Goal: Task Accomplishment & Management: Manage account settings

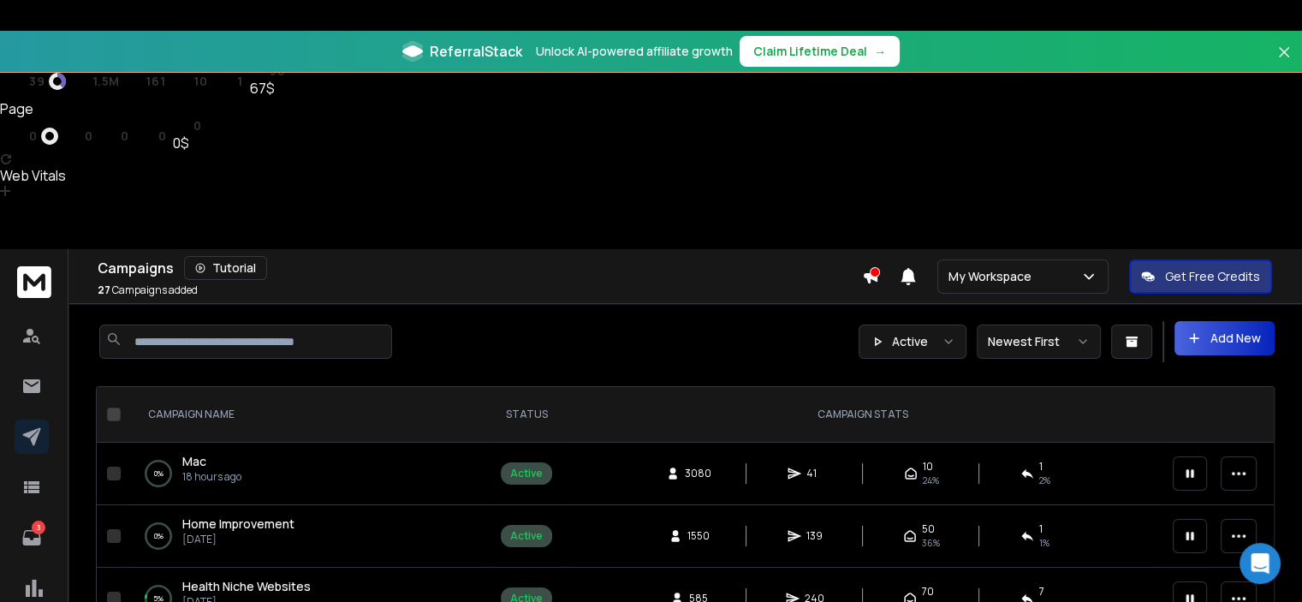
click at [1223, 321] on button "Add New" at bounding box center [1225, 338] width 100 height 34
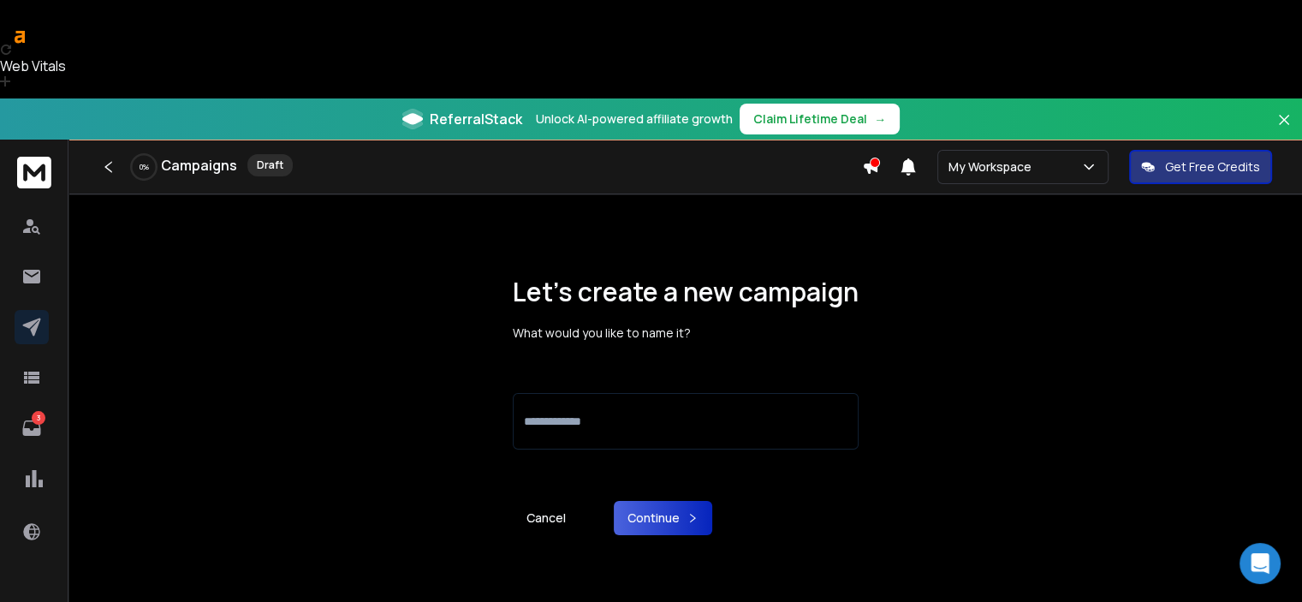
click at [598, 393] on input at bounding box center [686, 421] width 346 height 57
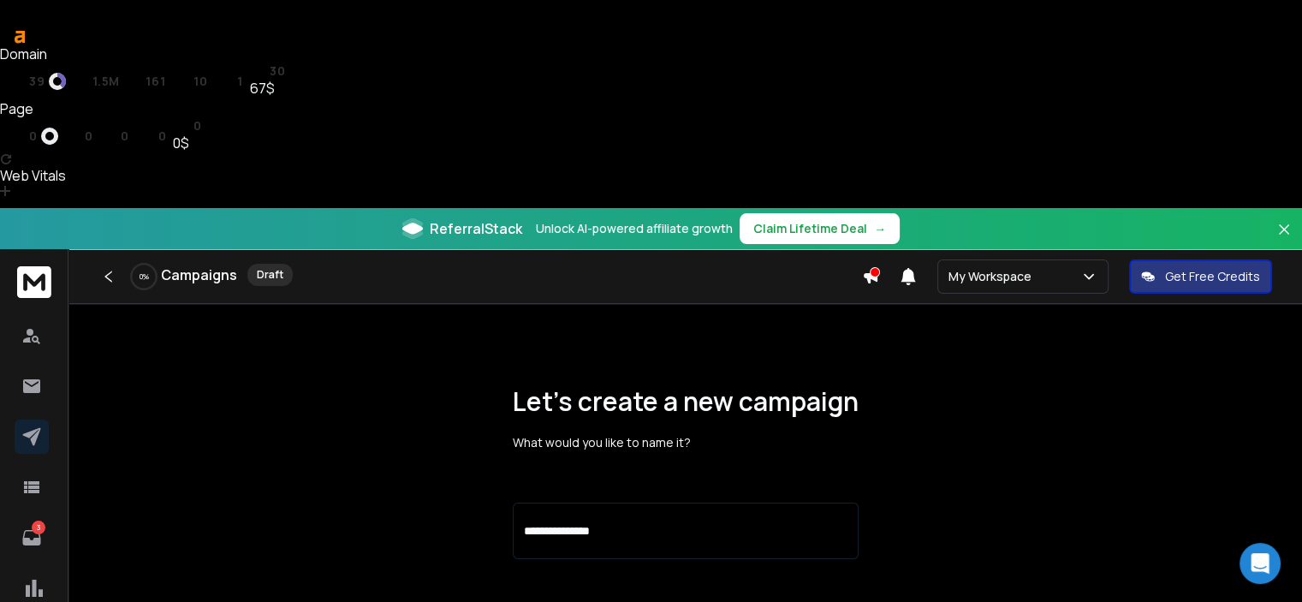
click at [571, 503] on input "**********" at bounding box center [686, 531] width 346 height 57
type input "**********"
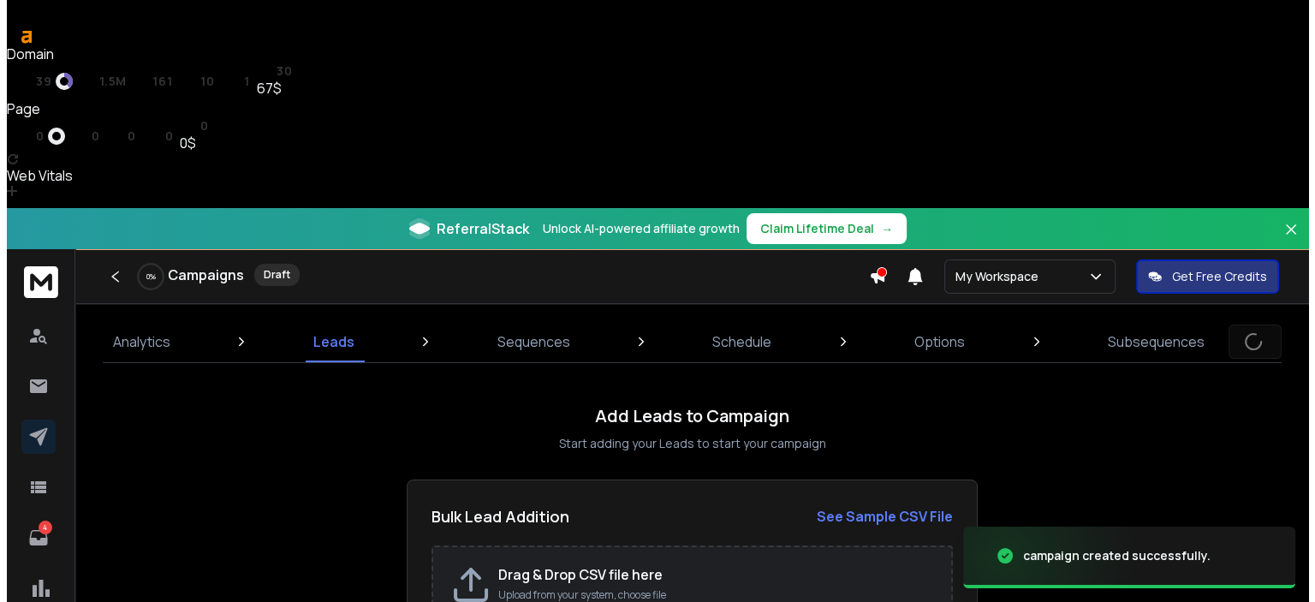
scroll to position [205, 0]
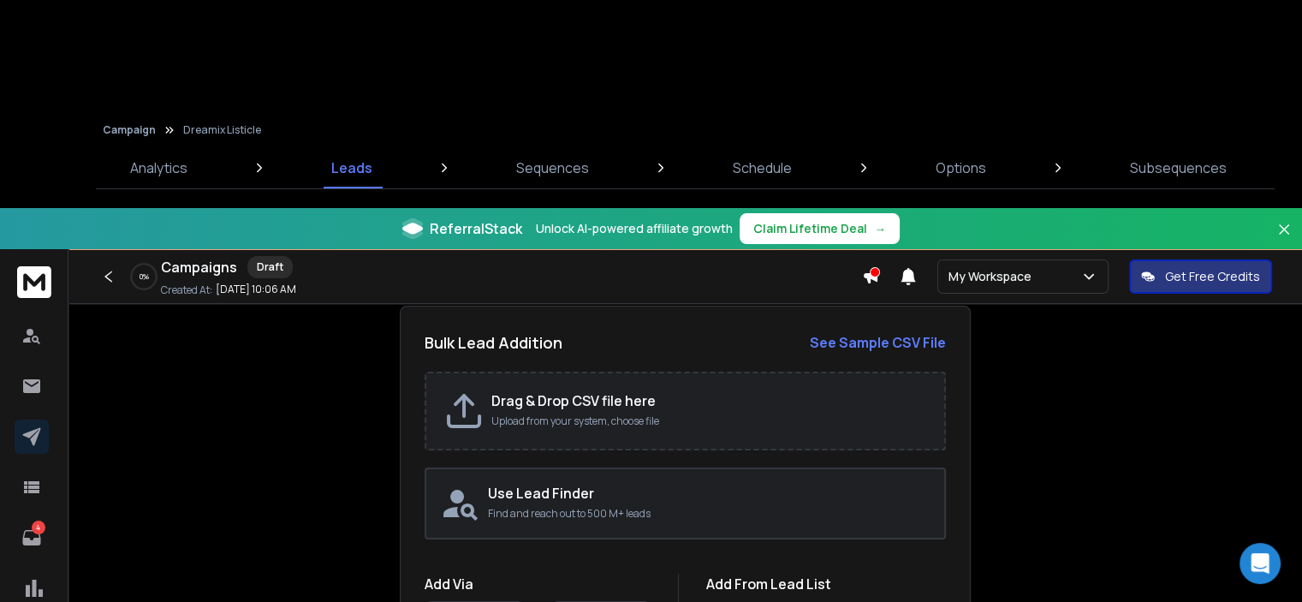
click at [572, 390] on h2 "Drag & Drop CSV file here" at bounding box center [709, 400] width 436 height 21
type input "**********"
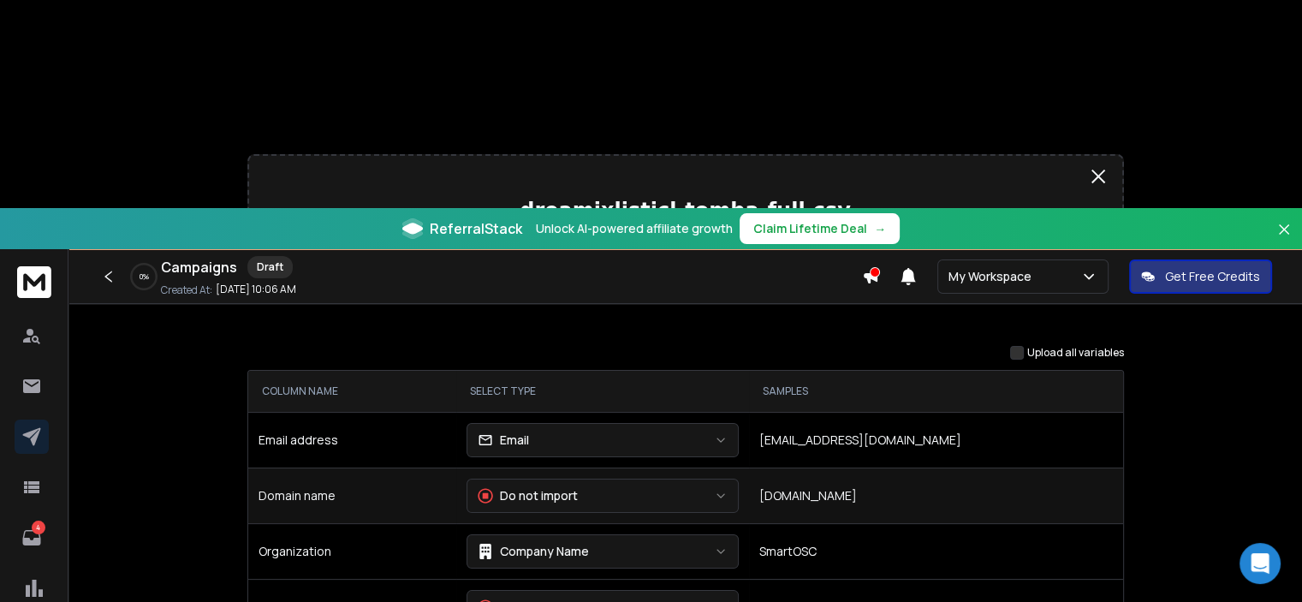
click at [639, 314] on body "Domain dr 39 ar 1.5M rp 161 rd 10 kw 1 st 30 67$ Page ur 0 rp 0 rd 0 kw 0 st 0 …" at bounding box center [651, 215] width 1302 height 779
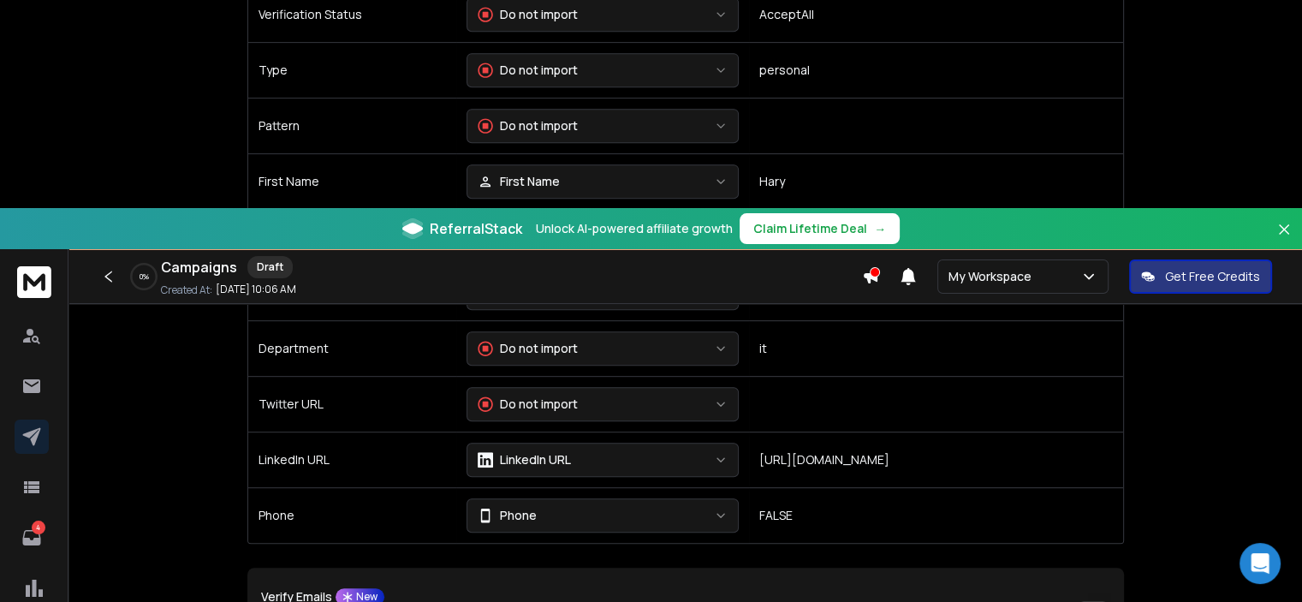
scroll to position [879, 0]
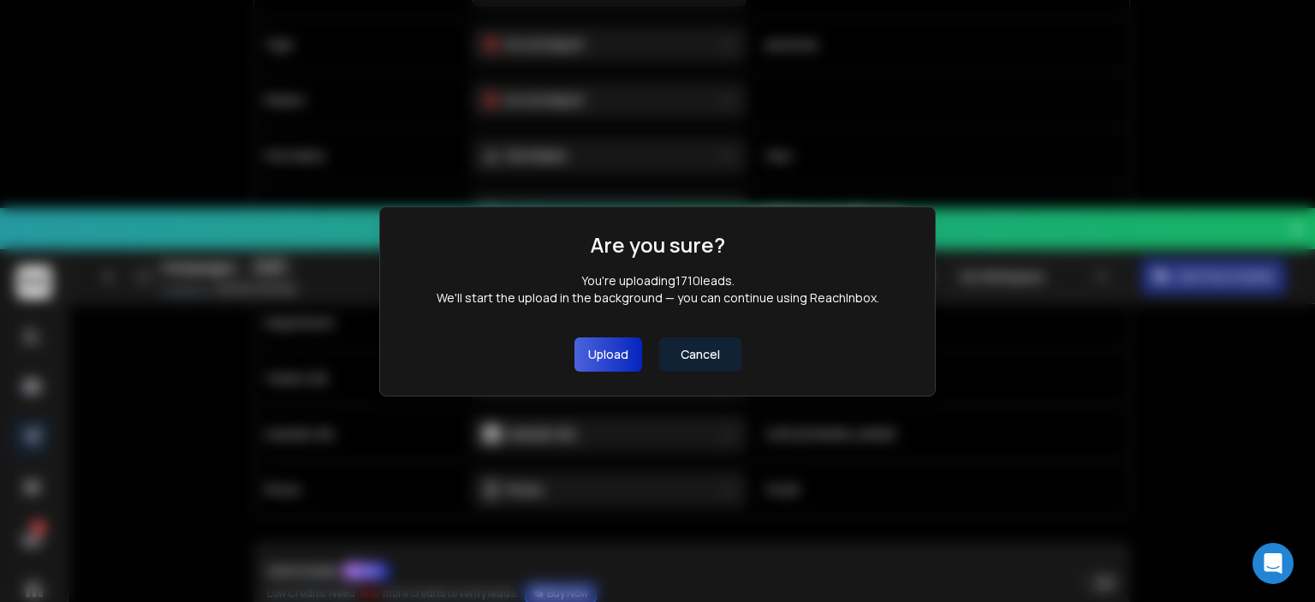
click at [706, 350] on button "Cancel" at bounding box center [700, 354] width 82 height 34
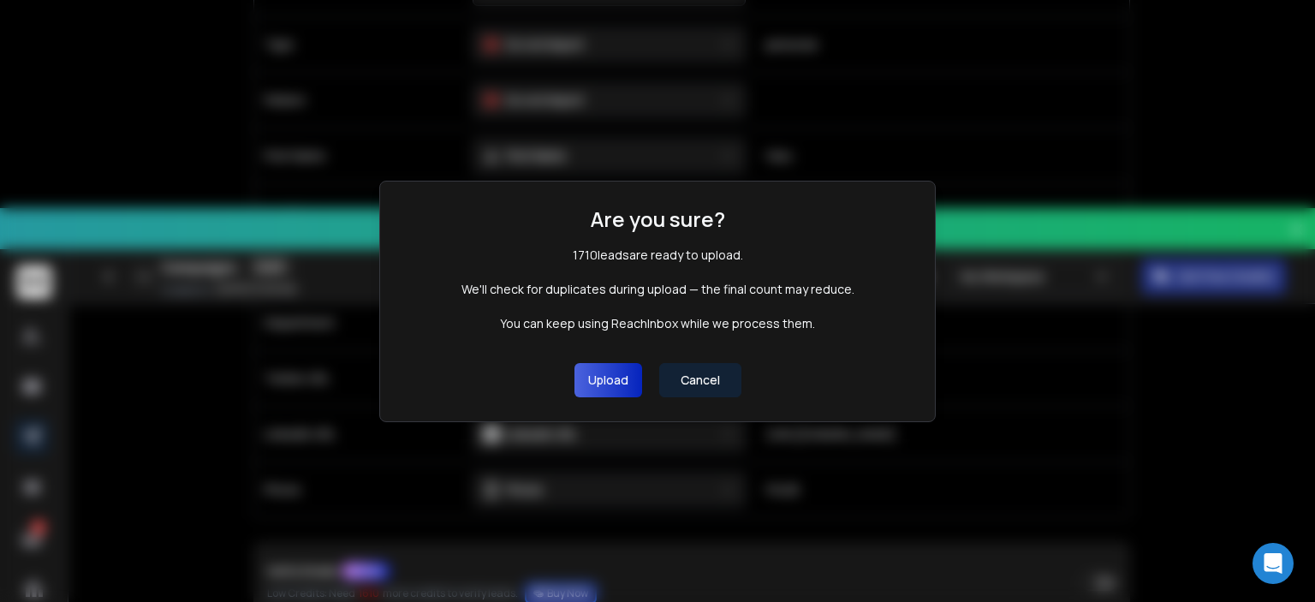
click at [608, 388] on button "Upload" at bounding box center [609, 380] width 68 height 34
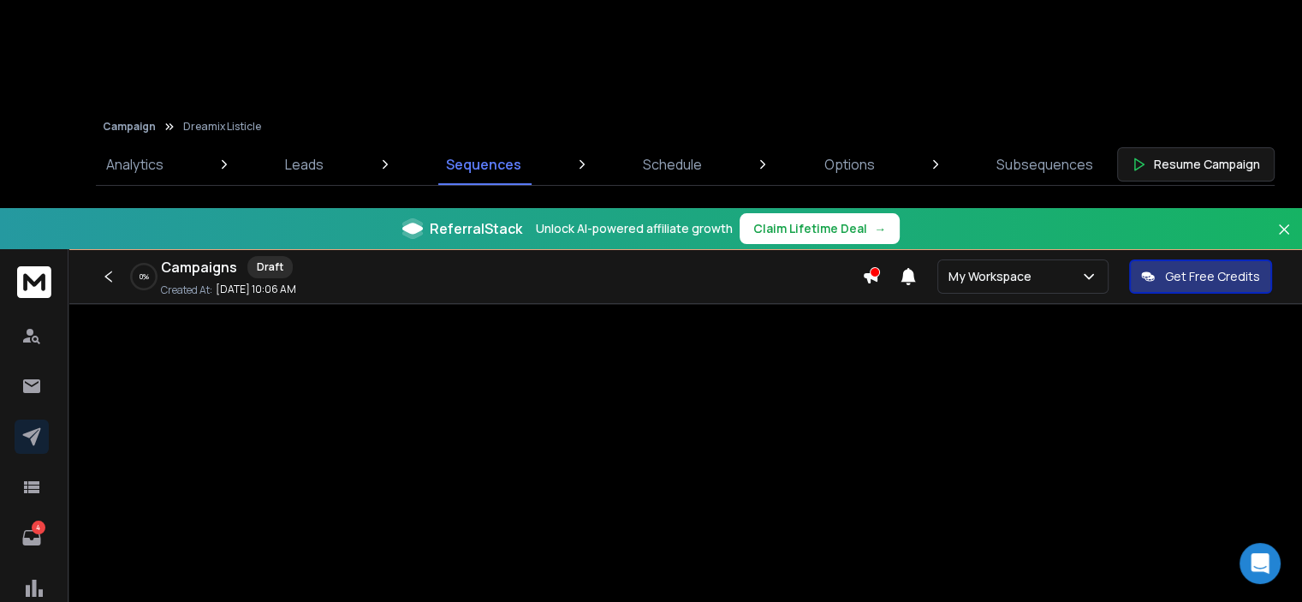
scroll to position [31, 0]
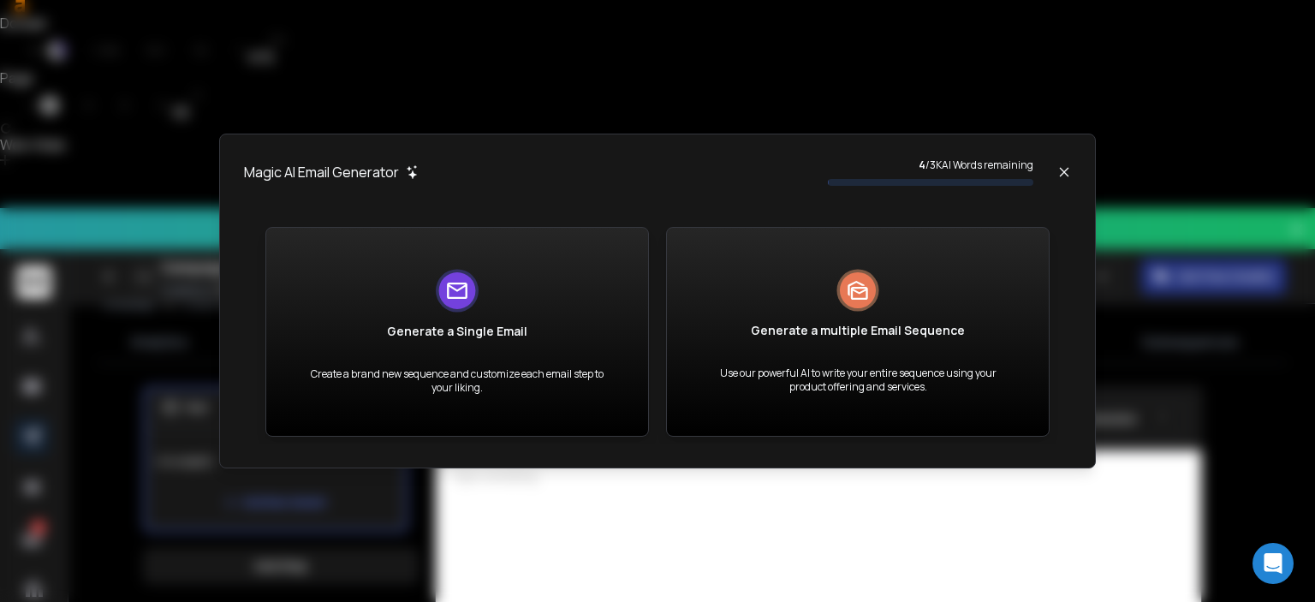
click at [418, 328] on h1 "Generate a Single Email" at bounding box center [457, 331] width 140 height 17
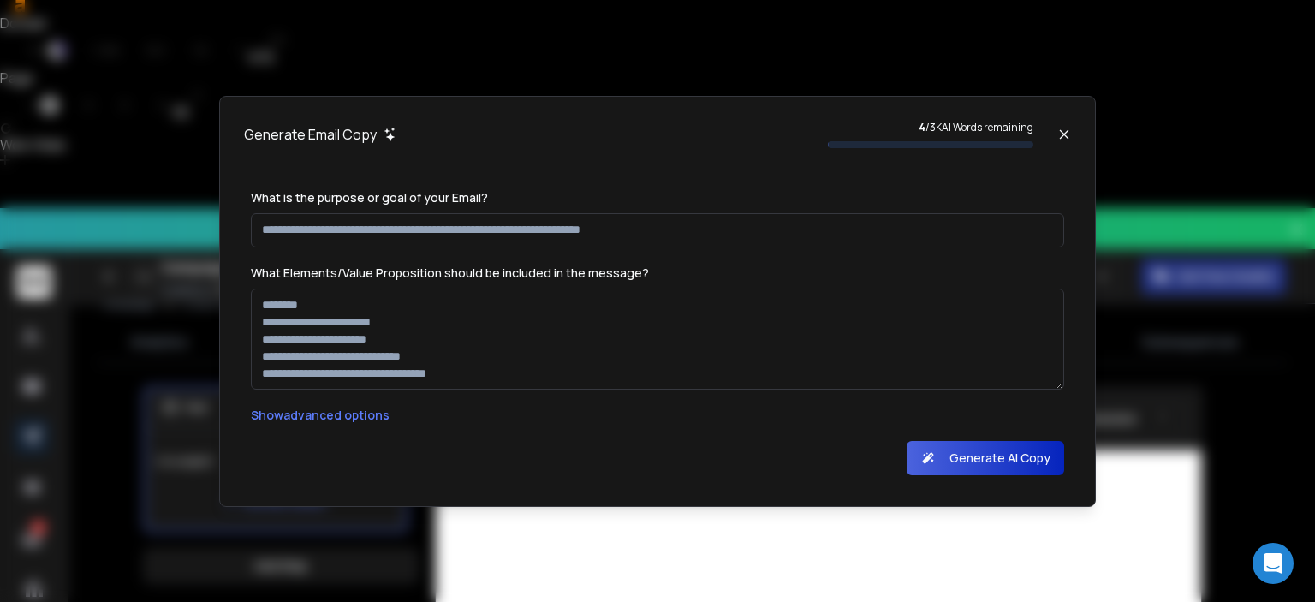
click at [426, 229] on input at bounding box center [657, 230] width 813 height 34
type input "**********"
click at [1010, 465] on button "Generate AI Copy" at bounding box center [986, 458] width 158 height 34
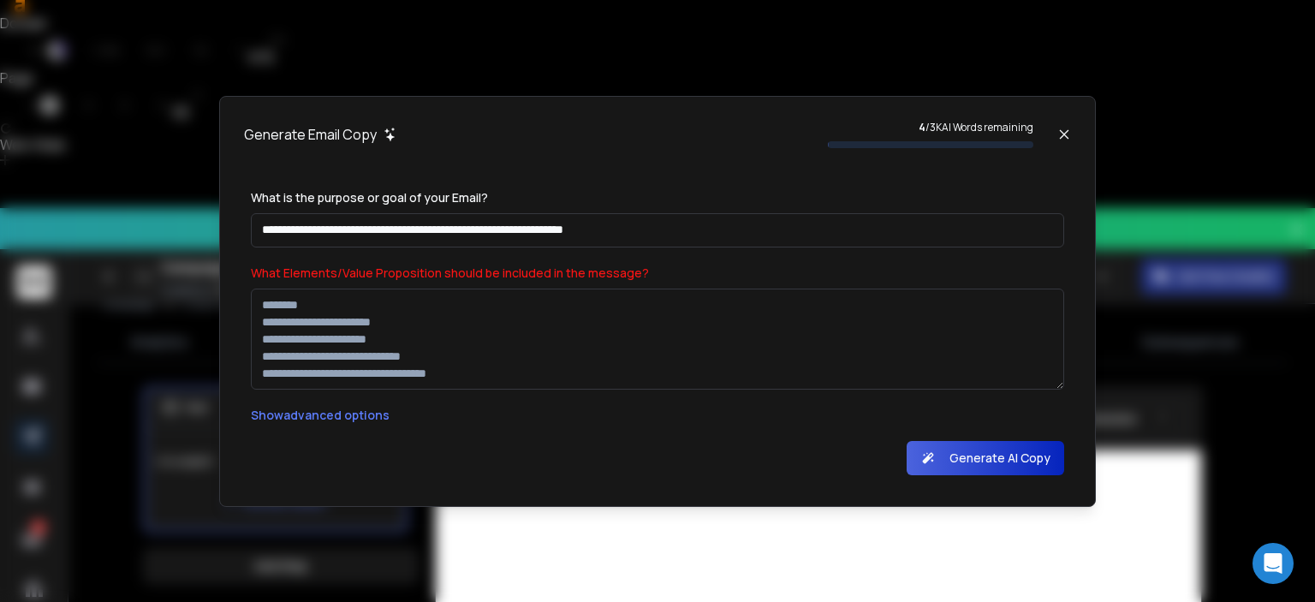
click at [260, 321] on textarea at bounding box center [657, 339] width 813 height 101
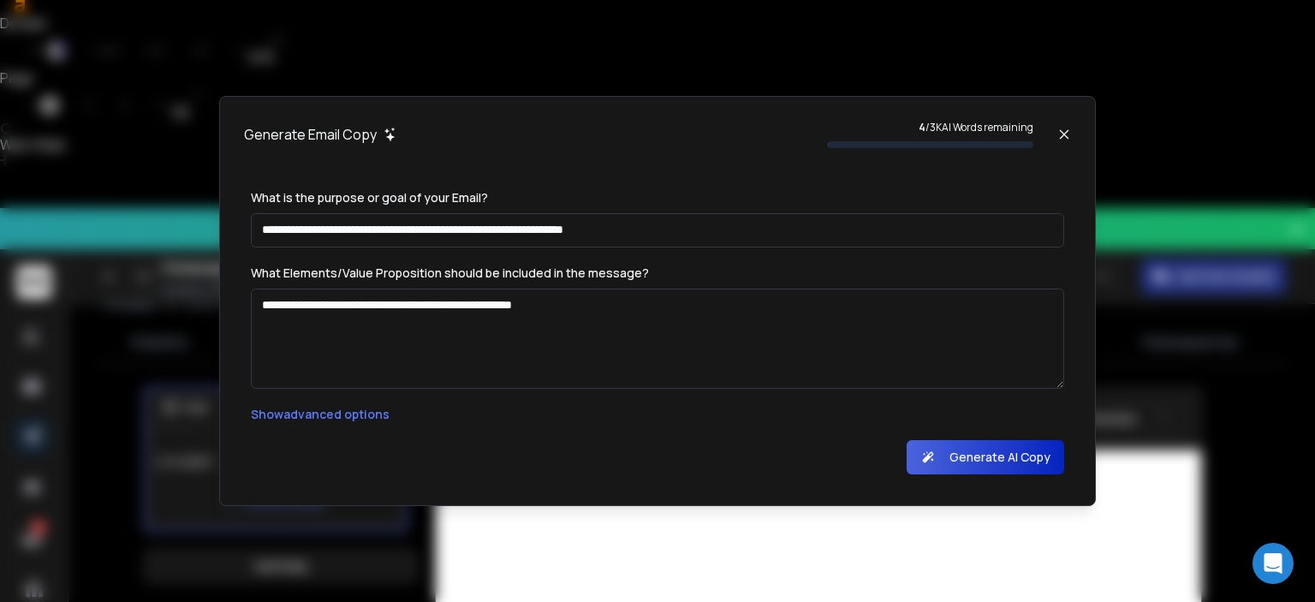
type textarea "**********"
click at [980, 462] on button "Generate AI Copy" at bounding box center [986, 457] width 158 height 34
click at [1064, 133] on icon at bounding box center [1064, 135] width 14 height 14
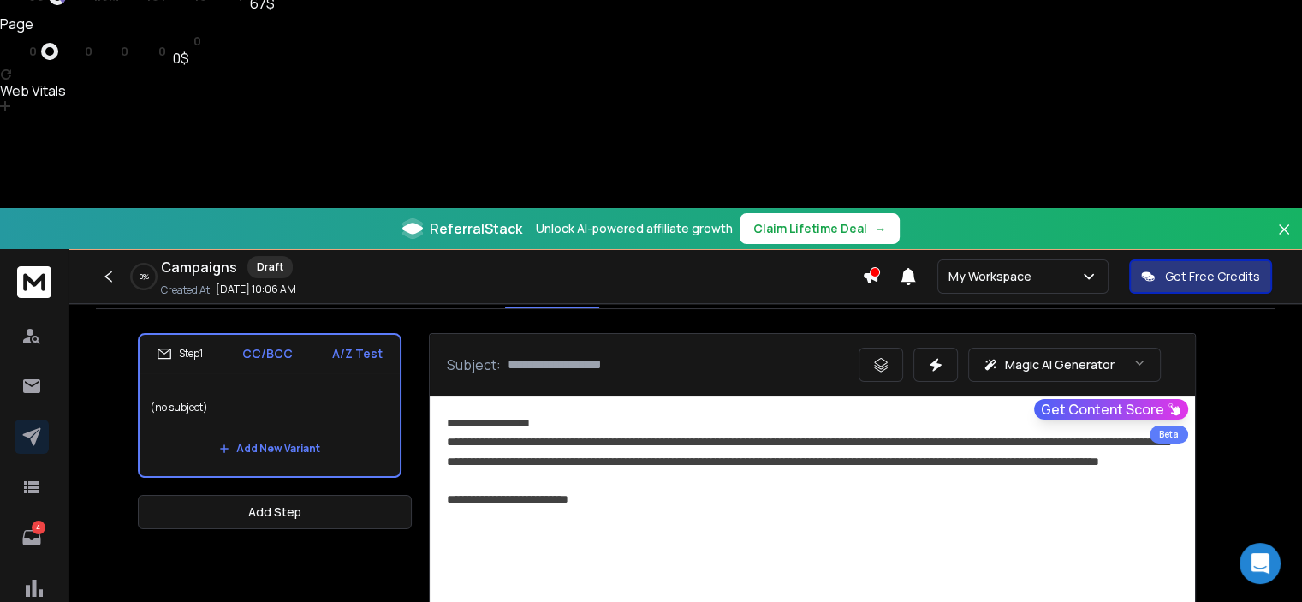
scroll to position [113, 0]
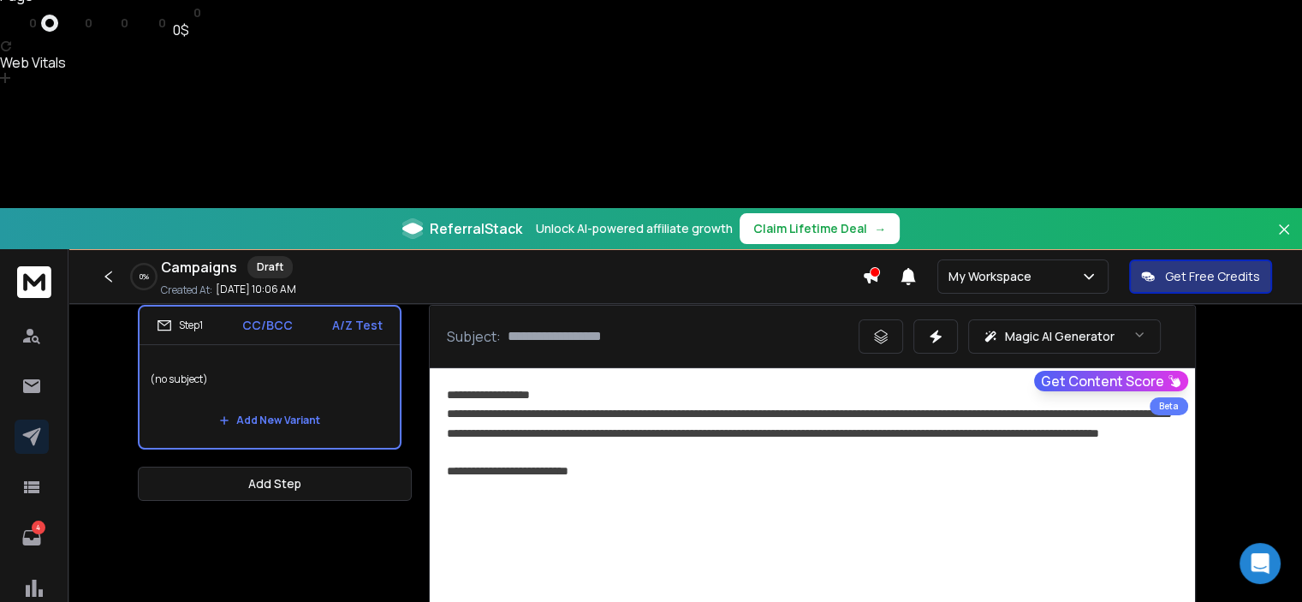
click at [557, 326] on input at bounding box center [675, 336] width 334 height 21
paste input "**********"
type input "**********"
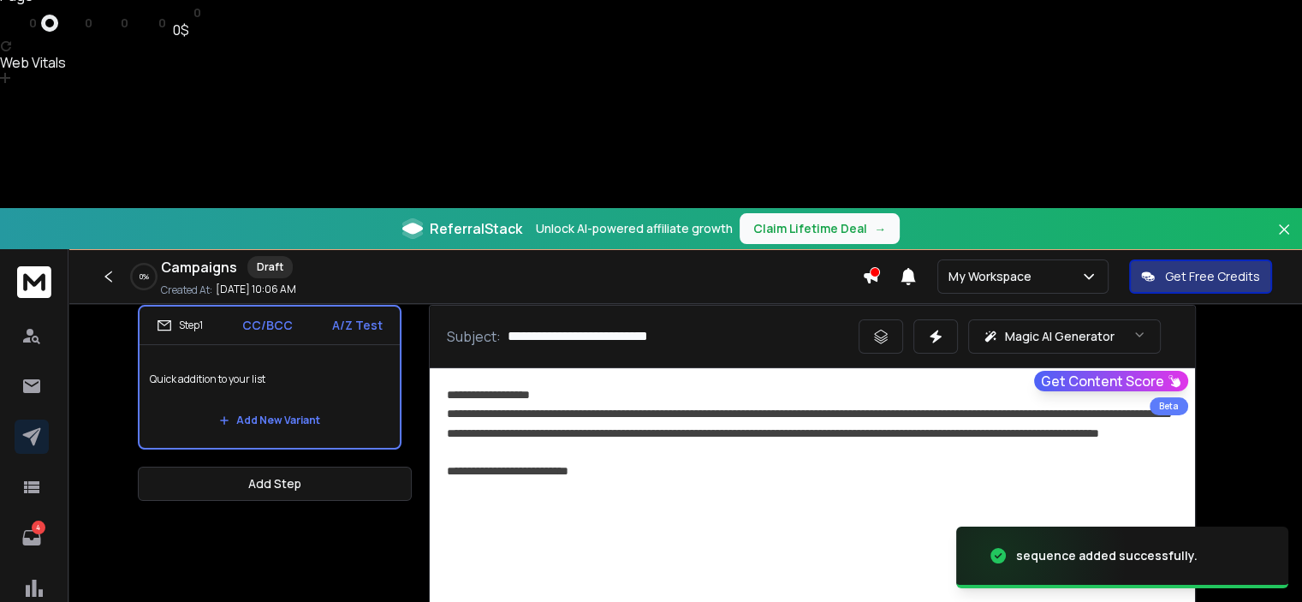
click at [271, 467] on button "Add Step" at bounding box center [275, 484] width 274 height 34
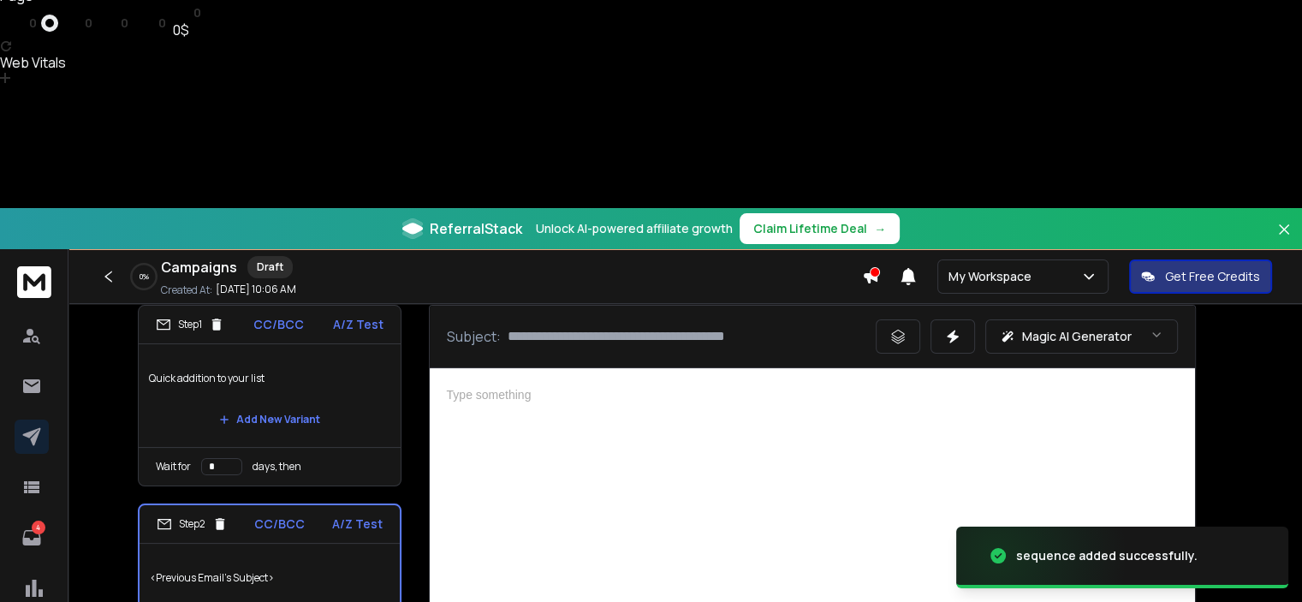
click at [492, 368] on div at bounding box center [812, 537] width 765 height 338
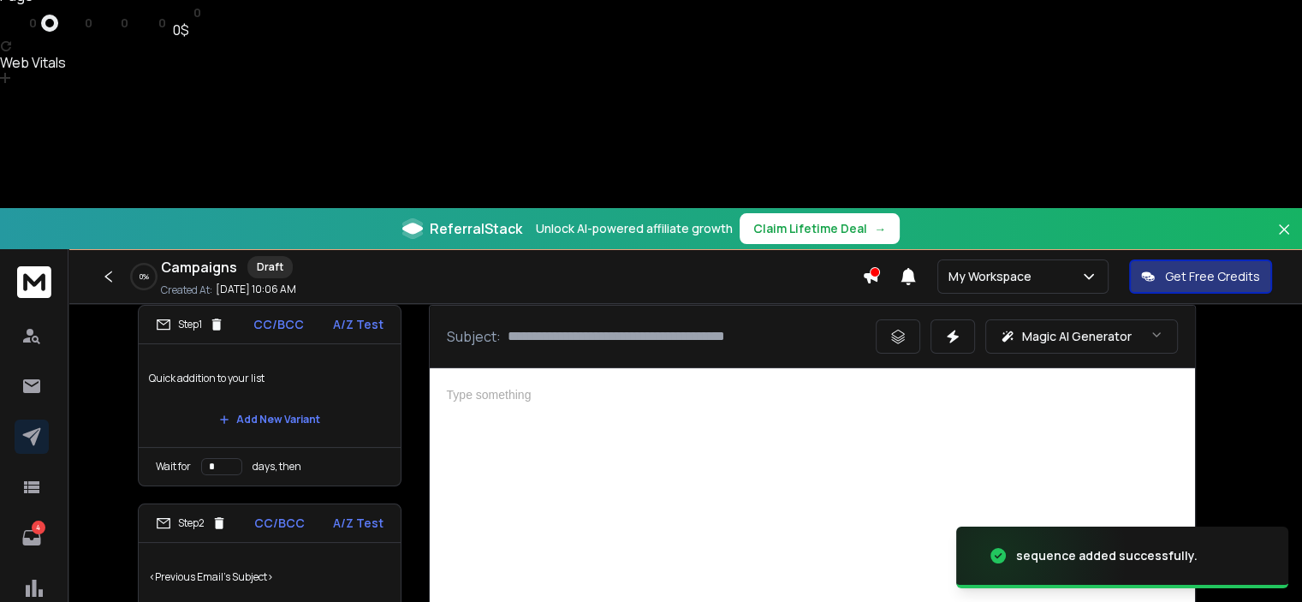
click at [563, 369] on div at bounding box center [812, 548] width 765 height 360
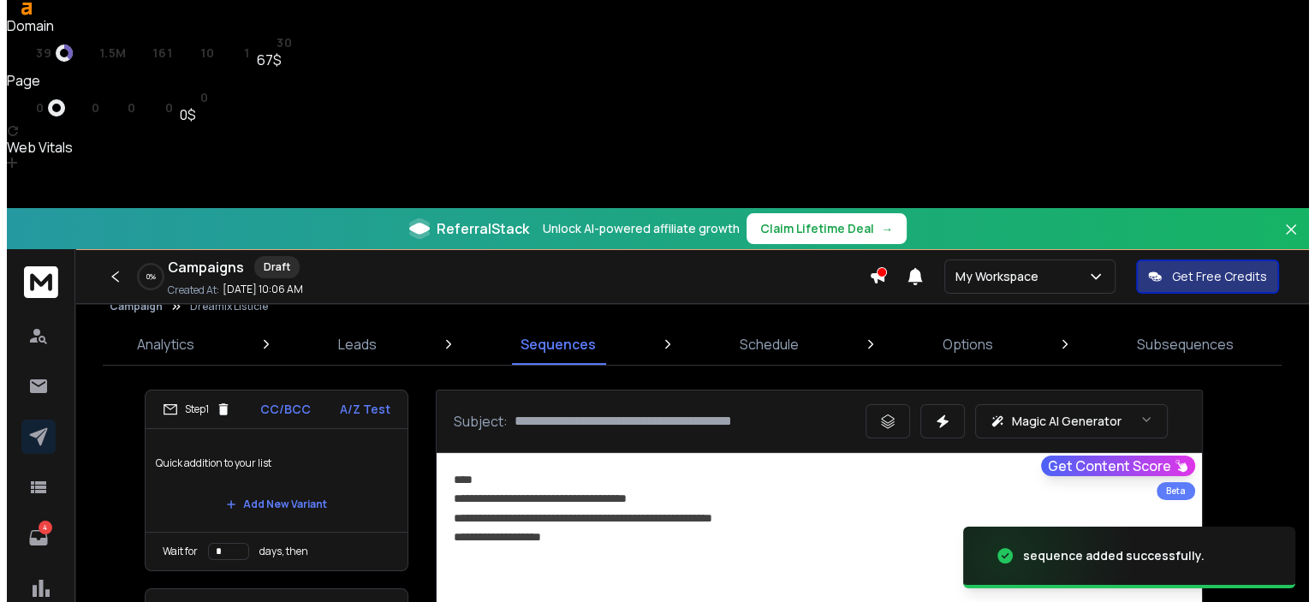
scroll to position [0, 0]
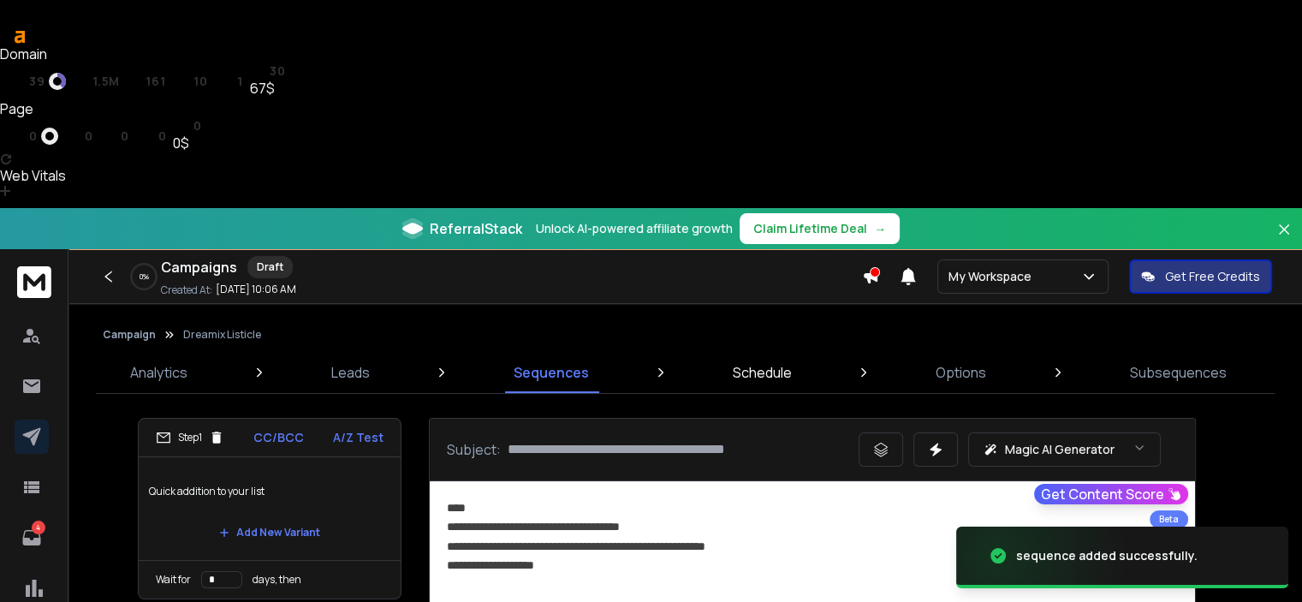
click at [757, 362] on p "Schedule" at bounding box center [762, 372] width 59 height 21
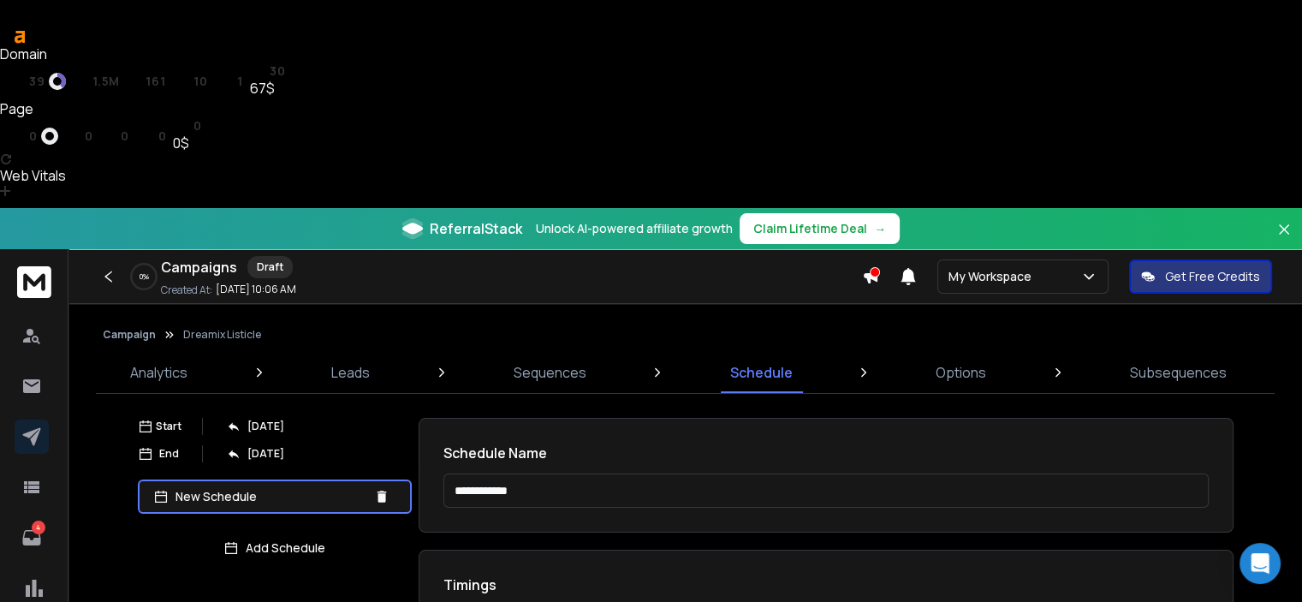
click at [560, 440] on body "**********" at bounding box center [651, 420] width 1302 height 779
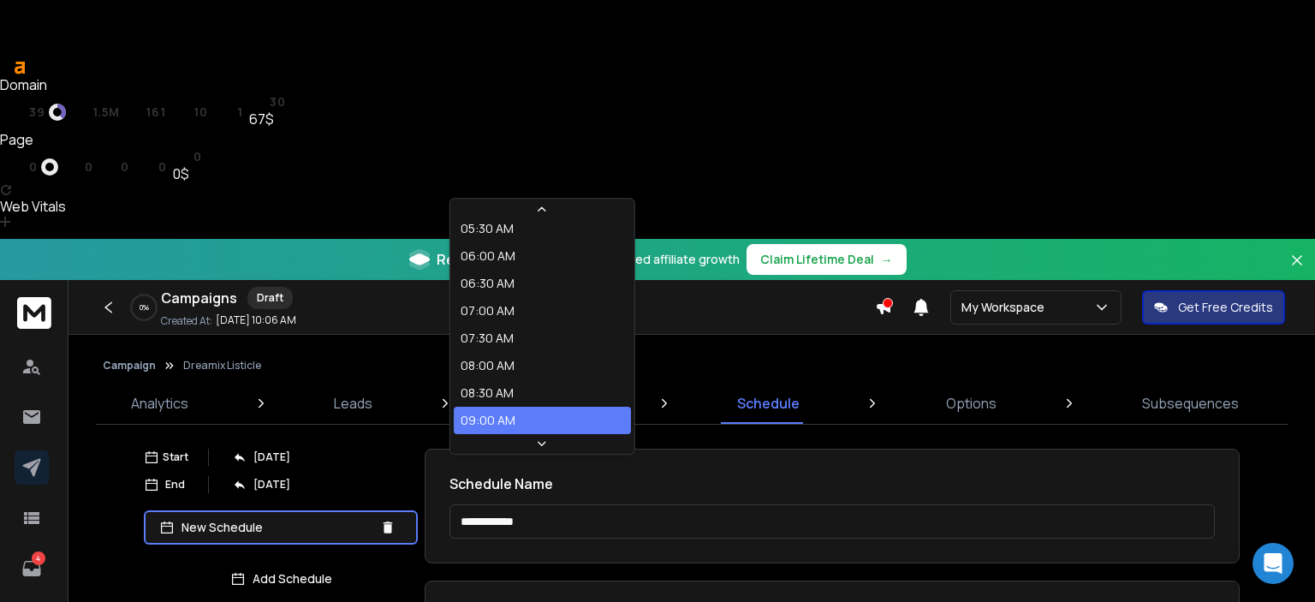
scroll to position [337, 0]
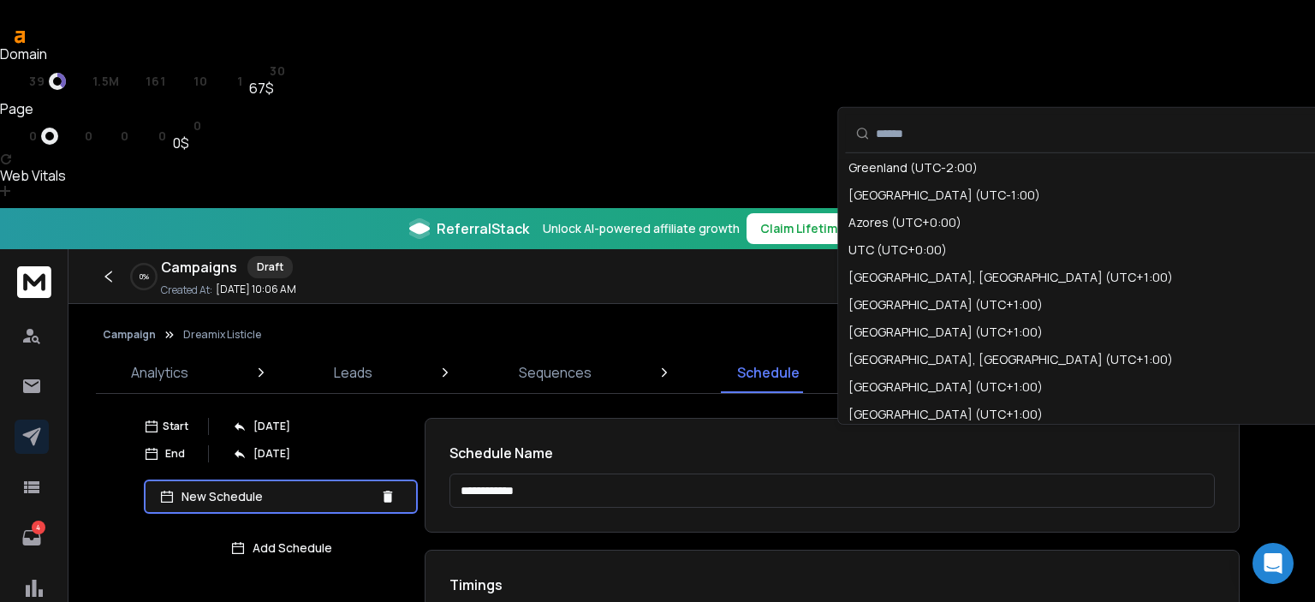
scroll to position [599, 0]
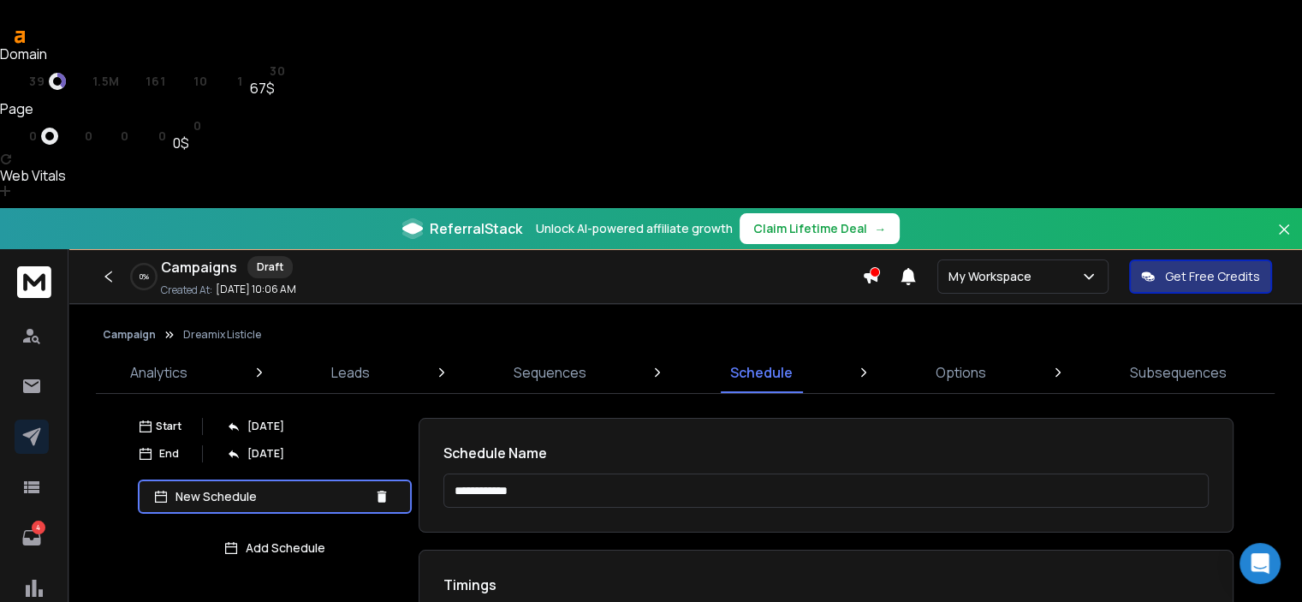
click at [678, 446] on body "**********" at bounding box center [651, 420] width 1302 height 779
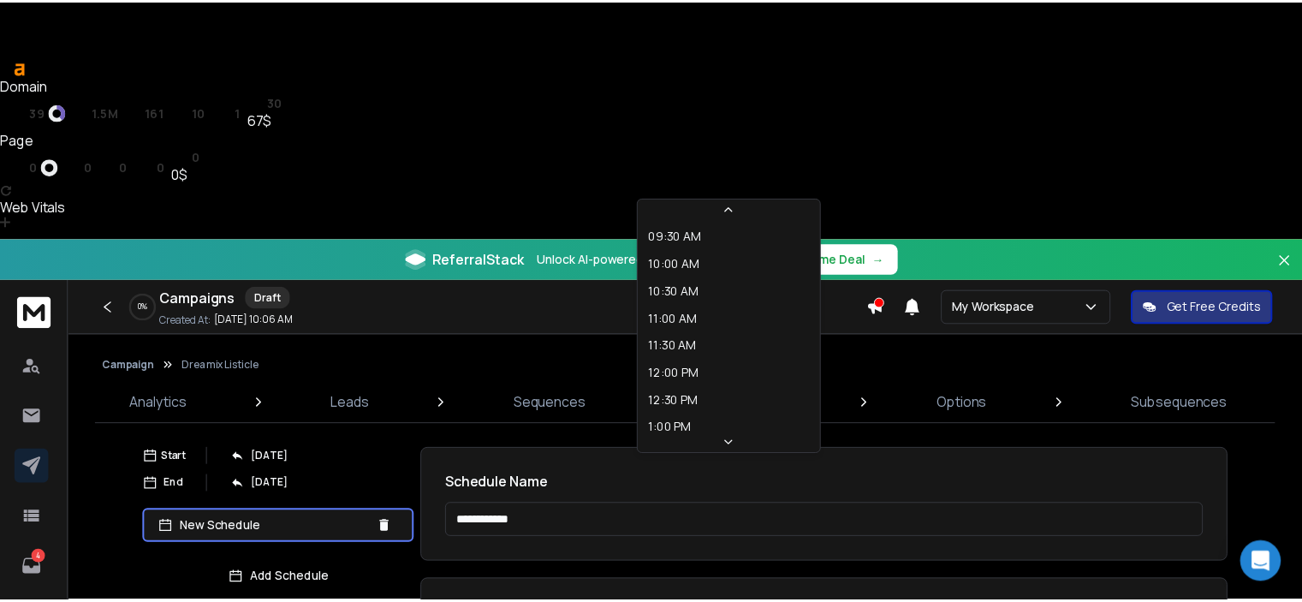
scroll to position [282, 0]
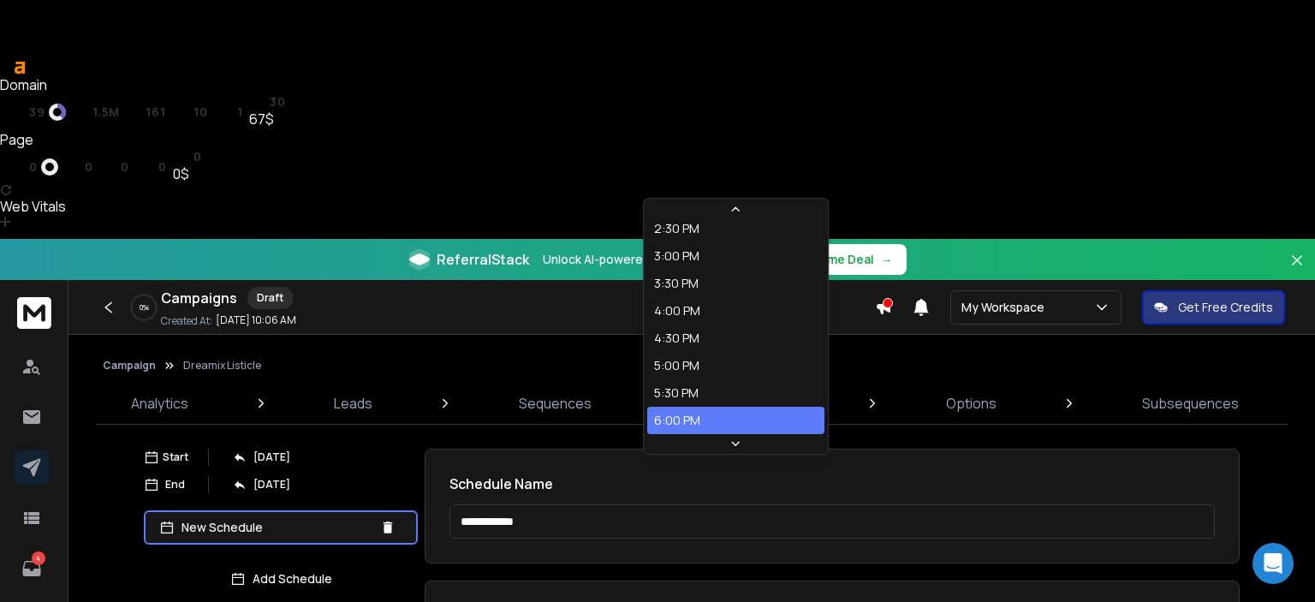
select select "********"
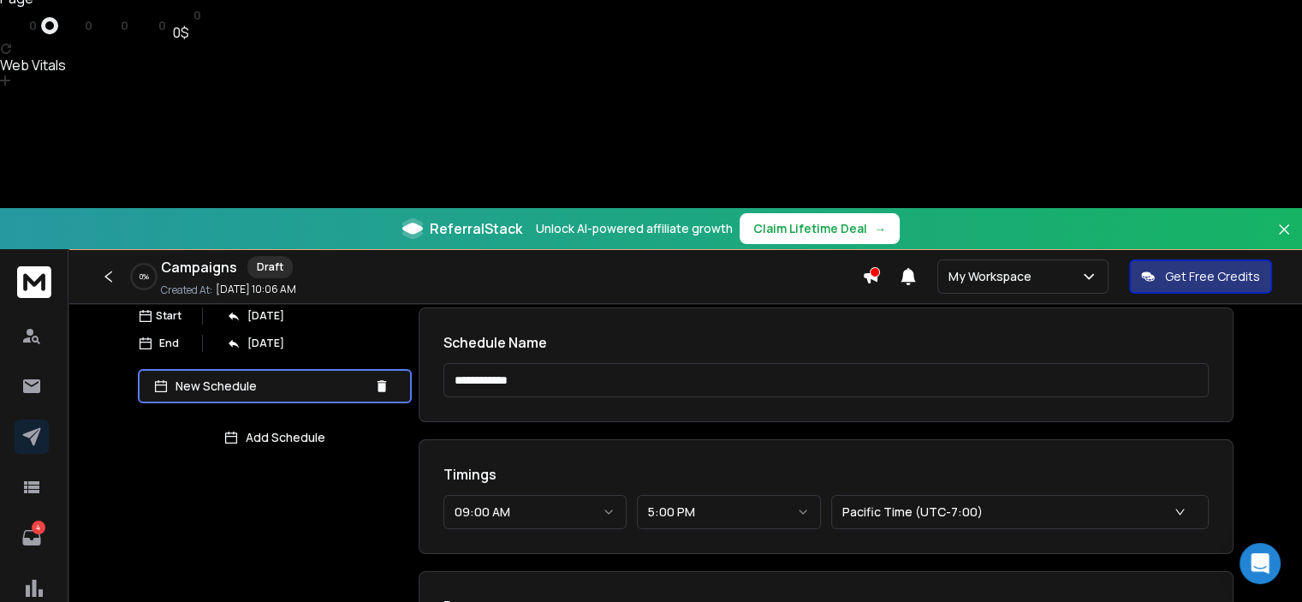
scroll to position [111, 0]
drag, startPoint x: 593, startPoint y: 561, endPoint x: 627, endPoint y: 400, distance: 164.6
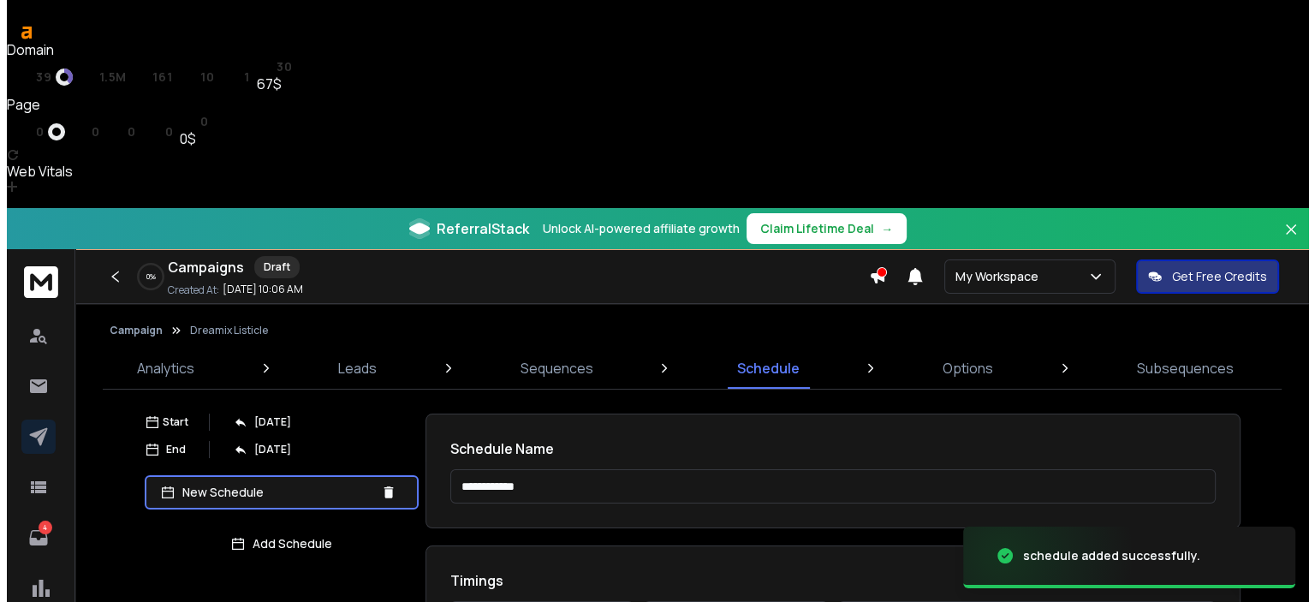
scroll to position [0, 0]
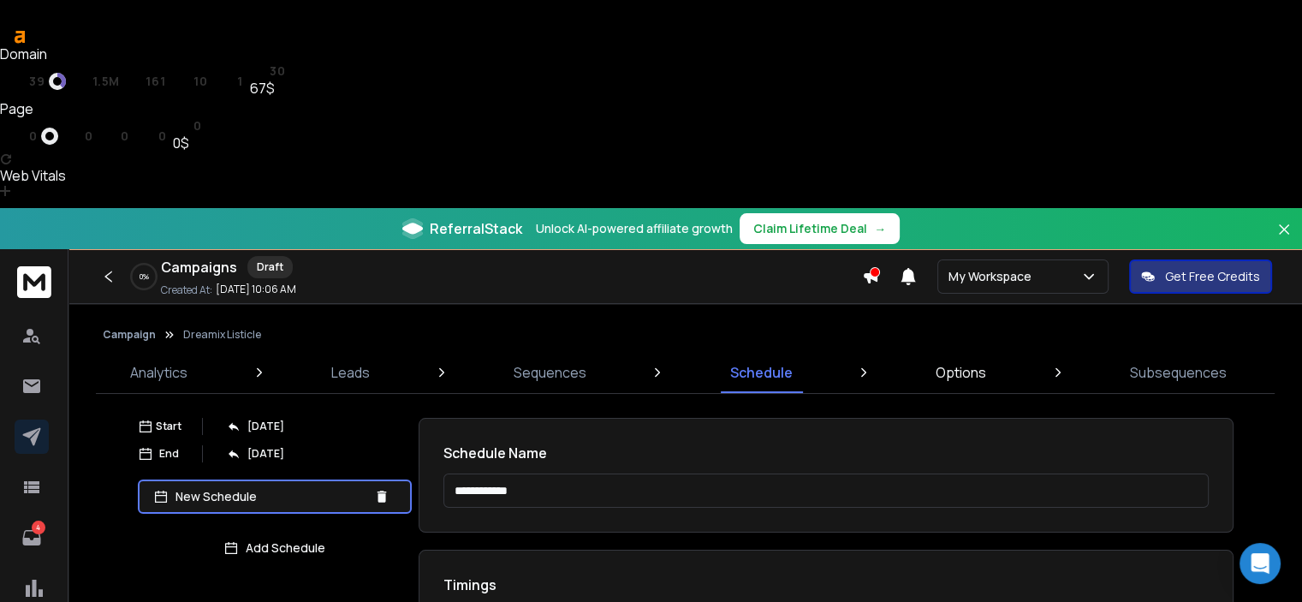
click at [966, 362] on p "Options" at bounding box center [961, 372] width 51 height 21
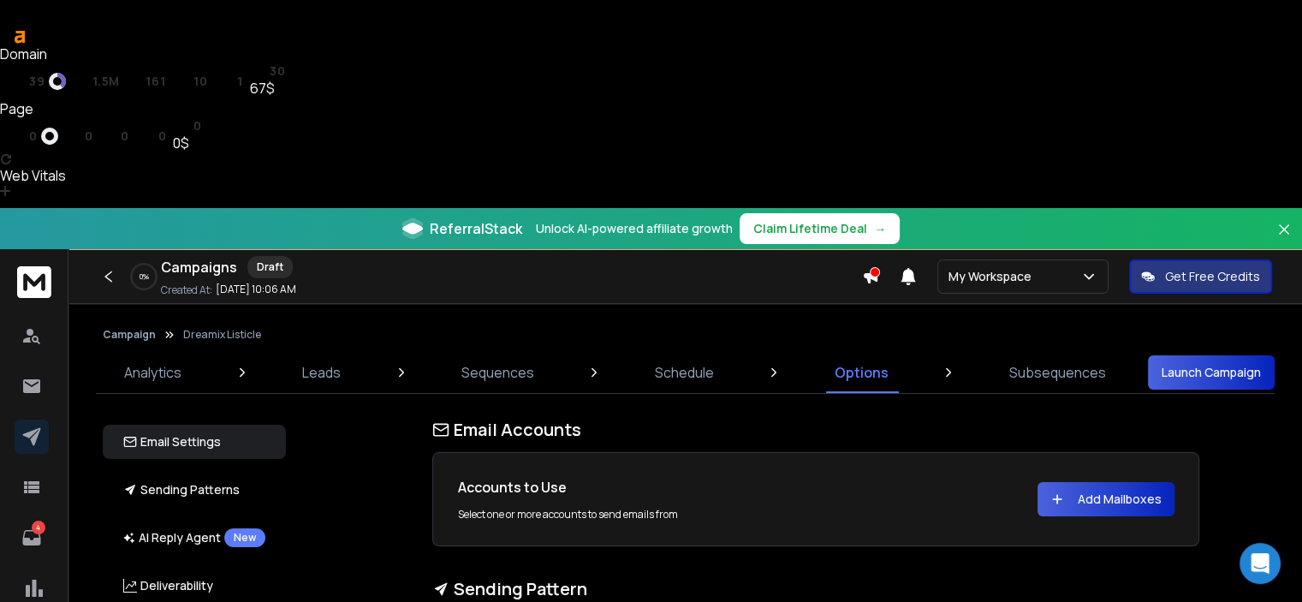
click at [1098, 482] on button "Add Mailboxes" at bounding box center [1106, 499] width 137 height 34
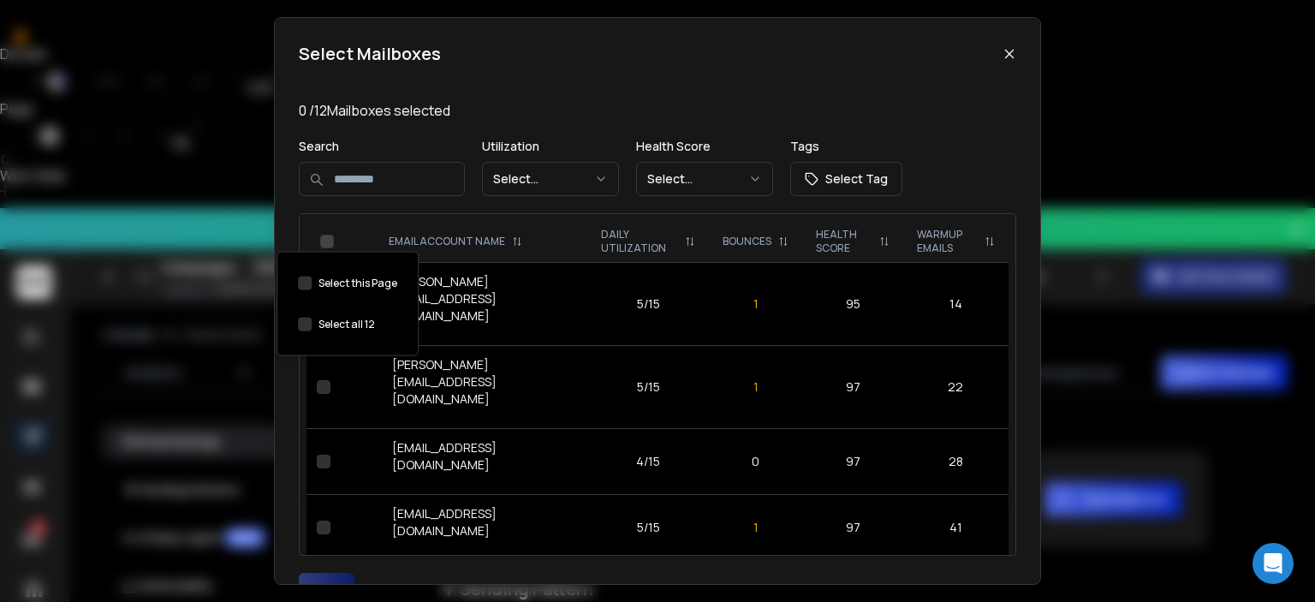
click at [329, 241] on button "Select this Page" at bounding box center [327, 242] width 14 height 14
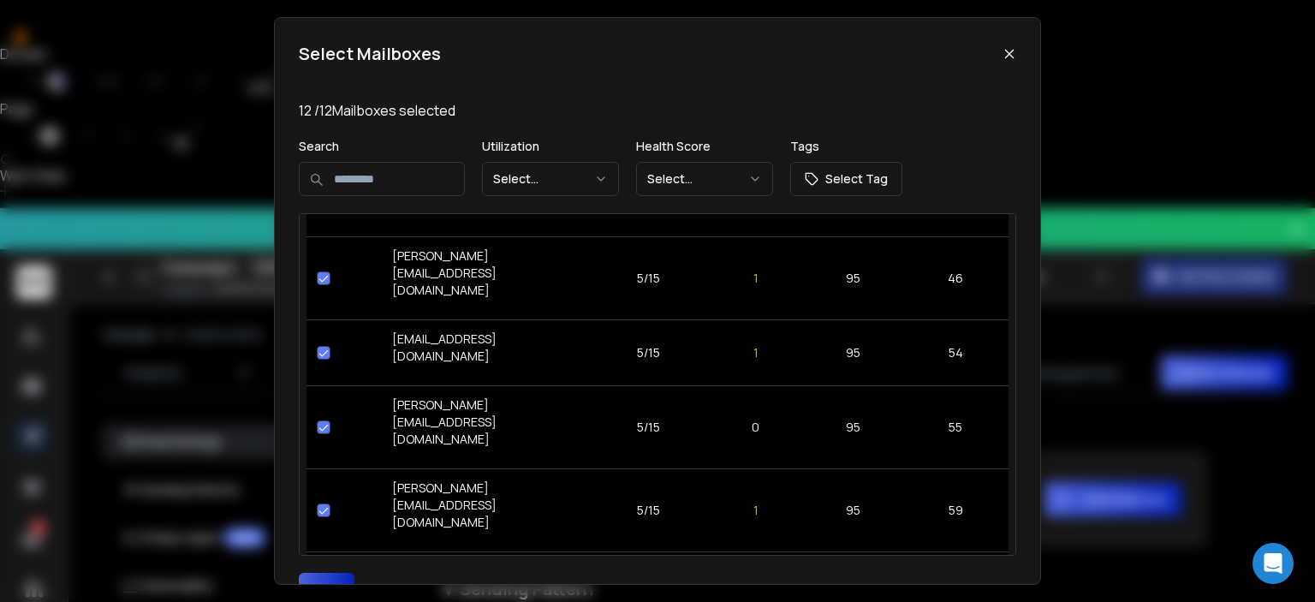
scroll to position [379, 0]
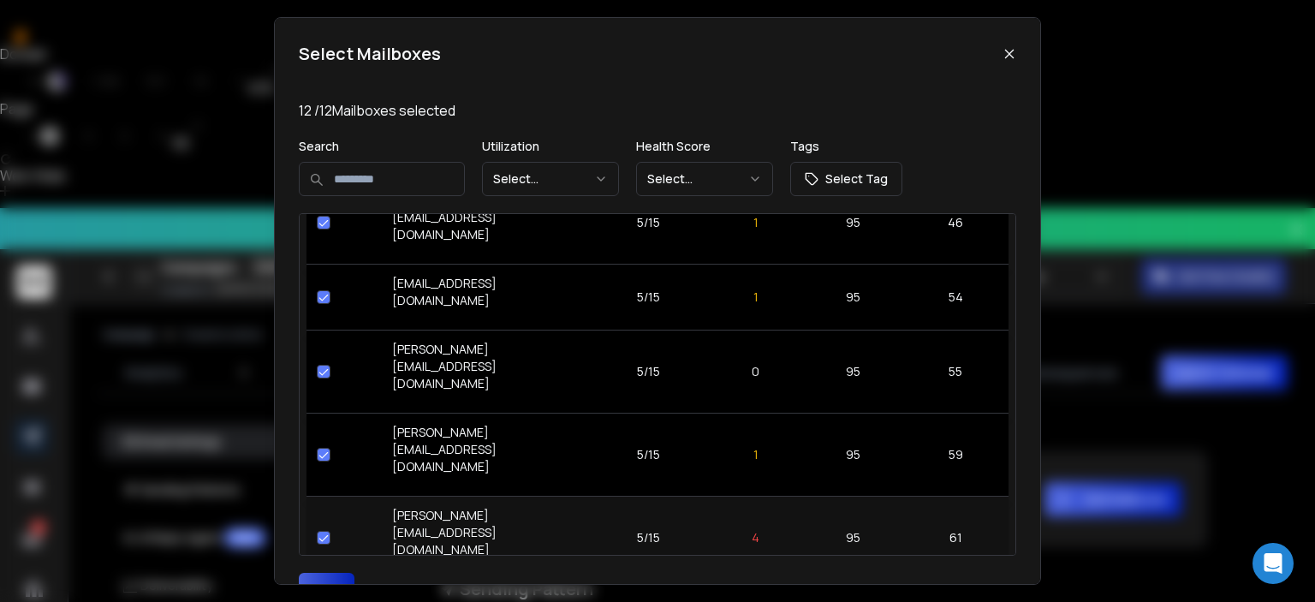
click at [317, 531] on button "button" at bounding box center [324, 538] width 14 height 14
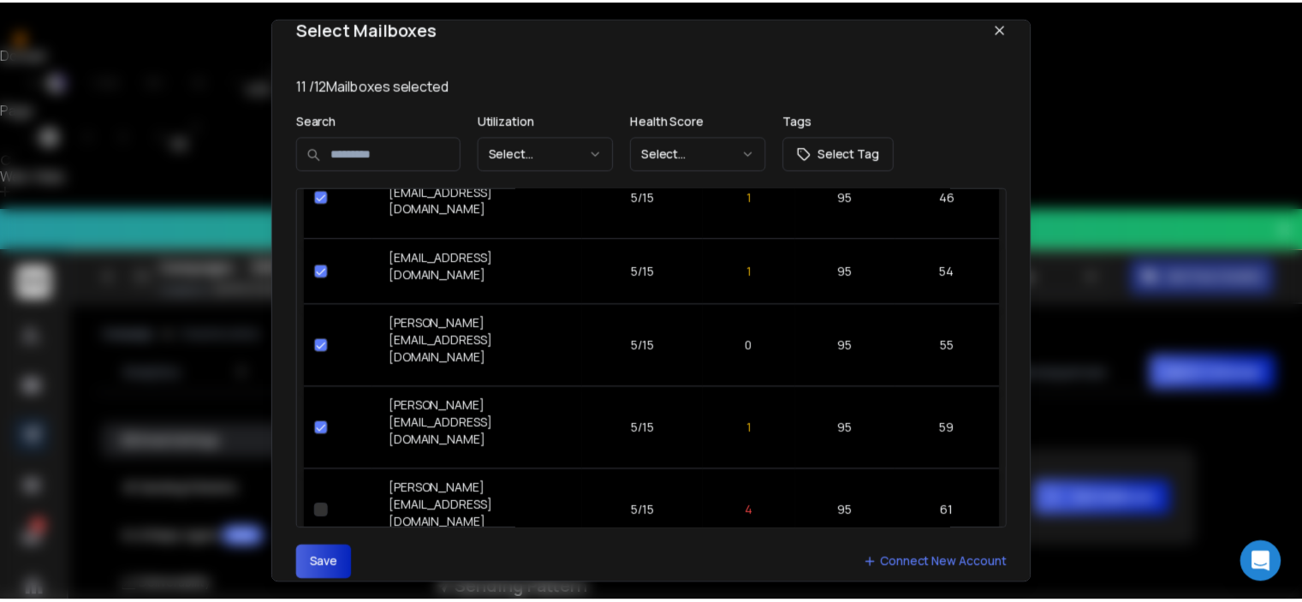
scroll to position [46, 0]
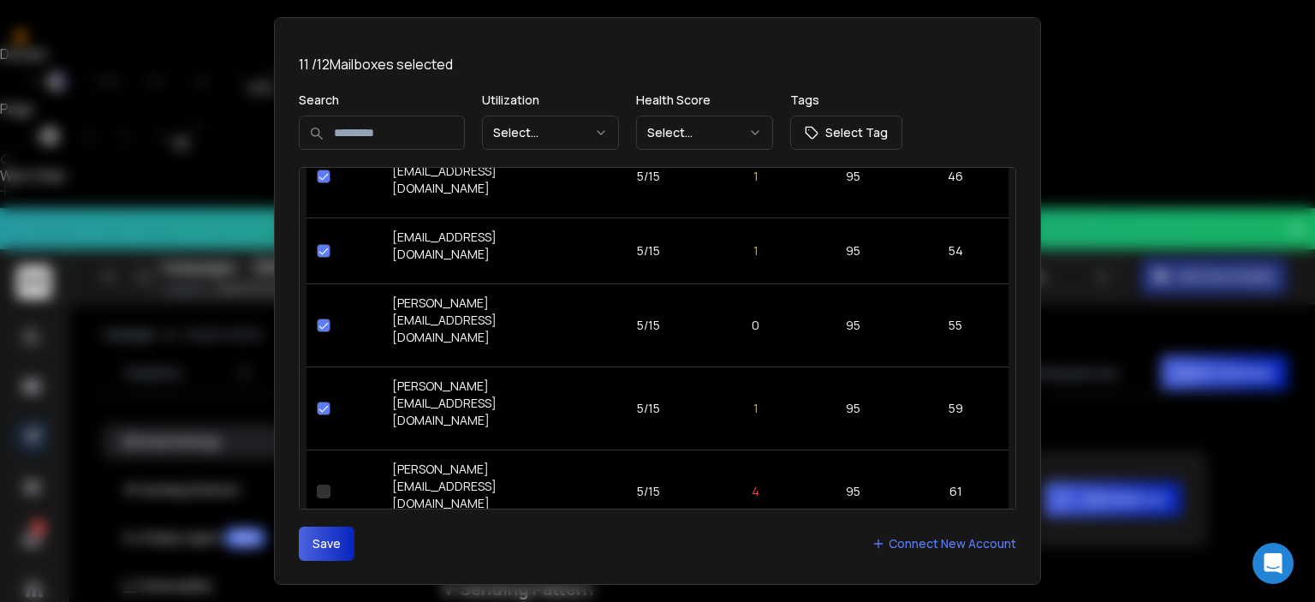
click at [333, 542] on button "Save" at bounding box center [327, 544] width 56 height 34
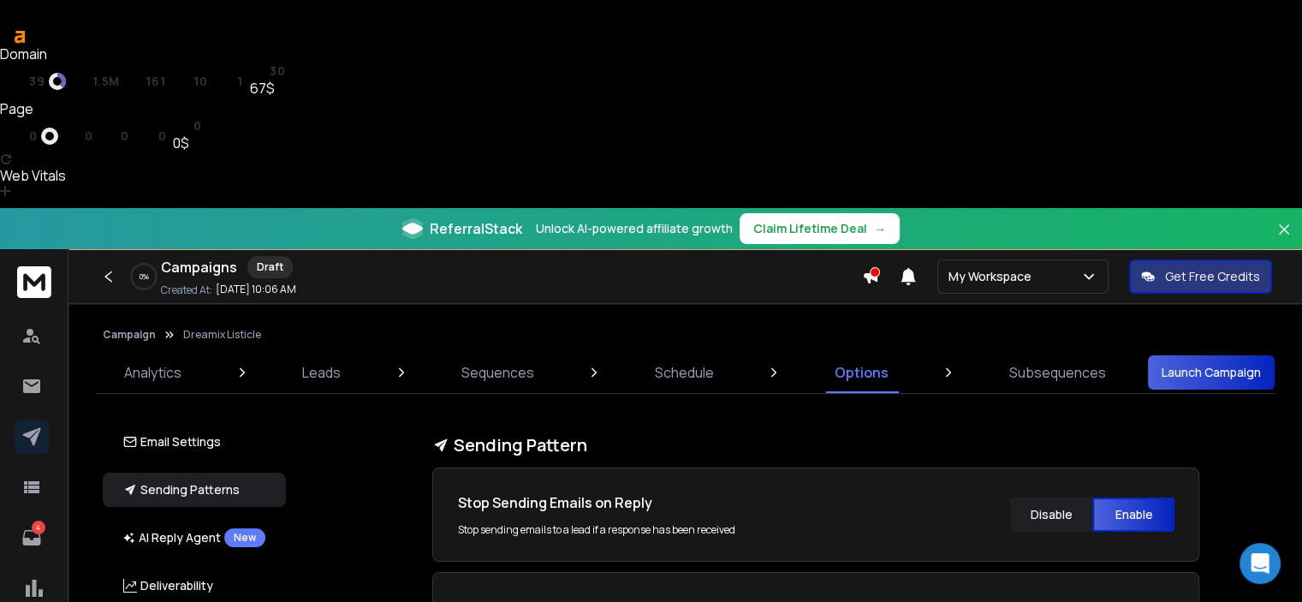
scroll to position [514, 0]
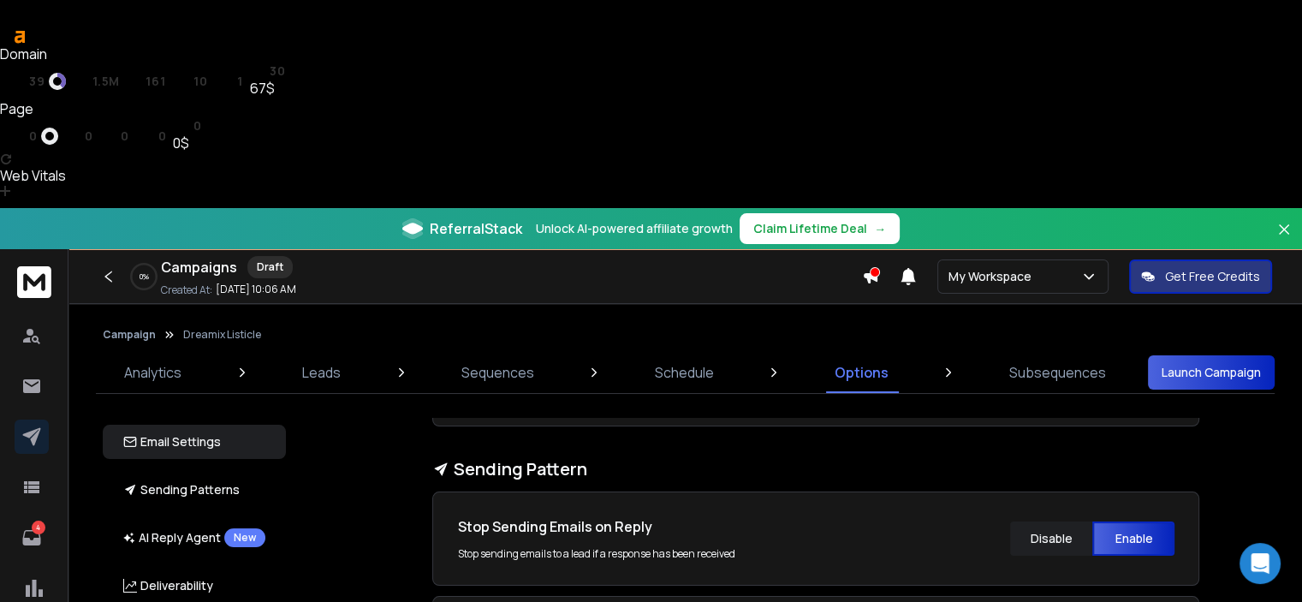
click at [1133, 521] on button "Enable" at bounding box center [1134, 538] width 82 height 34
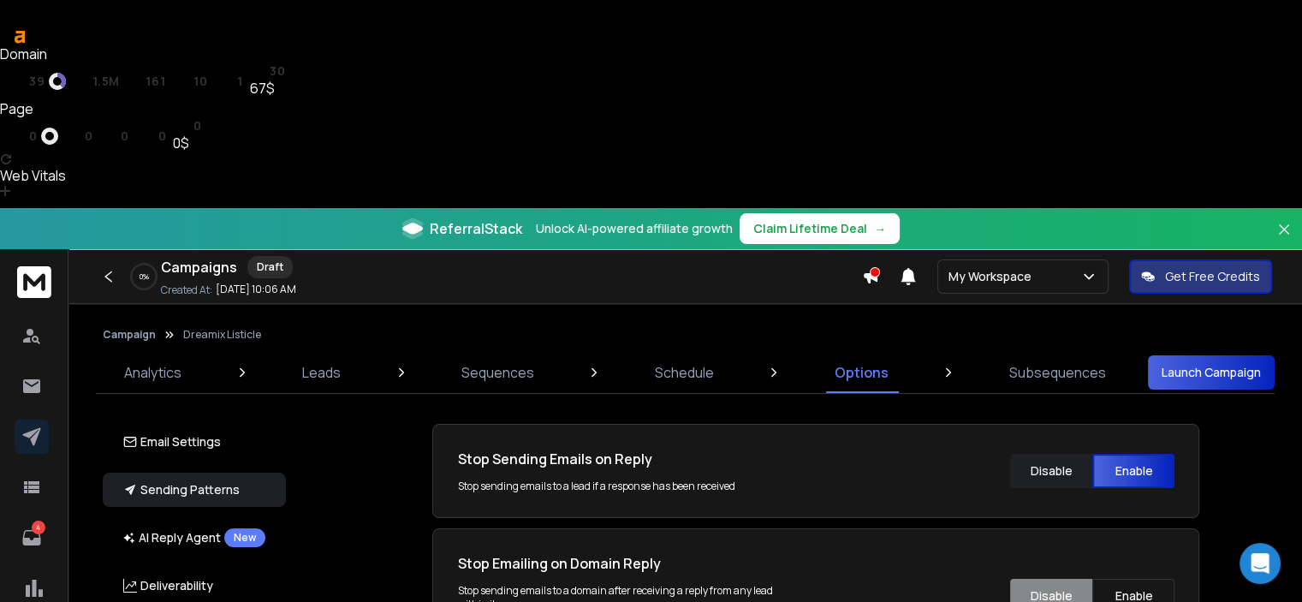
scroll to position [599, 0]
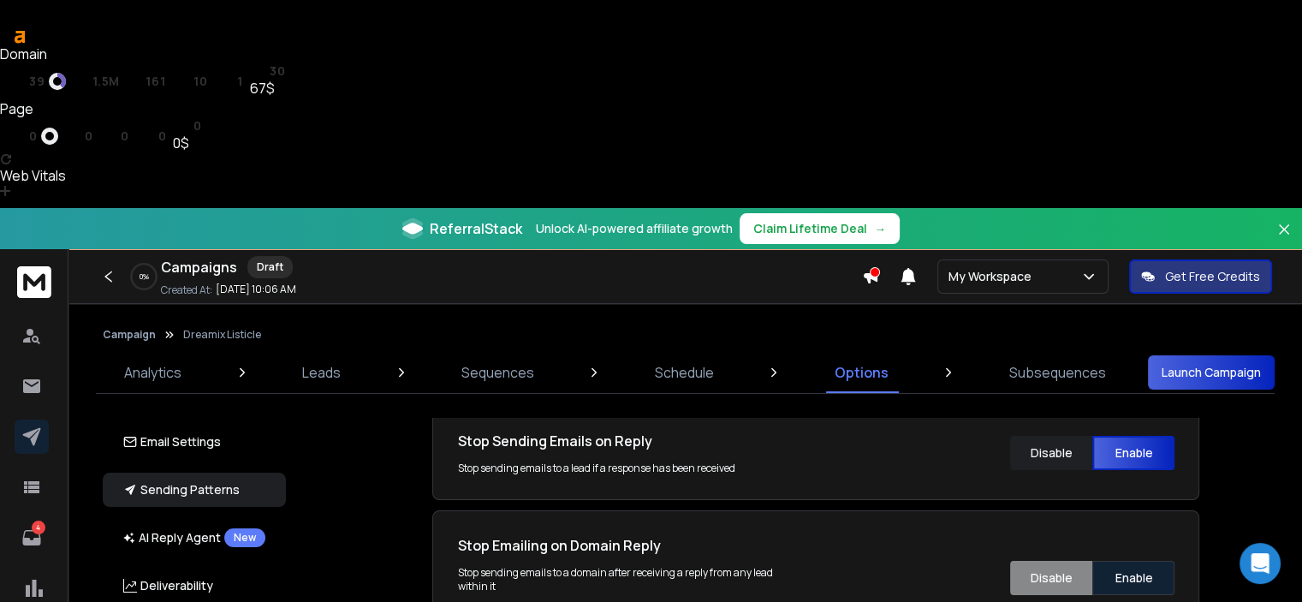
click at [1130, 561] on button "Enable" at bounding box center [1134, 578] width 82 height 34
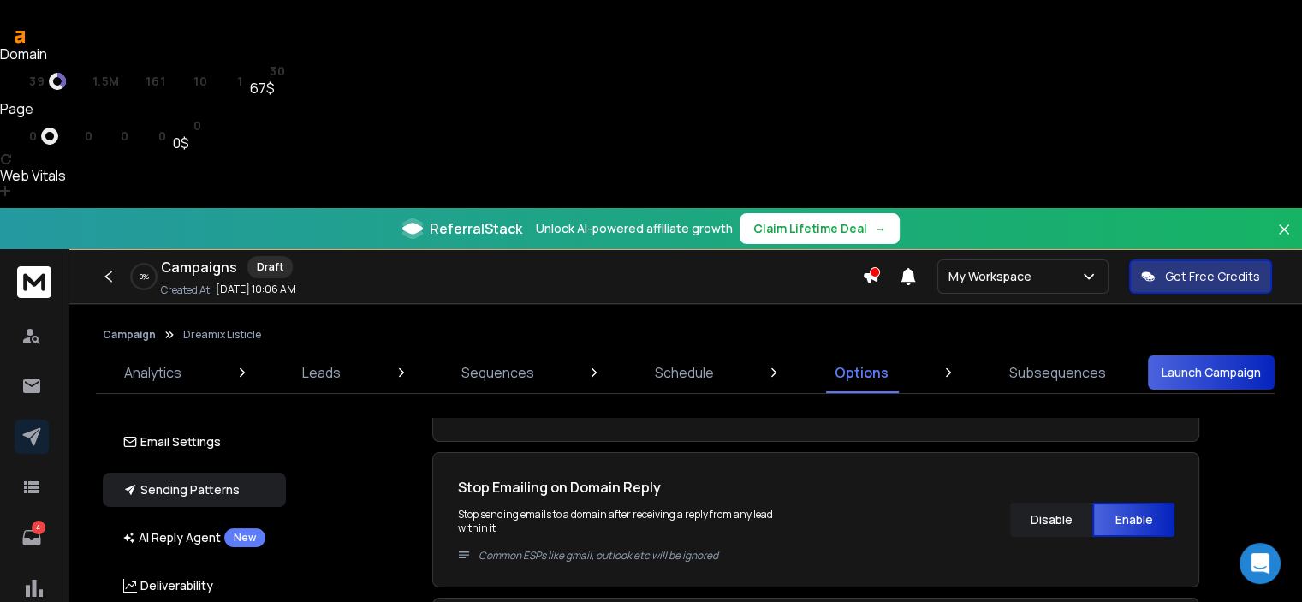
scroll to position [771, 0]
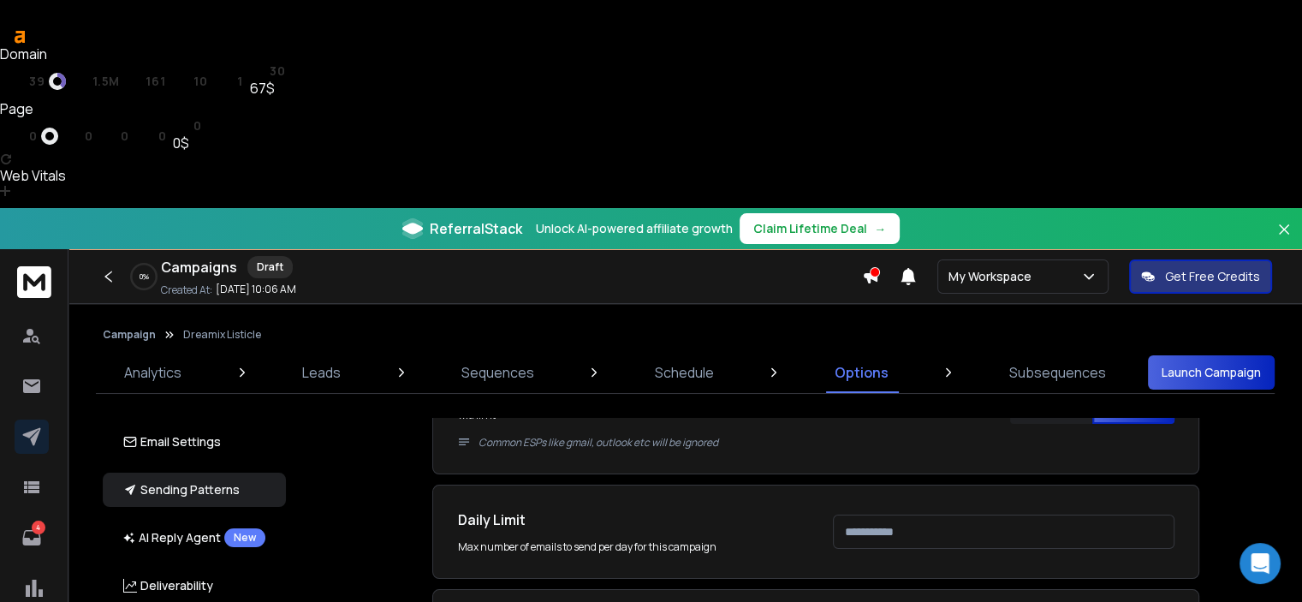
drag, startPoint x: 902, startPoint y: 361, endPoint x: 816, endPoint y: 359, distance: 85.7
click at [816, 509] on div "Daily Limit Max number of emails to send per day for this campaign ***" at bounding box center [816, 531] width 718 height 45
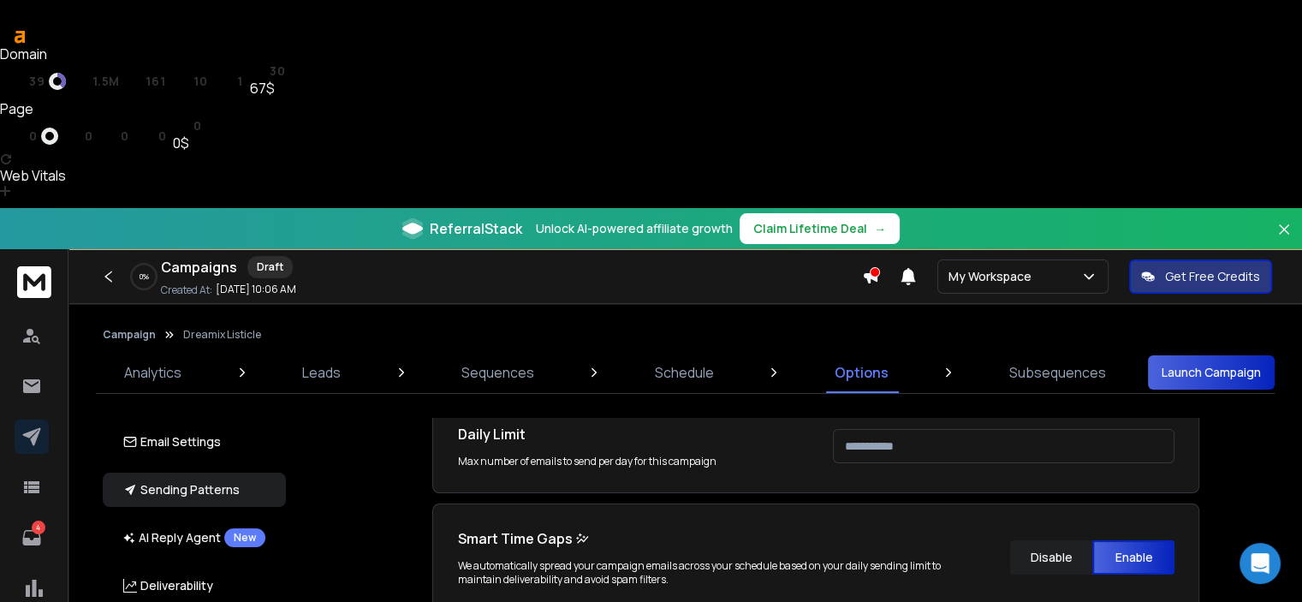
type input "***"
click at [1119, 540] on button "Enable" at bounding box center [1134, 557] width 82 height 34
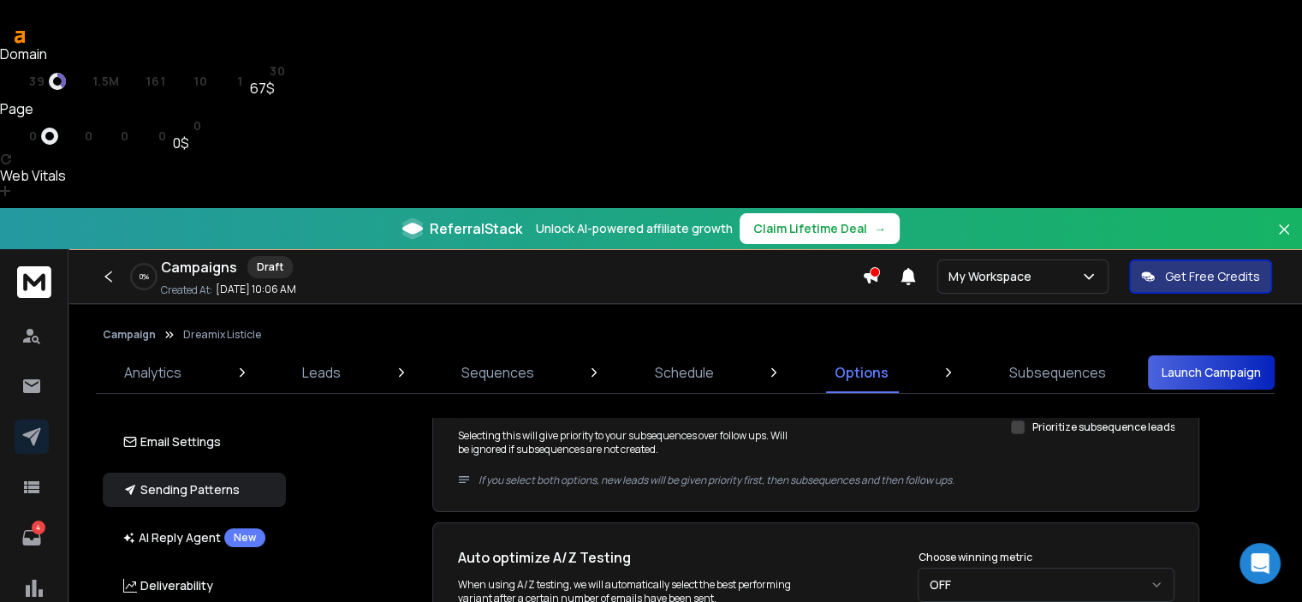
scroll to position [1284, 0]
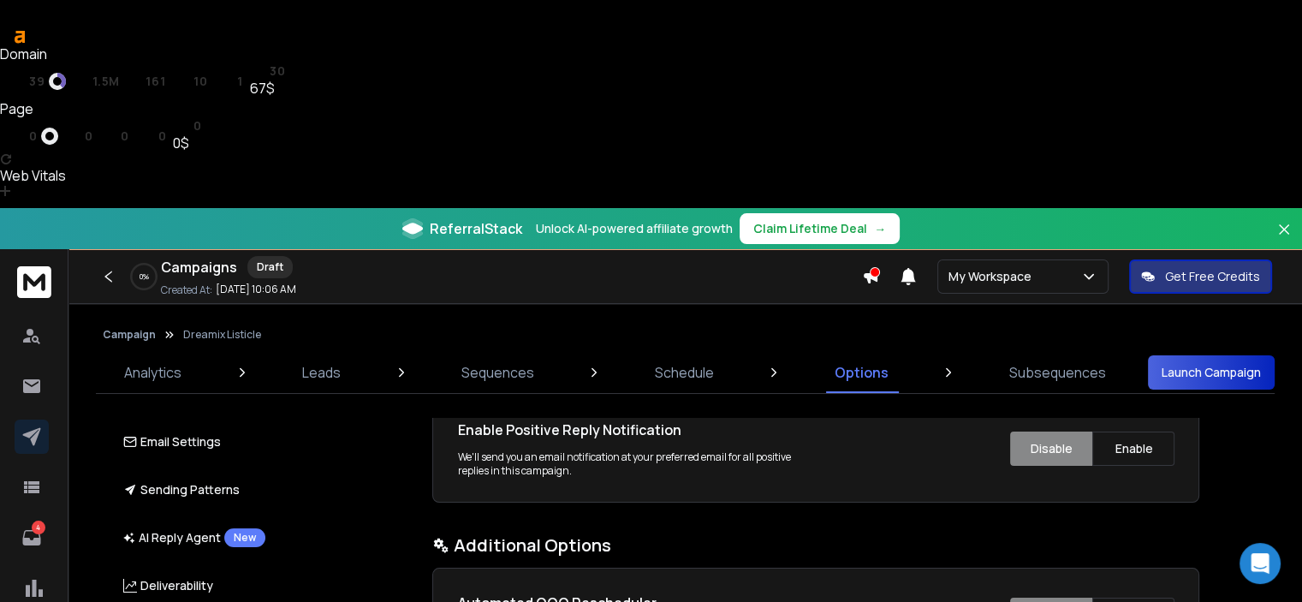
scroll to position [3031, 0]
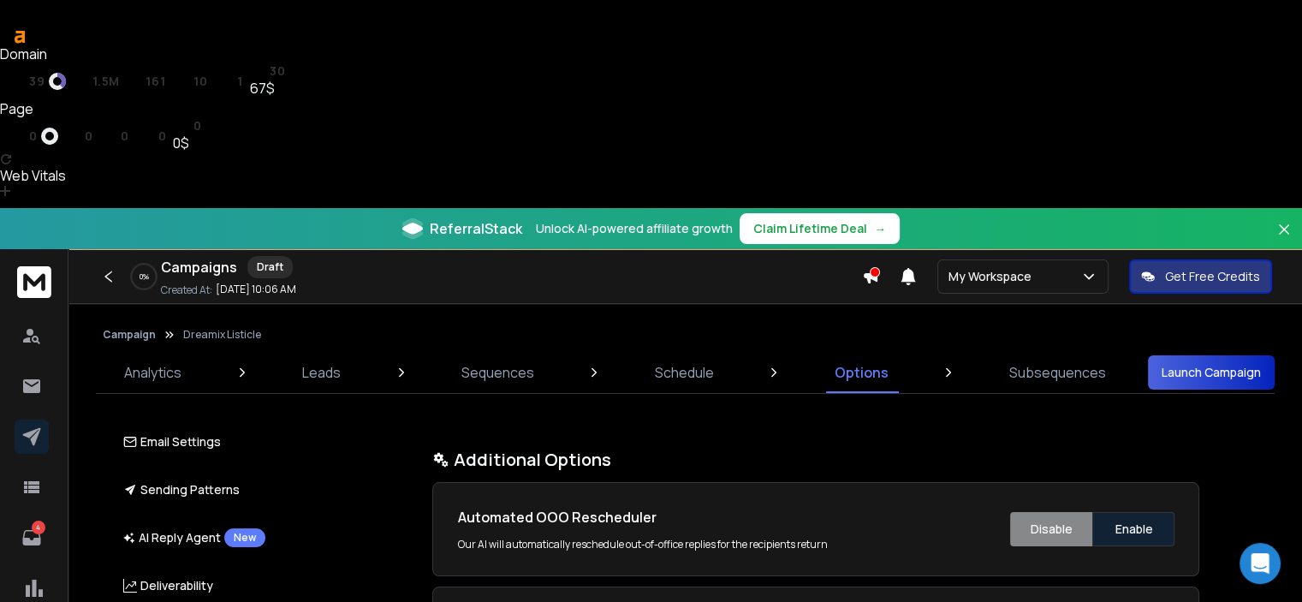
click at [1131, 512] on button "Enable" at bounding box center [1134, 529] width 82 height 34
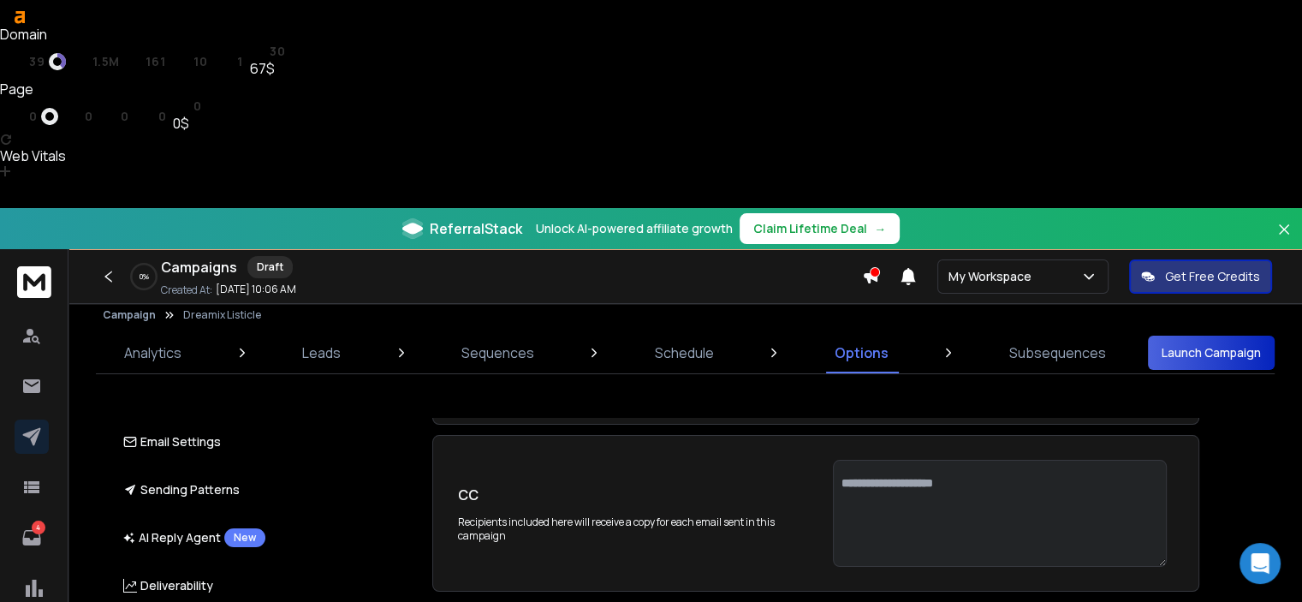
scroll to position [31, 0]
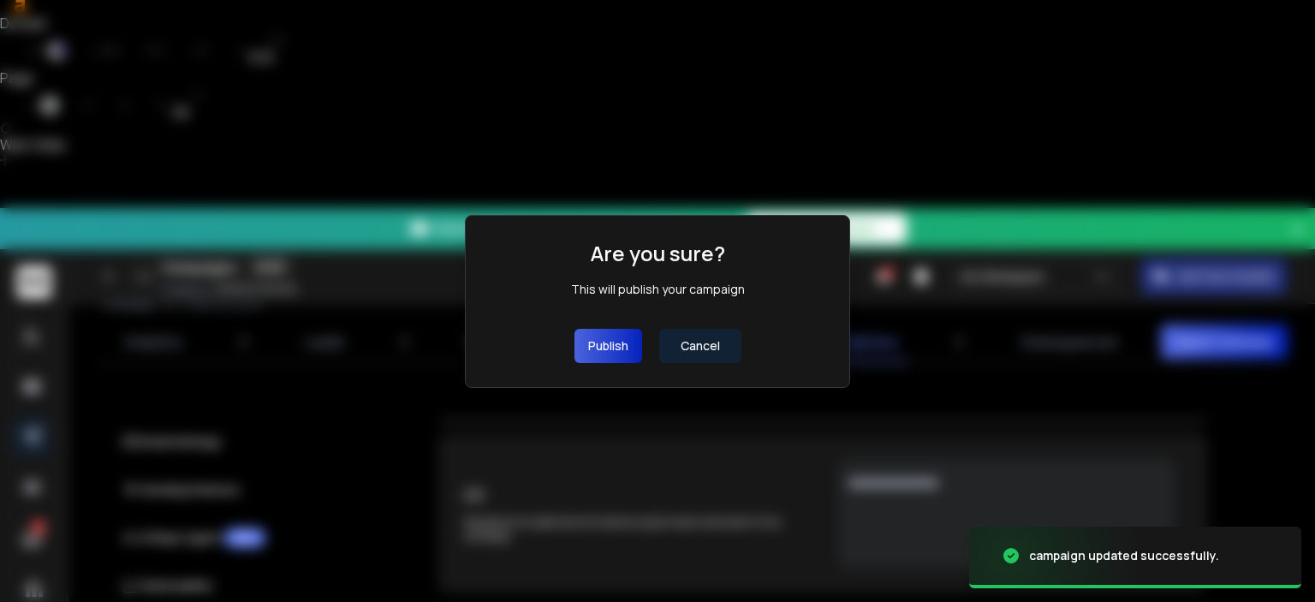
click at [617, 348] on button "Publish" at bounding box center [609, 346] width 68 height 34
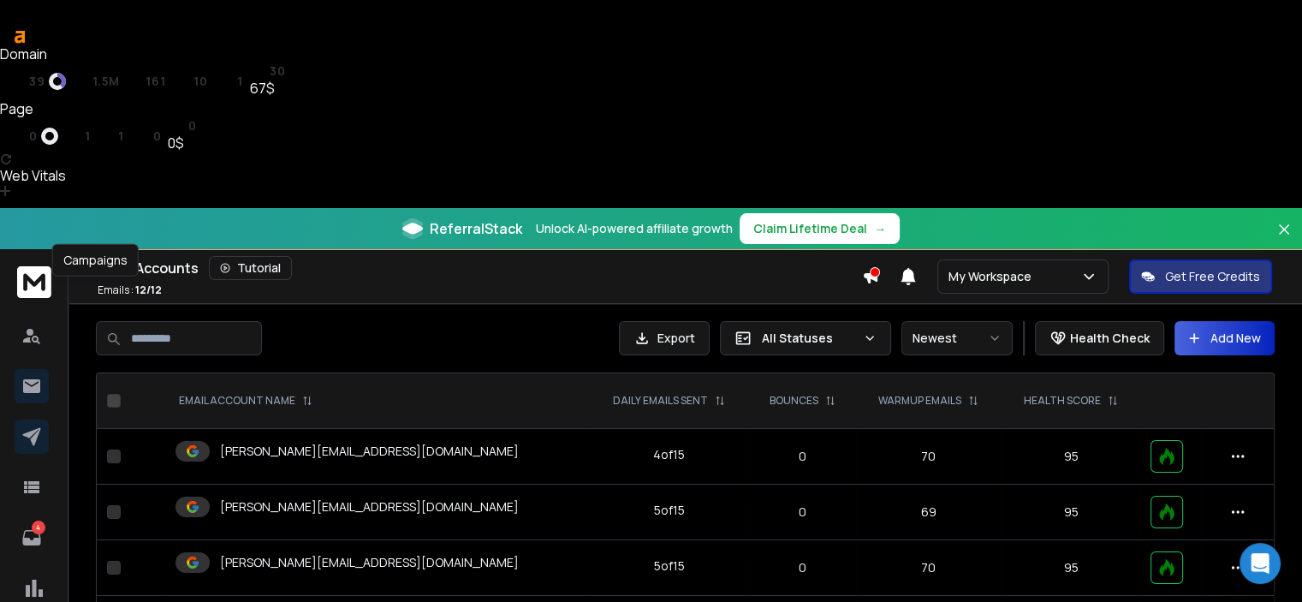
click at [21, 426] on icon at bounding box center [31, 436] width 21 height 21
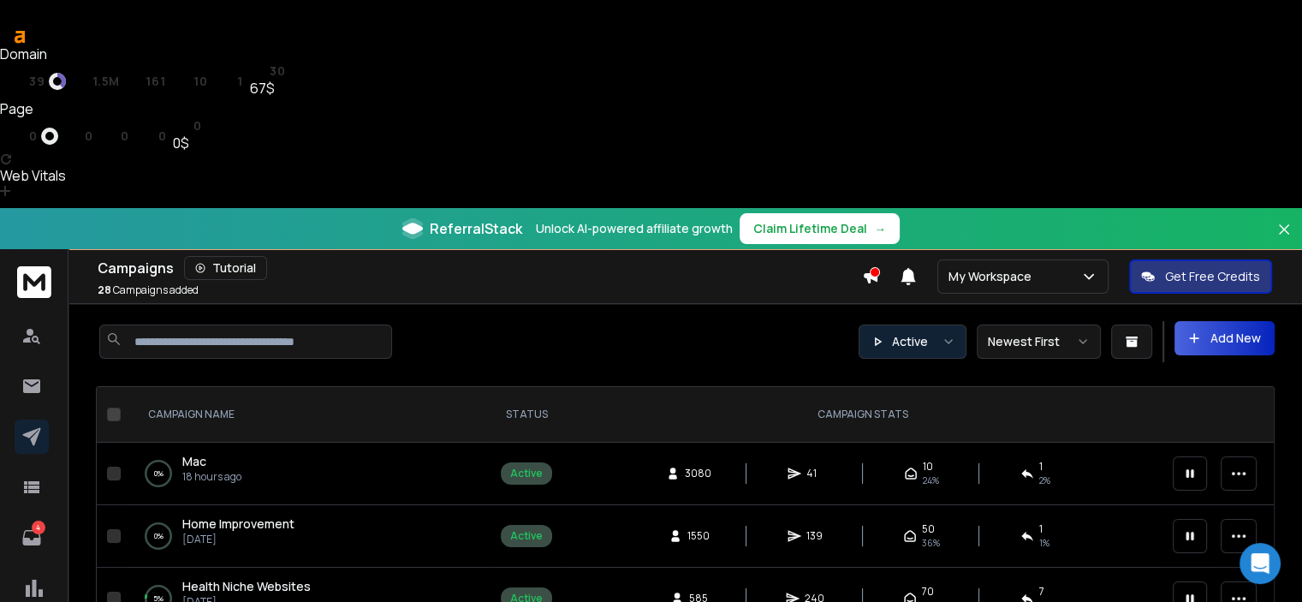
click at [936, 333] on div "Active" at bounding box center [913, 341] width 86 height 17
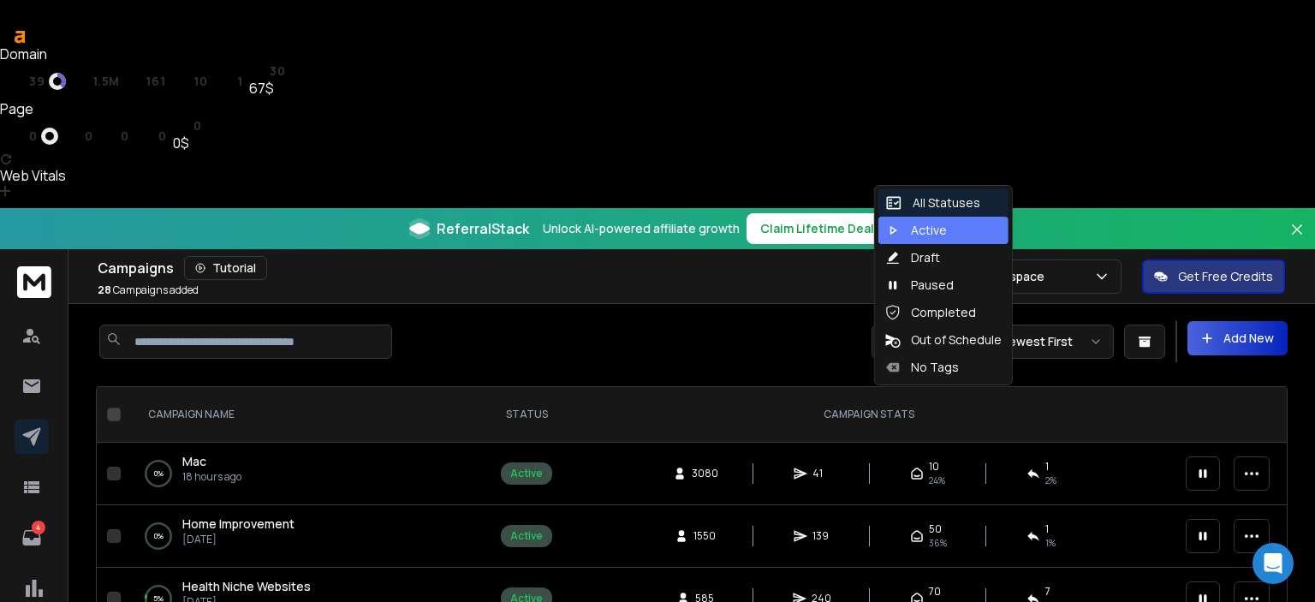
click at [940, 202] on div "All Statuses" at bounding box center [932, 202] width 95 height 17
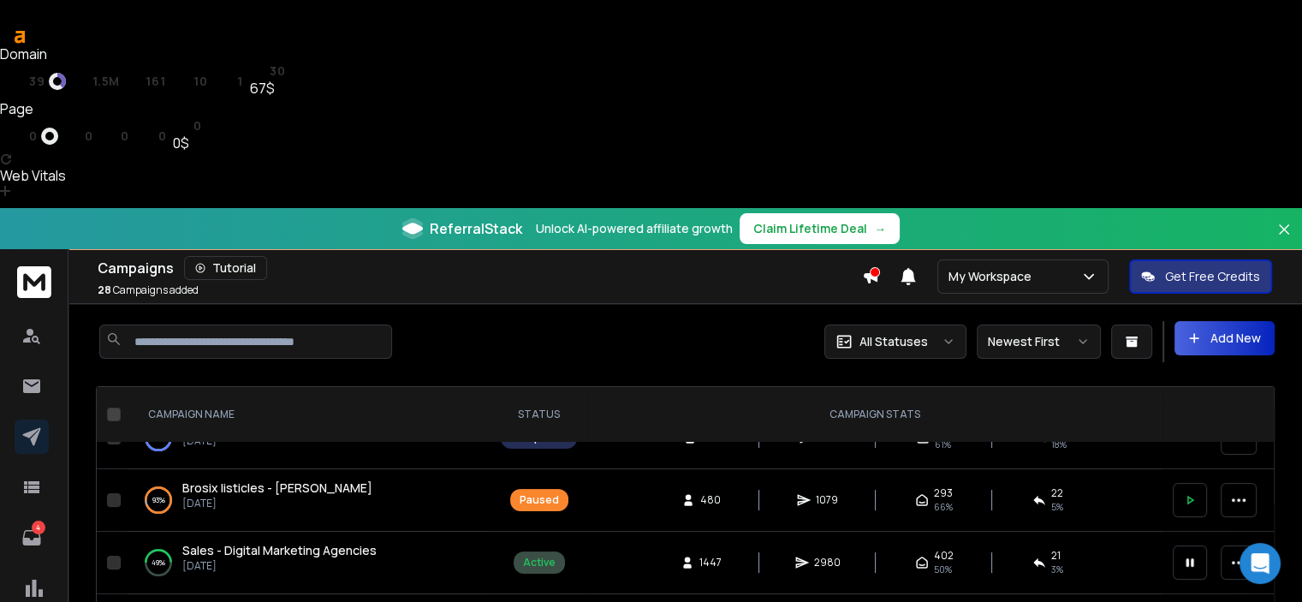
scroll to position [450, 0]
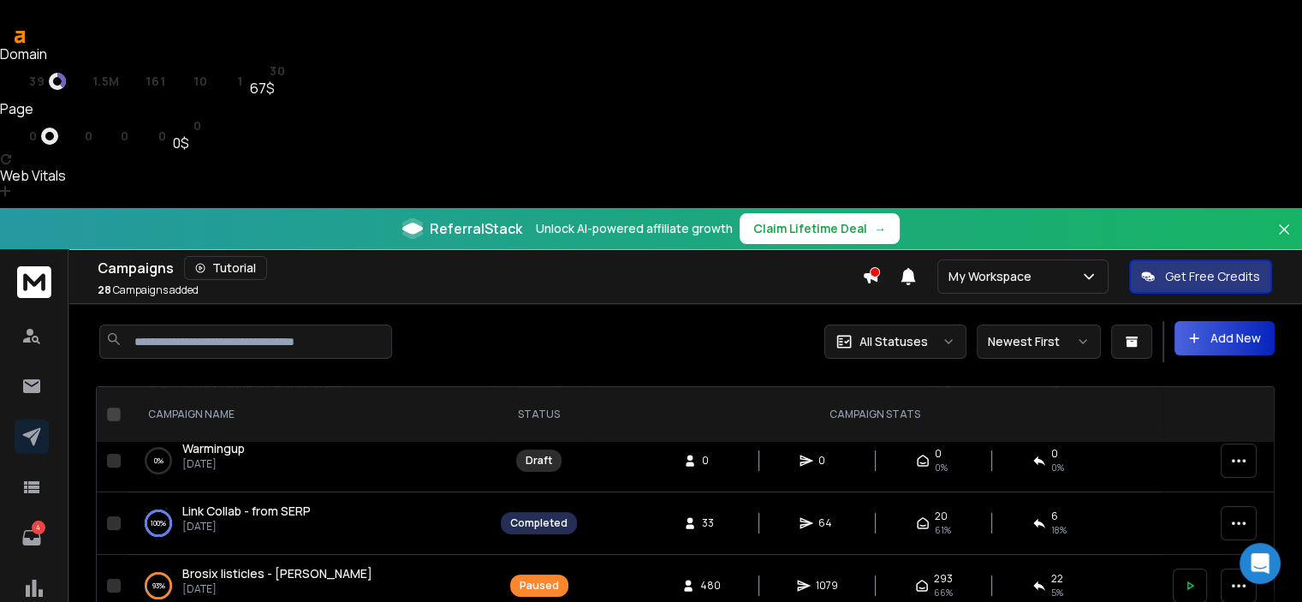
click at [268, 565] on span "Brosix listicles - Elena" at bounding box center [277, 573] width 190 height 16
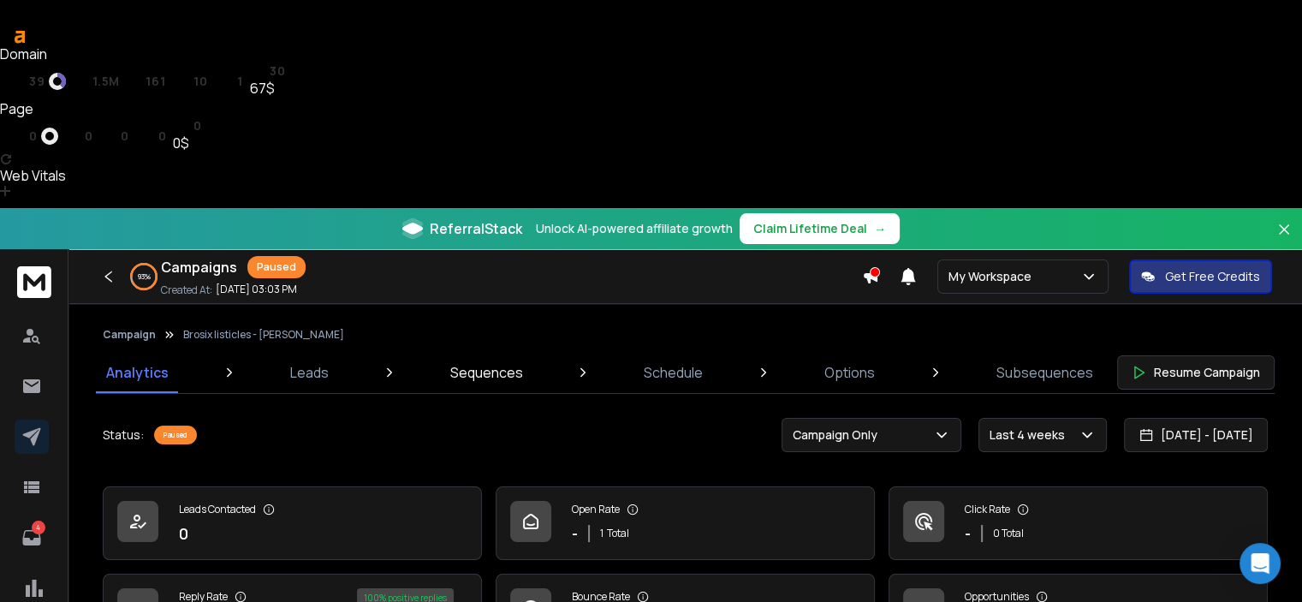
click at [490, 362] on p "Sequences" at bounding box center [486, 372] width 73 height 21
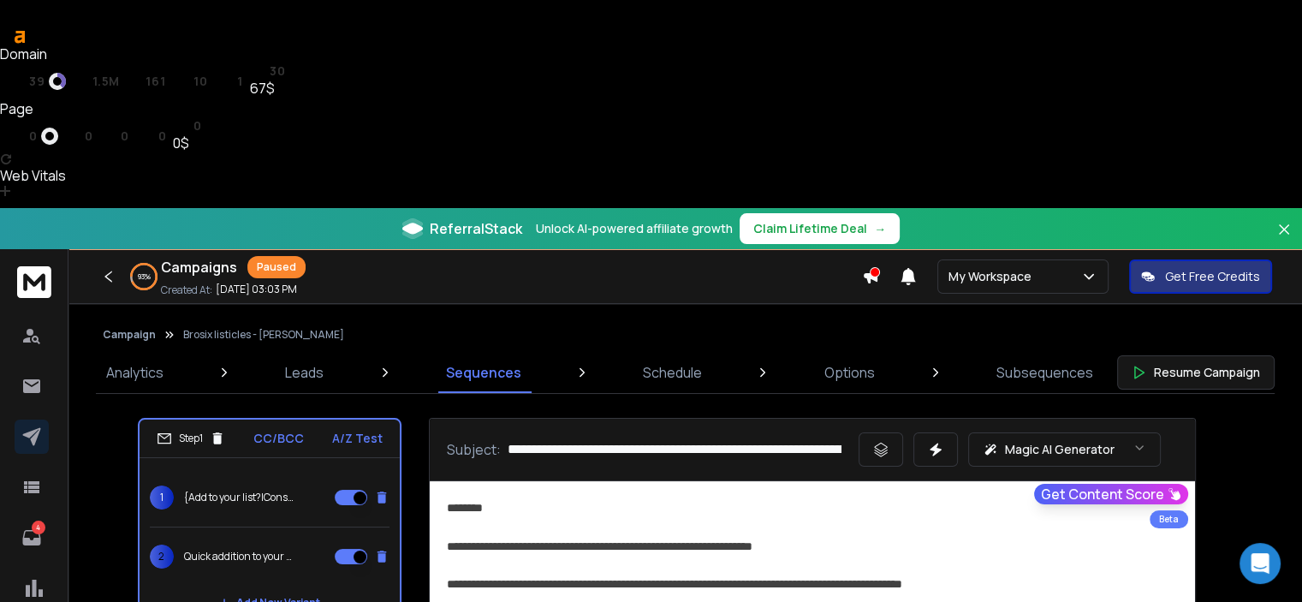
click at [636, 575] on div "**********" at bounding box center [812, 584] width 731 height 19
click at [235, 550] on p "Quick addition to your list" at bounding box center [239, 557] width 110 height 14
type input "**********"
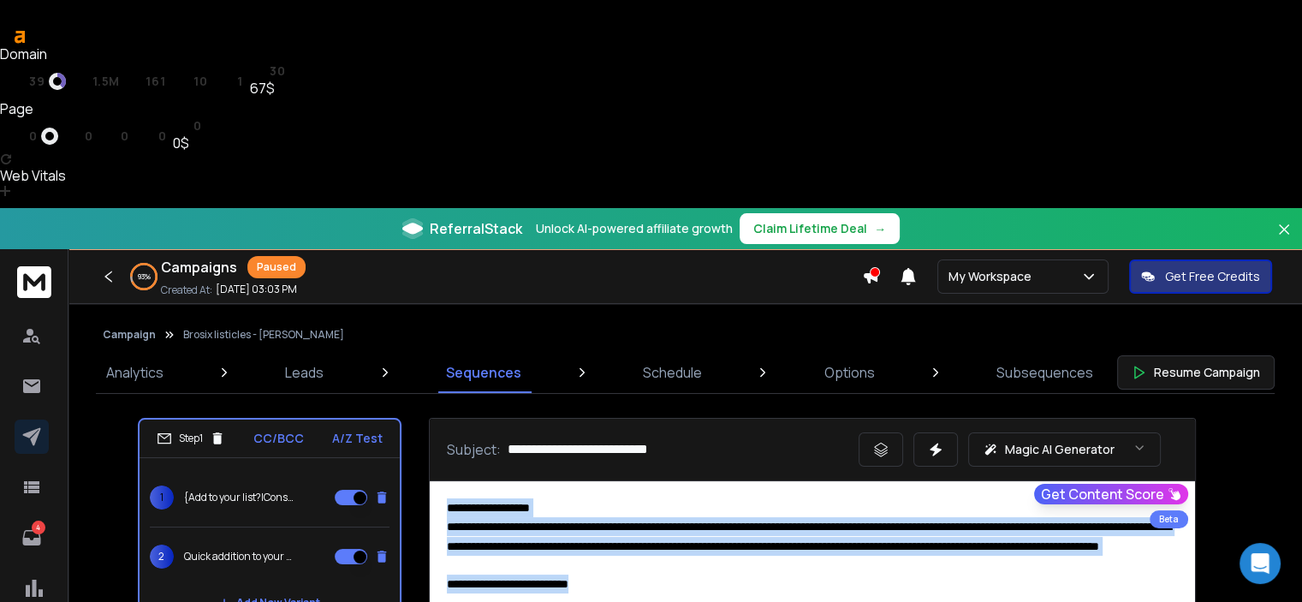
drag, startPoint x: 449, startPoint y: 325, endPoint x: 704, endPoint y: 424, distance: 273.8
copy div "**********"
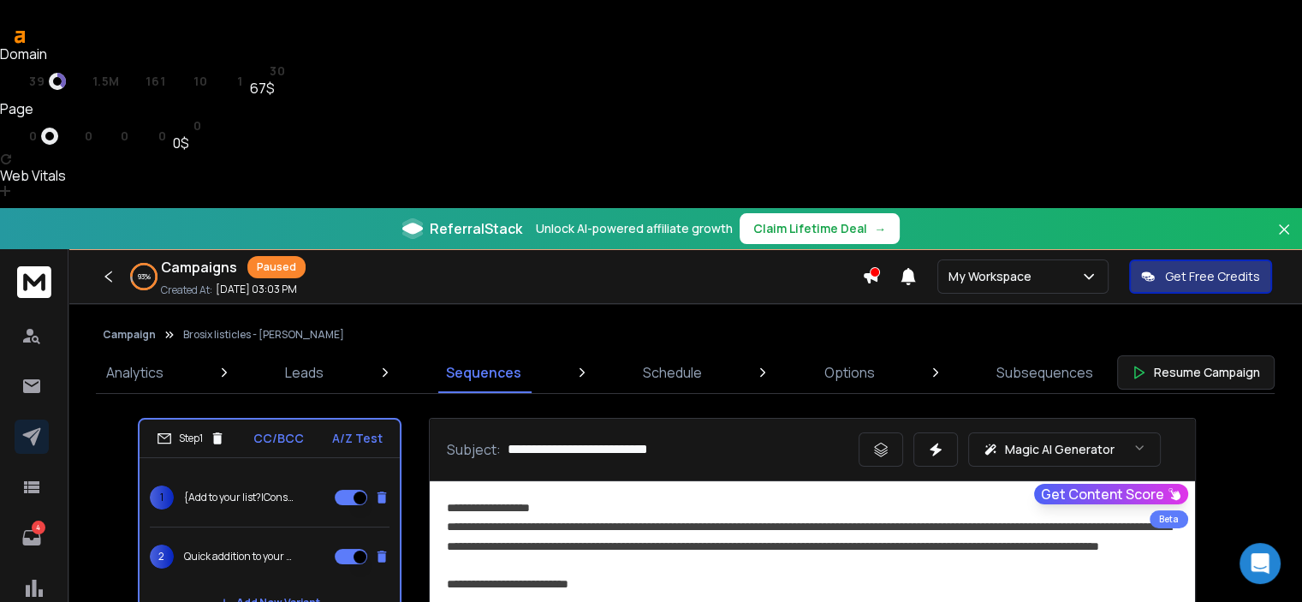
click at [567, 439] on input "**********" at bounding box center [675, 449] width 334 height 21
drag, startPoint x: 507, startPoint y: 274, endPoint x: 725, endPoint y: 278, distance: 218.4
click at [725, 439] on input "**********" at bounding box center [675, 449] width 334 height 21
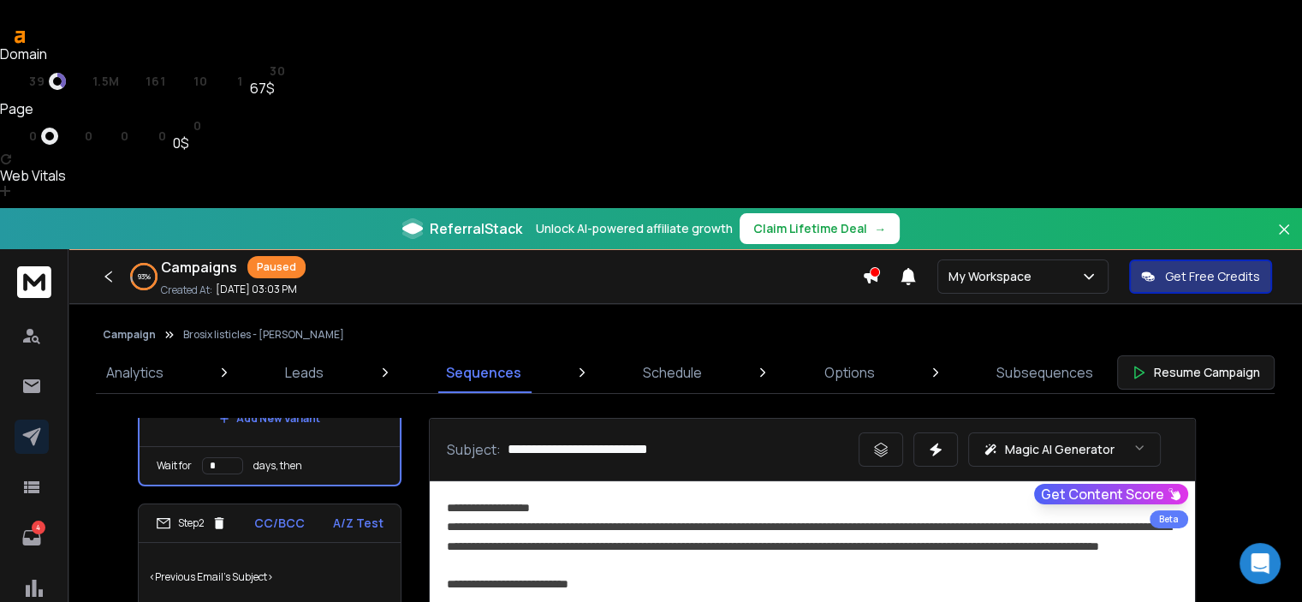
scroll to position [188, 0]
click at [307, 550] on p "<Previous Email's Subject>" at bounding box center [269, 574] width 241 height 48
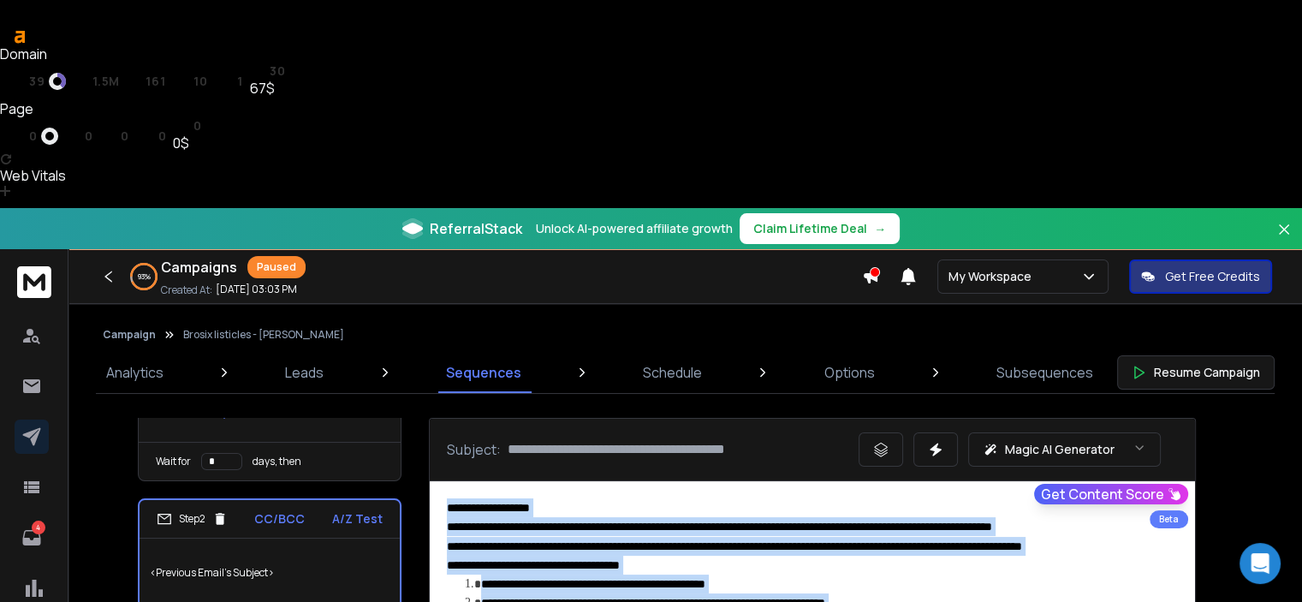
drag, startPoint x: 446, startPoint y: 328, endPoint x: 615, endPoint y: 538, distance: 269.2
copy div "**********"
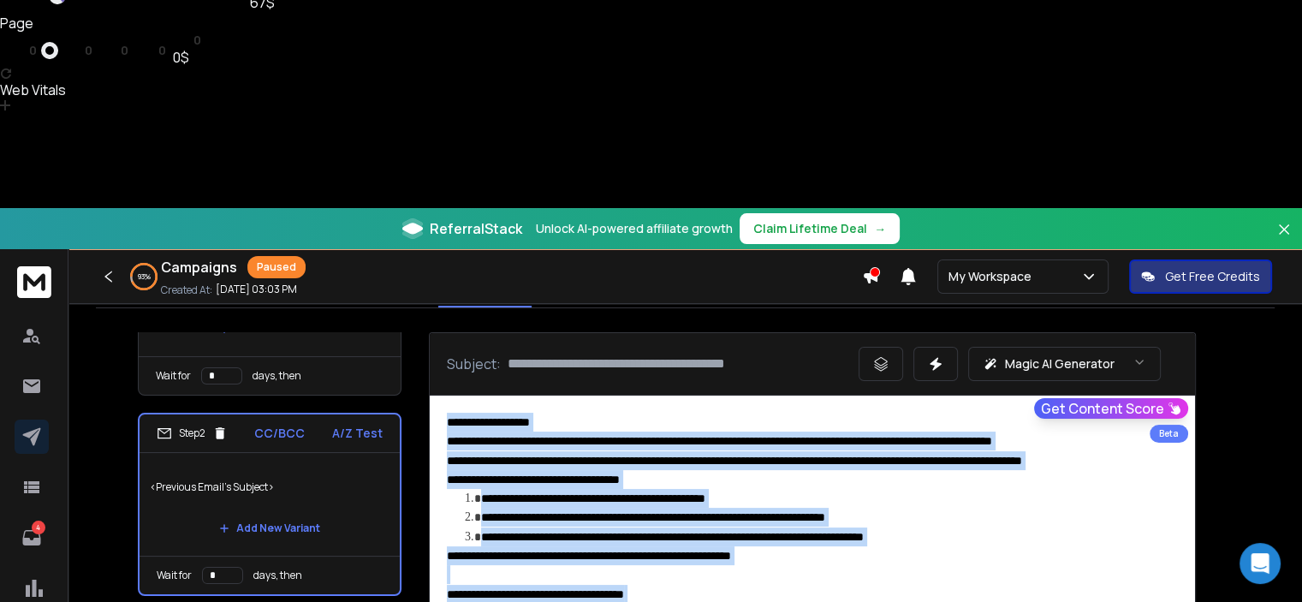
scroll to position [134, 0]
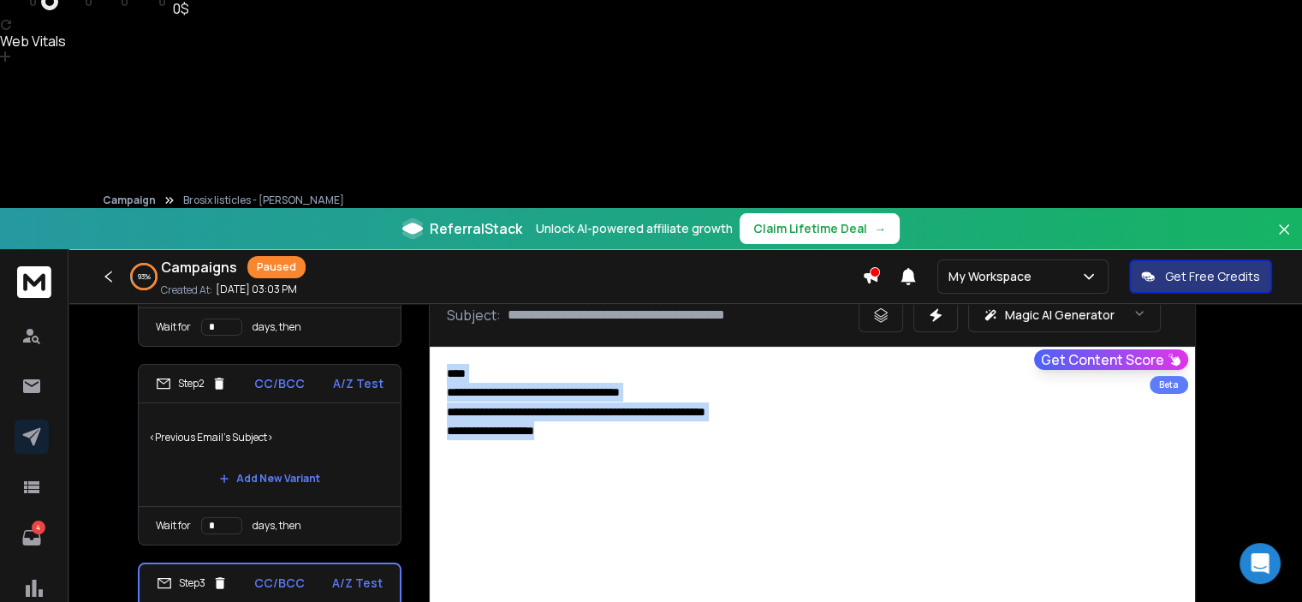
drag, startPoint x: 660, startPoint y: 283, endPoint x: 438, endPoint y: 194, distance: 239.8
click at [438, 347] on div "**********" at bounding box center [812, 527] width 765 height 360
copy div "**********"
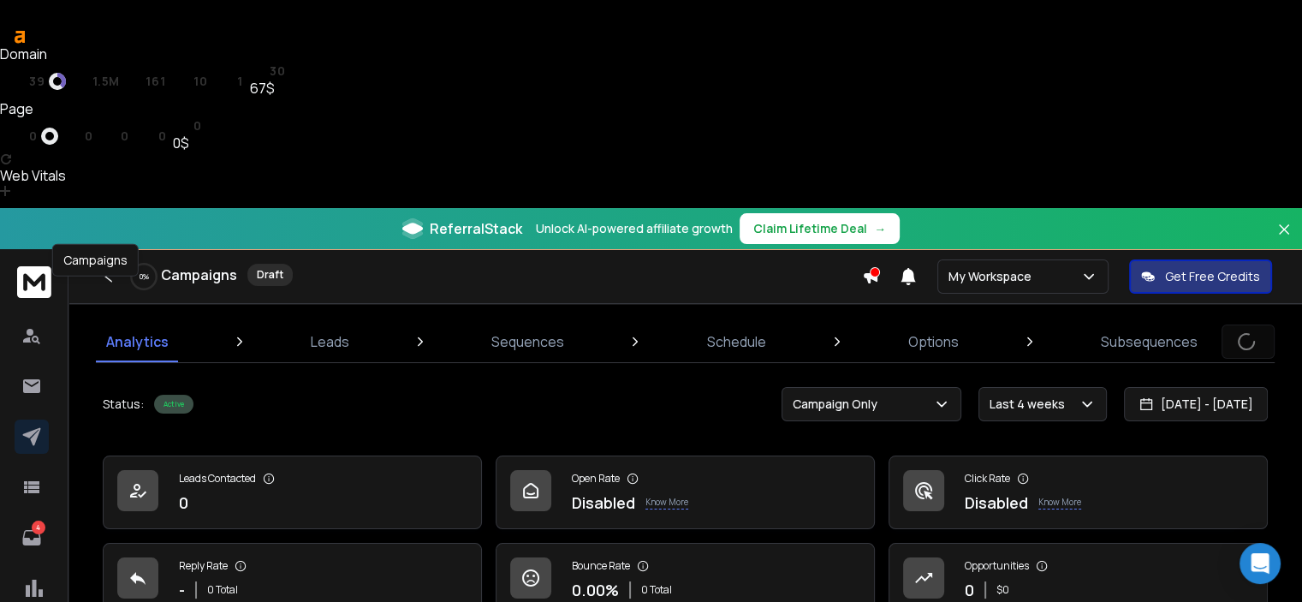
click at [27, 426] on icon at bounding box center [31, 436] width 21 height 21
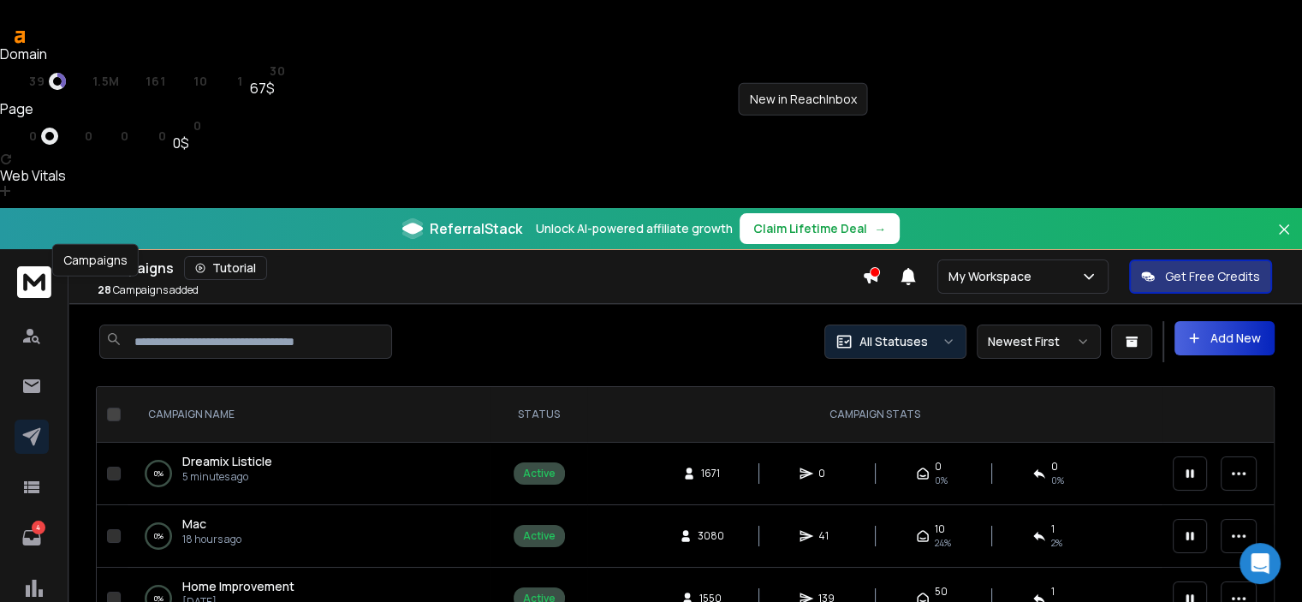
click at [918, 333] on p "All Statuses" at bounding box center [894, 341] width 69 height 17
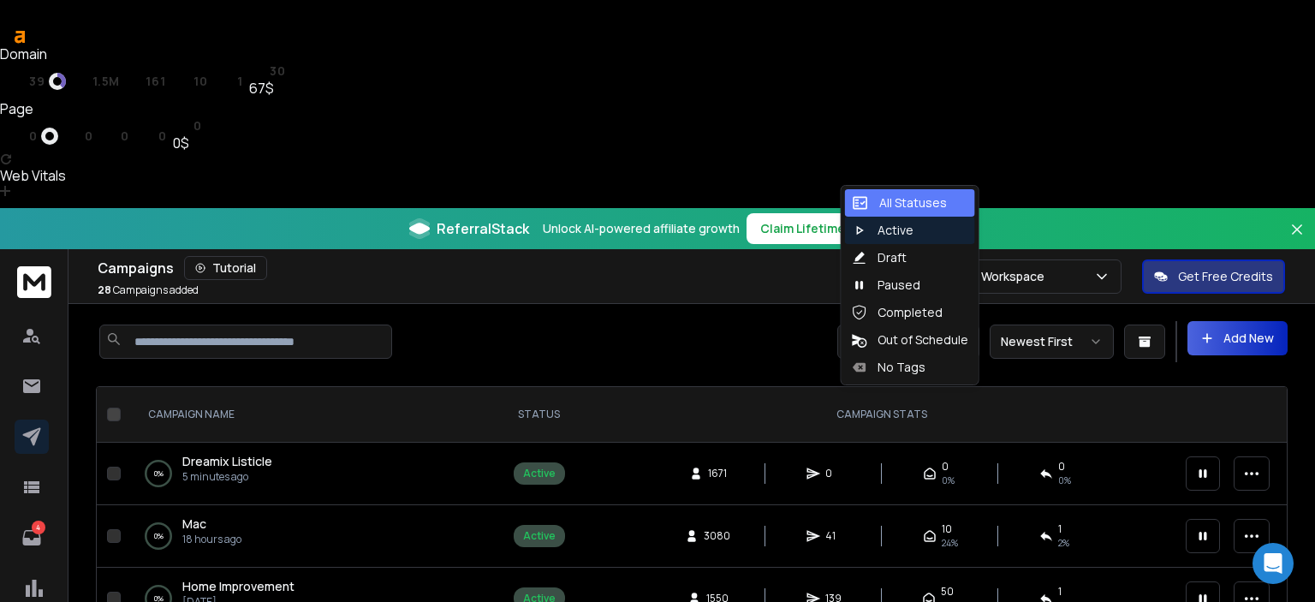
click at [891, 222] on div "Active" at bounding box center [883, 230] width 62 height 17
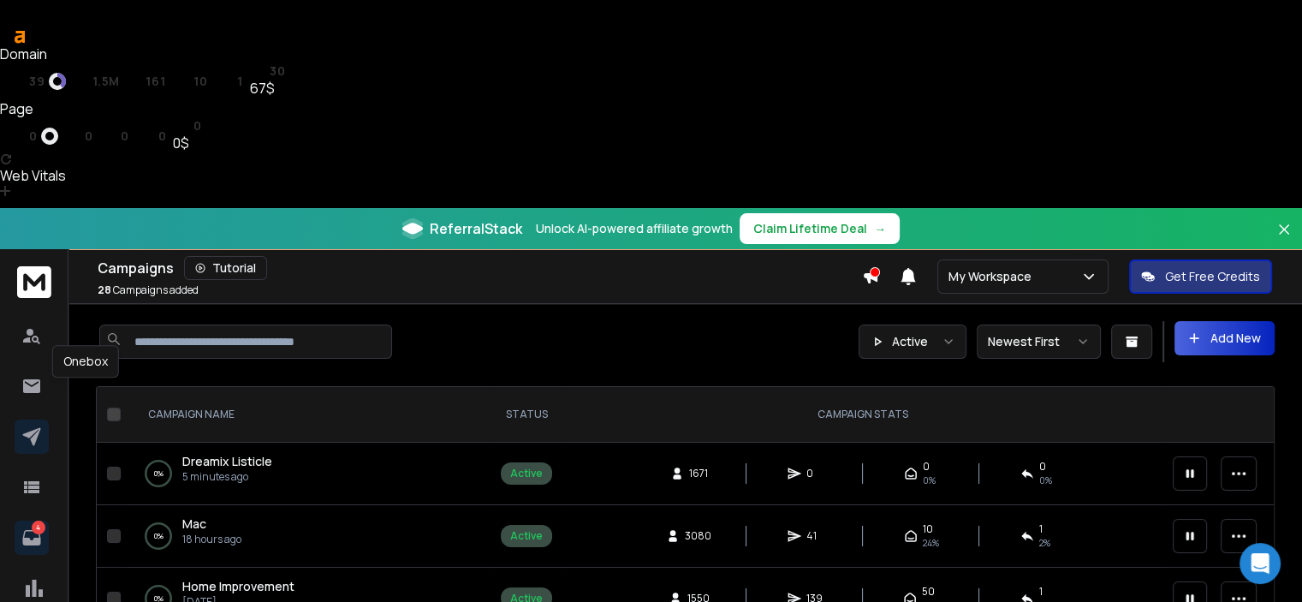
click at [27, 530] on icon at bounding box center [31, 537] width 18 height 15
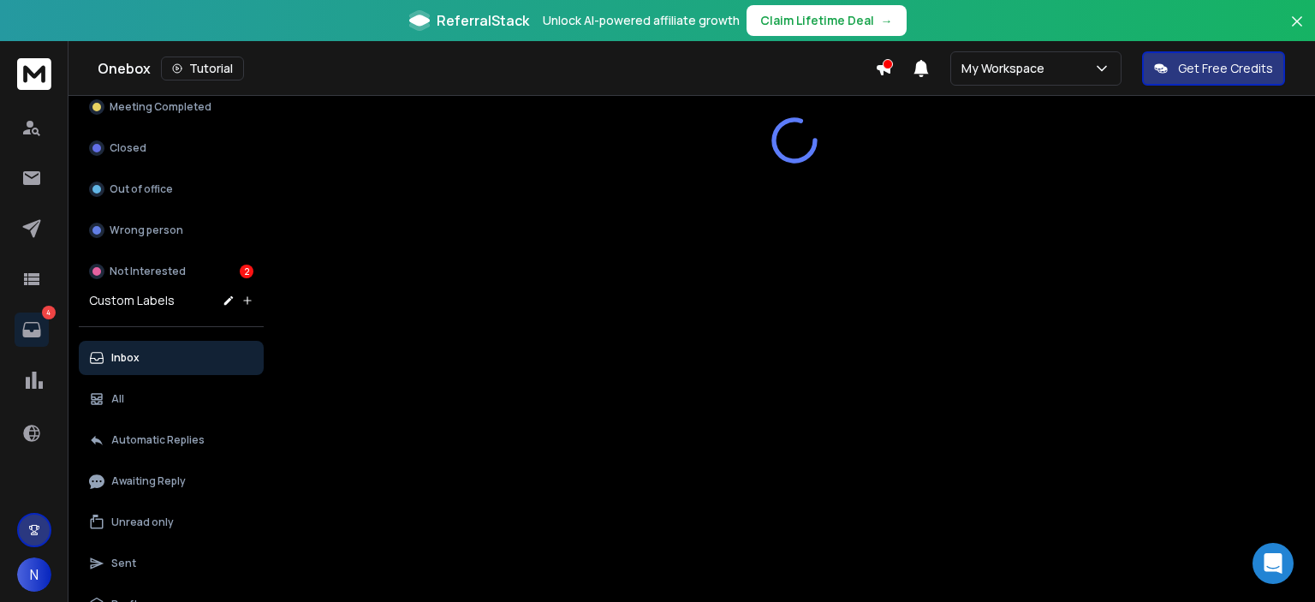
scroll to position [423, 0]
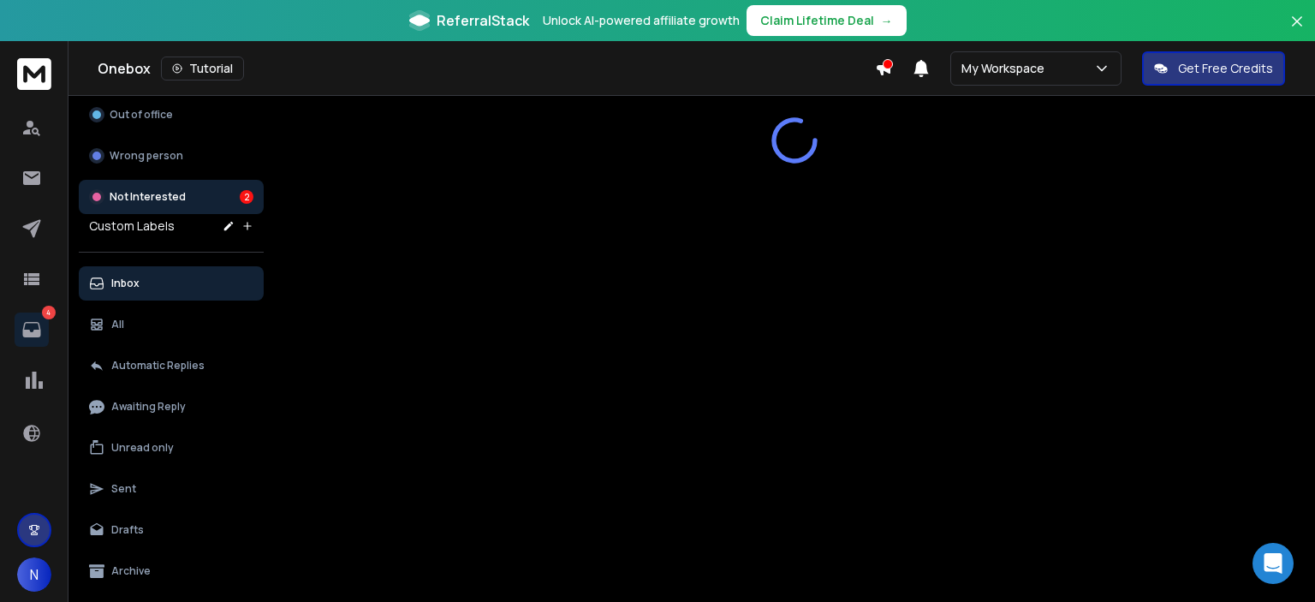
click at [138, 190] on p "Not Interested" at bounding box center [148, 197] width 76 height 14
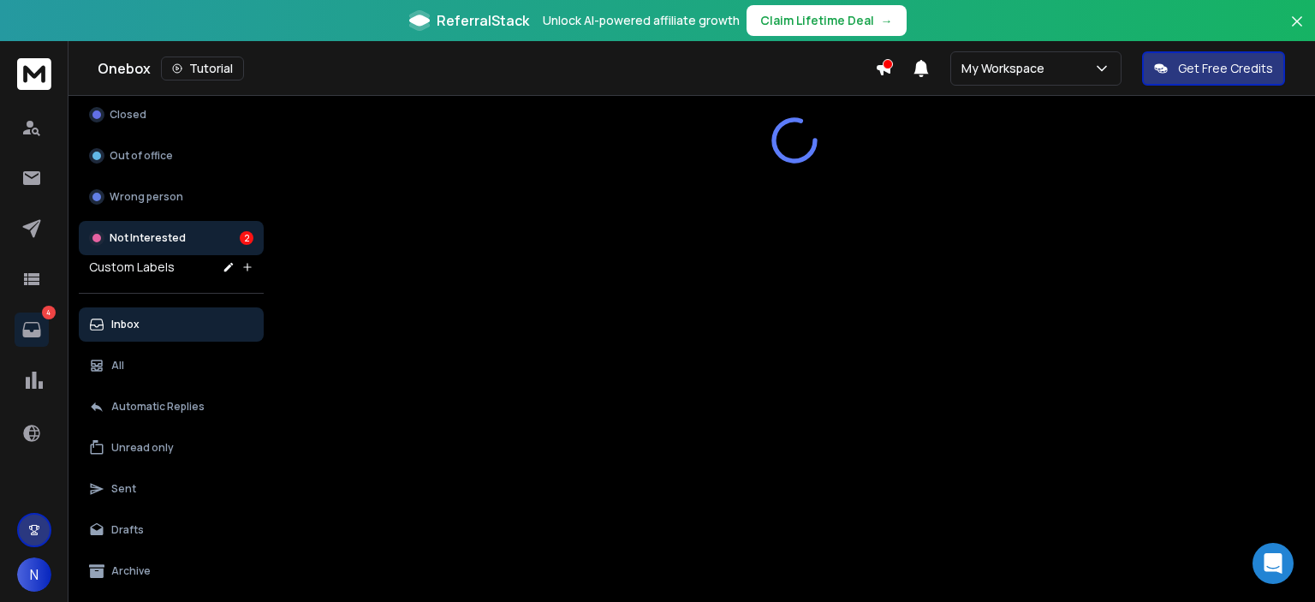
scroll to position [382, 0]
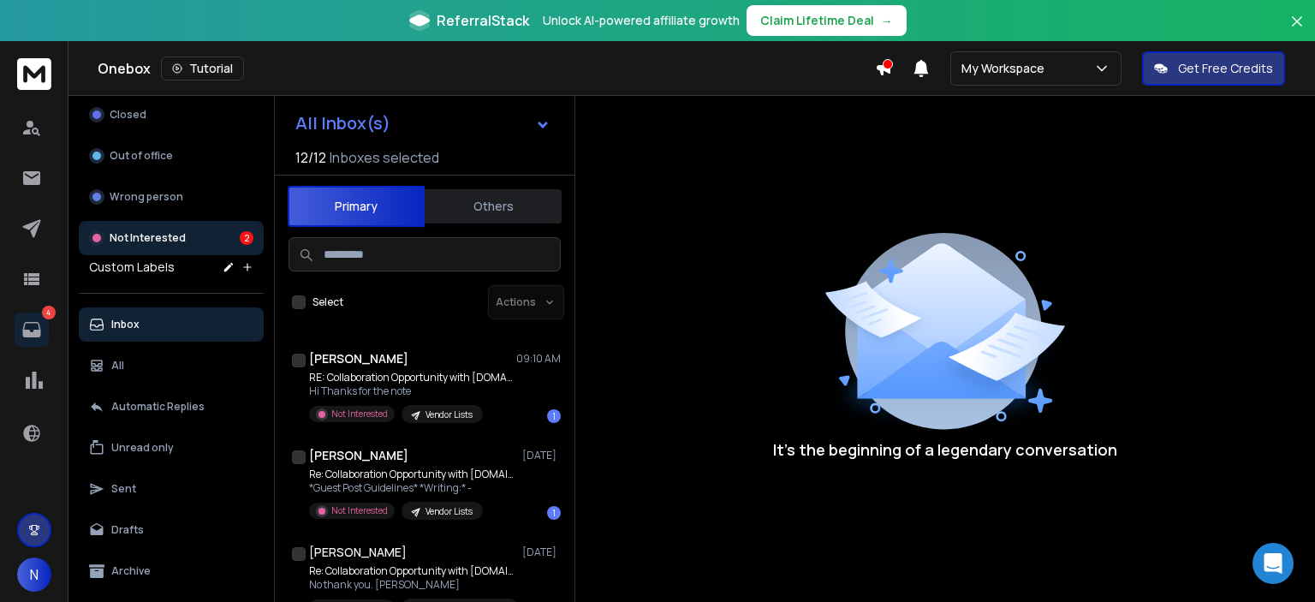
click at [140, 231] on p "Not Interested" at bounding box center [148, 238] width 76 height 14
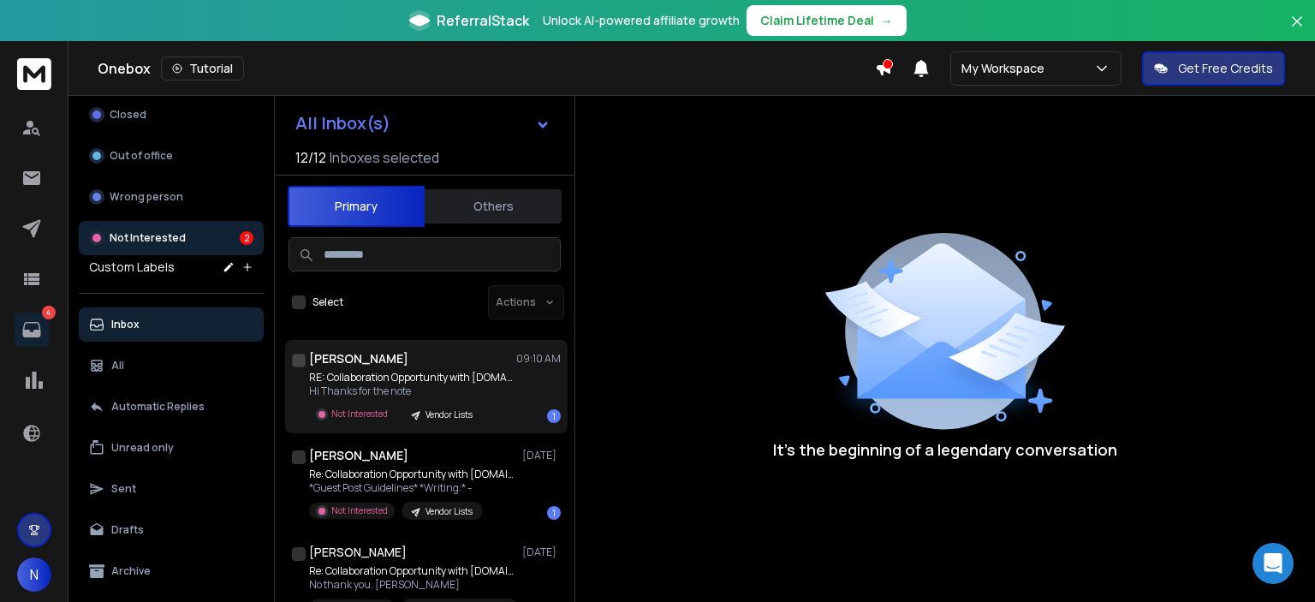
click at [396, 377] on p "RE: Collaboration Opportunity with hrfuture.net" at bounding box center [412, 378] width 206 height 14
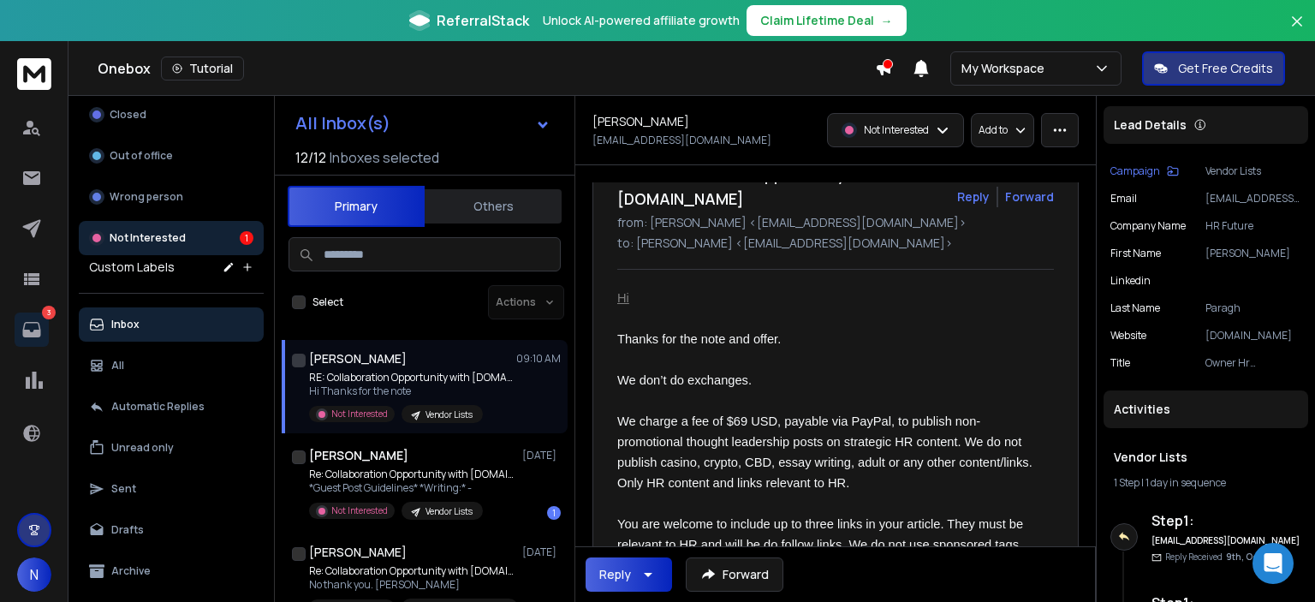
scroll to position [171, 0]
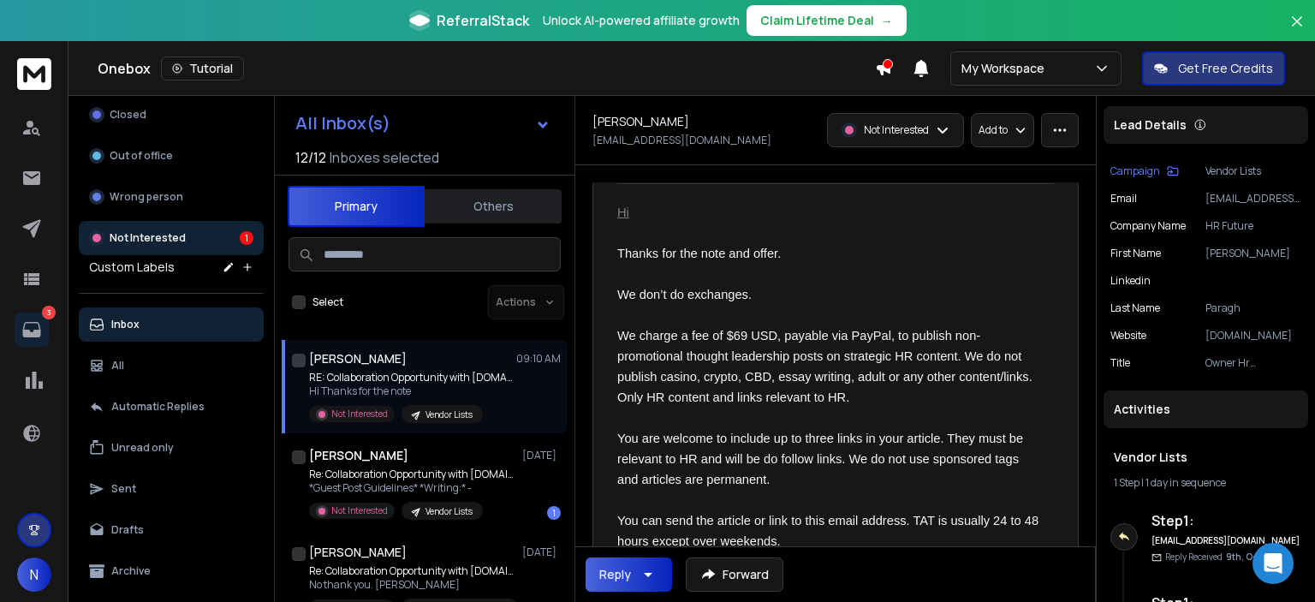
click at [295, 359] on button "button" at bounding box center [299, 361] width 14 height 14
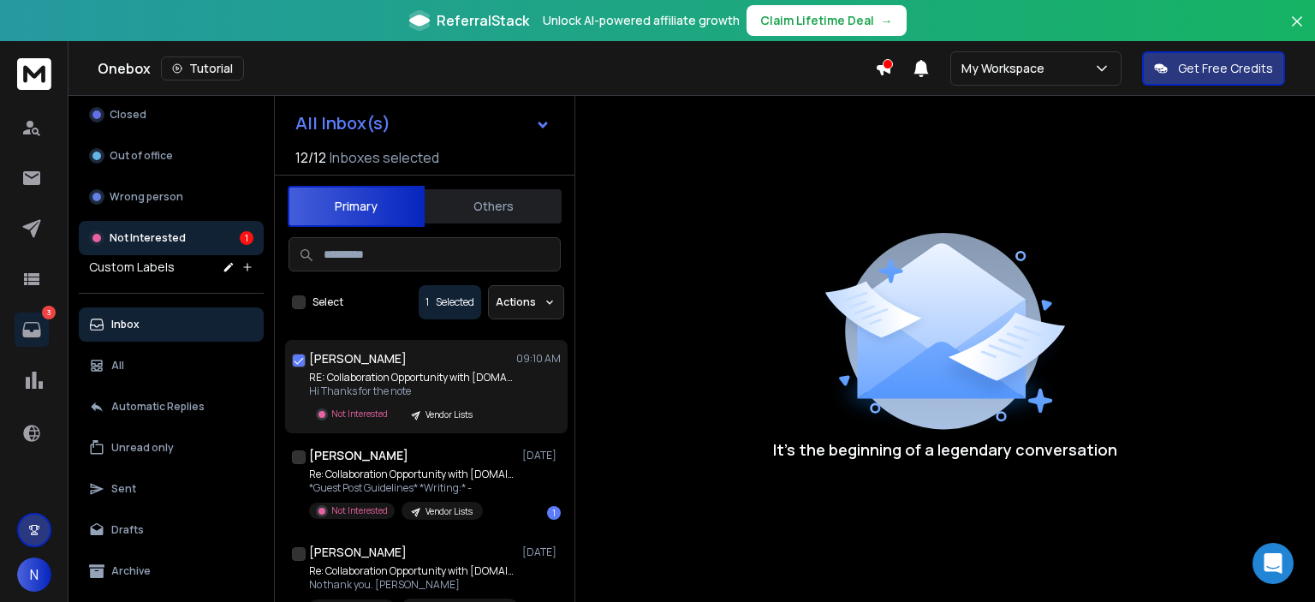
scroll to position [0, 0]
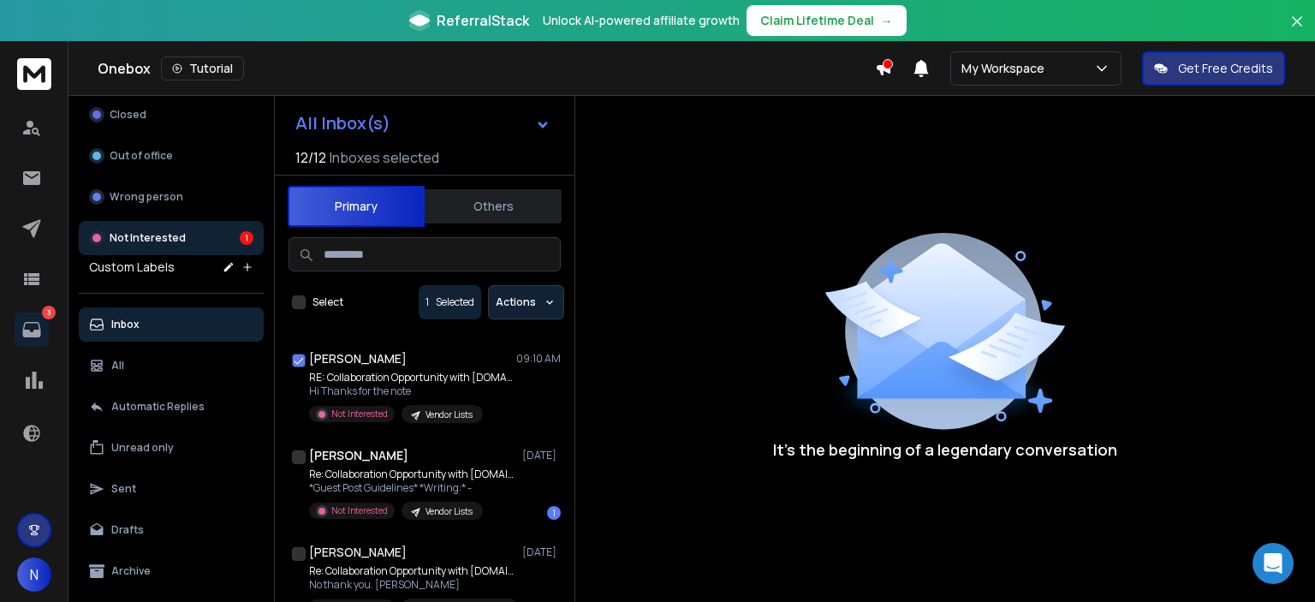
click at [548, 297] on icon "button" at bounding box center [550, 302] width 14 height 14
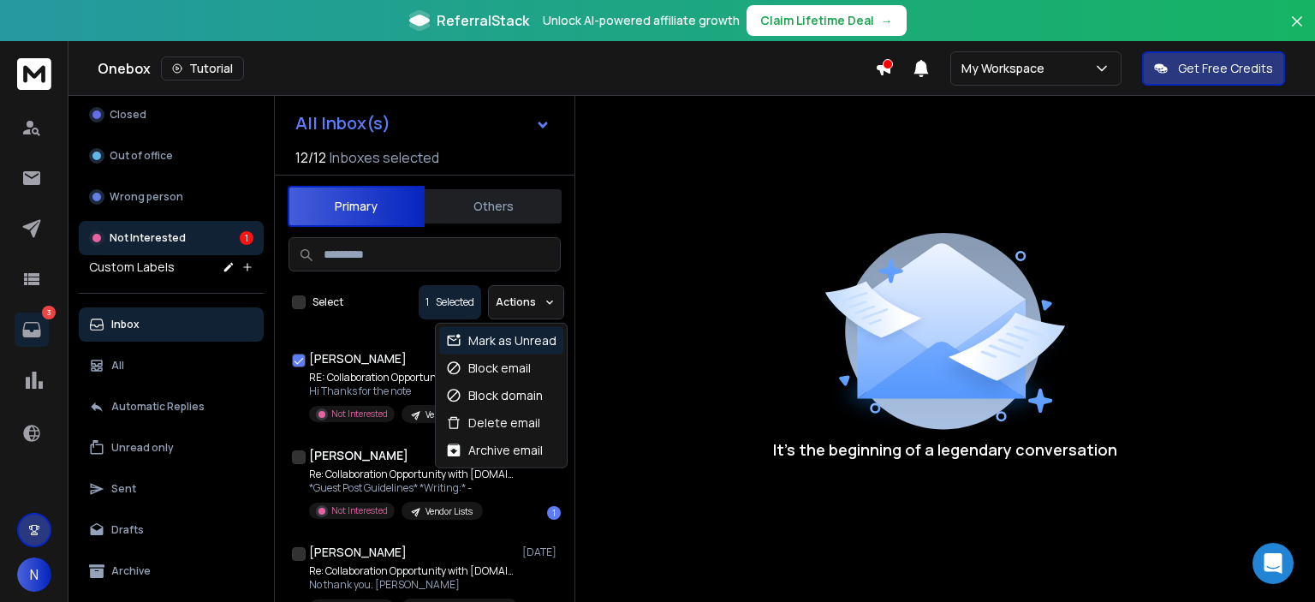
click at [507, 337] on div "Mark as Unread" at bounding box center [501, 340] width 110 height 17
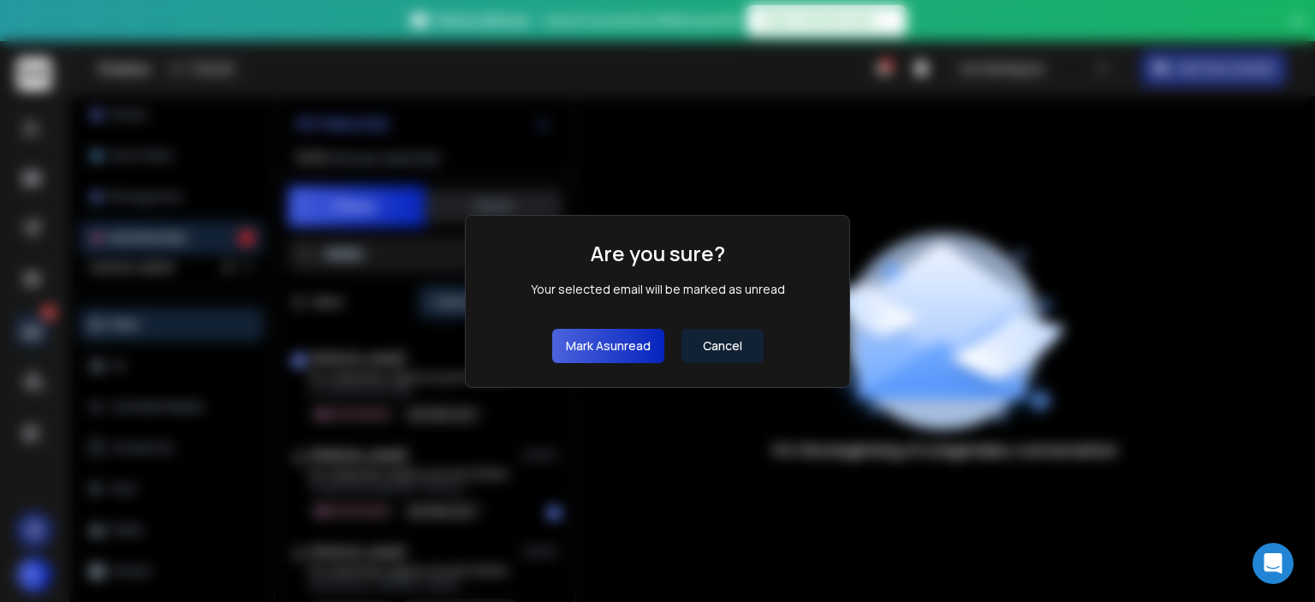
click at [632, 345] on p "Mark as unread" at bounding box center [608, 345] width 85 height 17
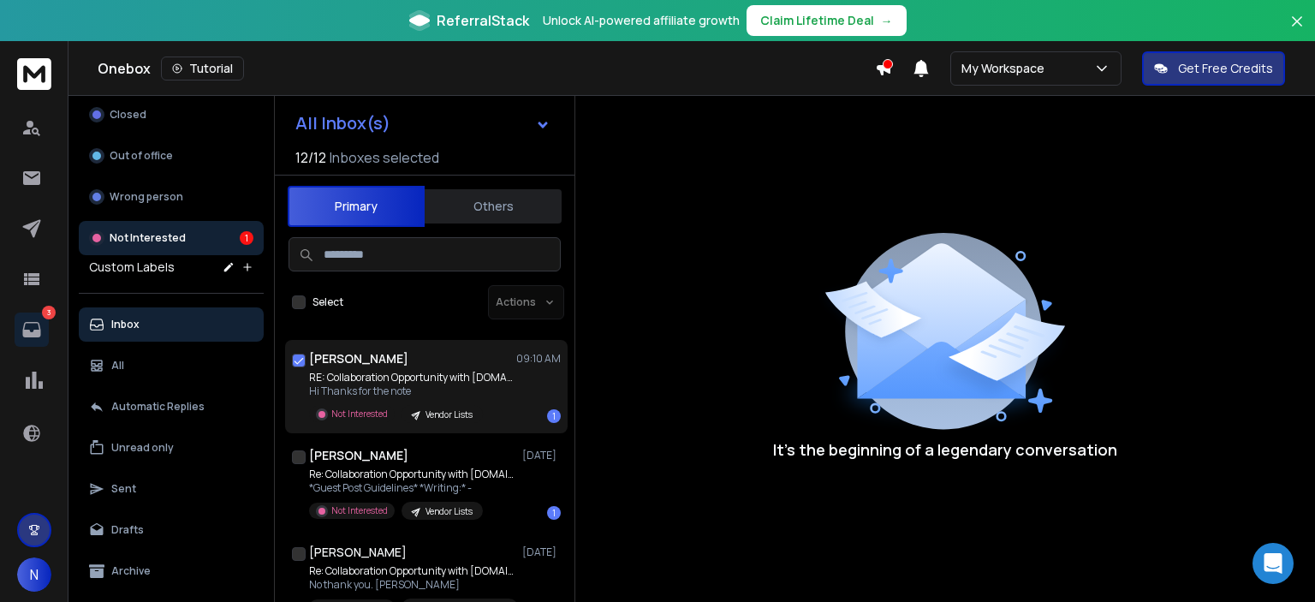
click at [417, 366] on div "Alan Hosking 09:10 AM" at bounding box center [435, 358] width 252 height 17
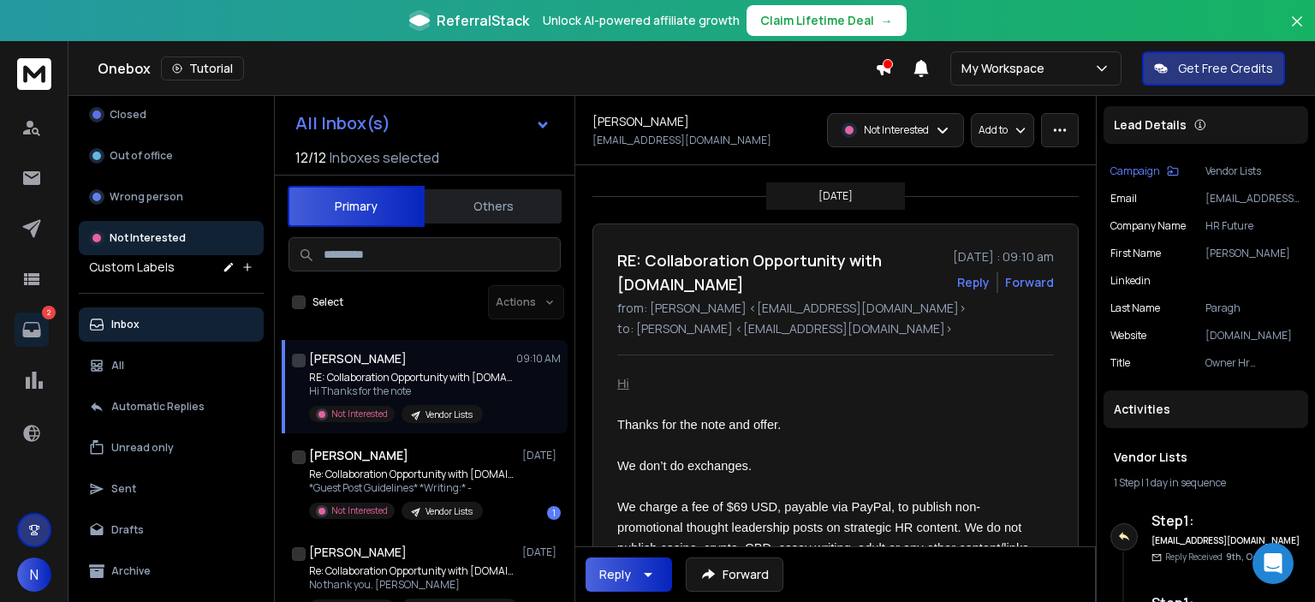
click at [930, 122] on div "Not Interested" at bounding box center [895, 130] width 135 height 33
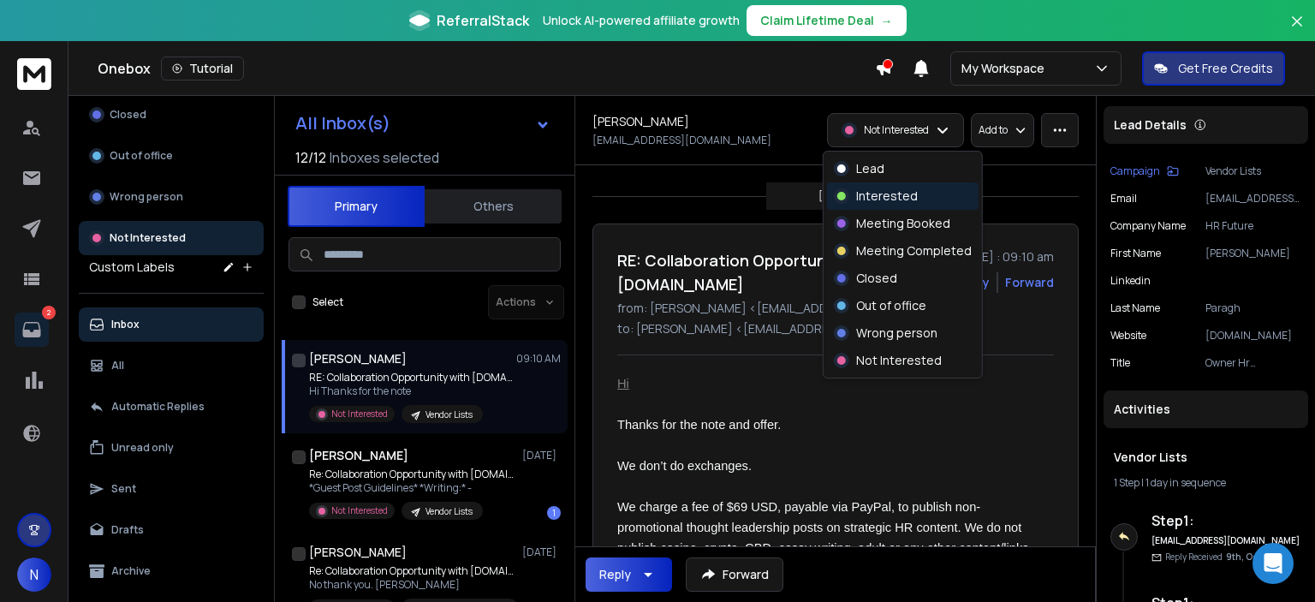
click at [867, 191] on p "Interested" at bounding box center [887, 196] width 62 height 17
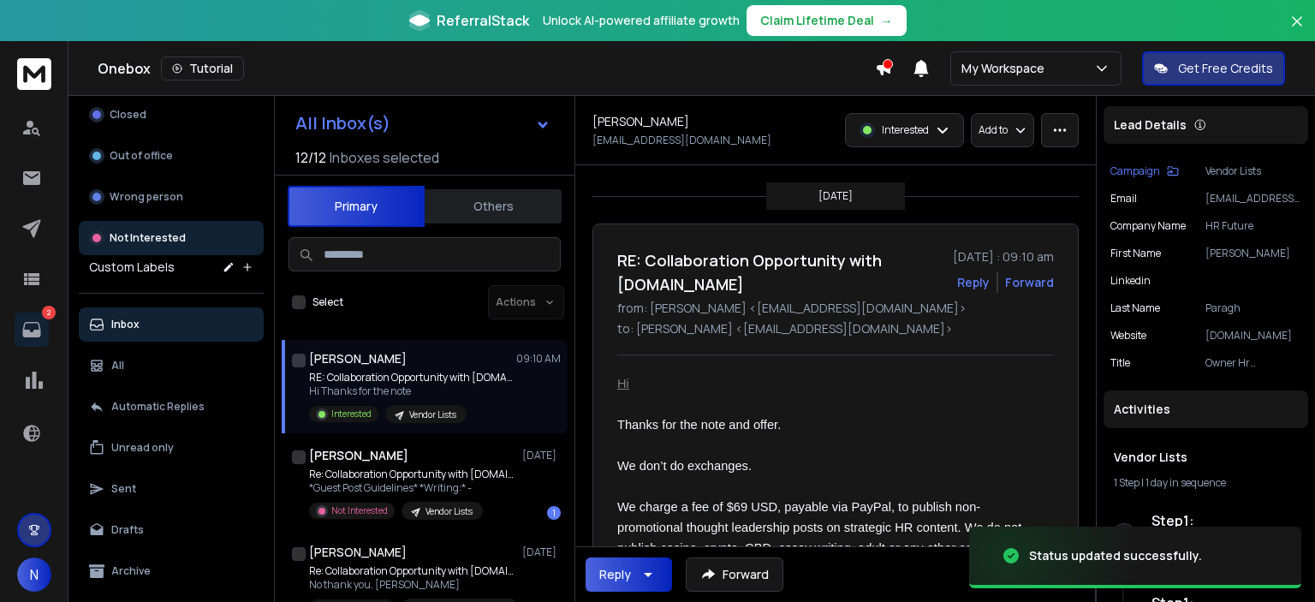
click at [295, 361] on button "button" at bounding box center [299, 361] width 14 height 14
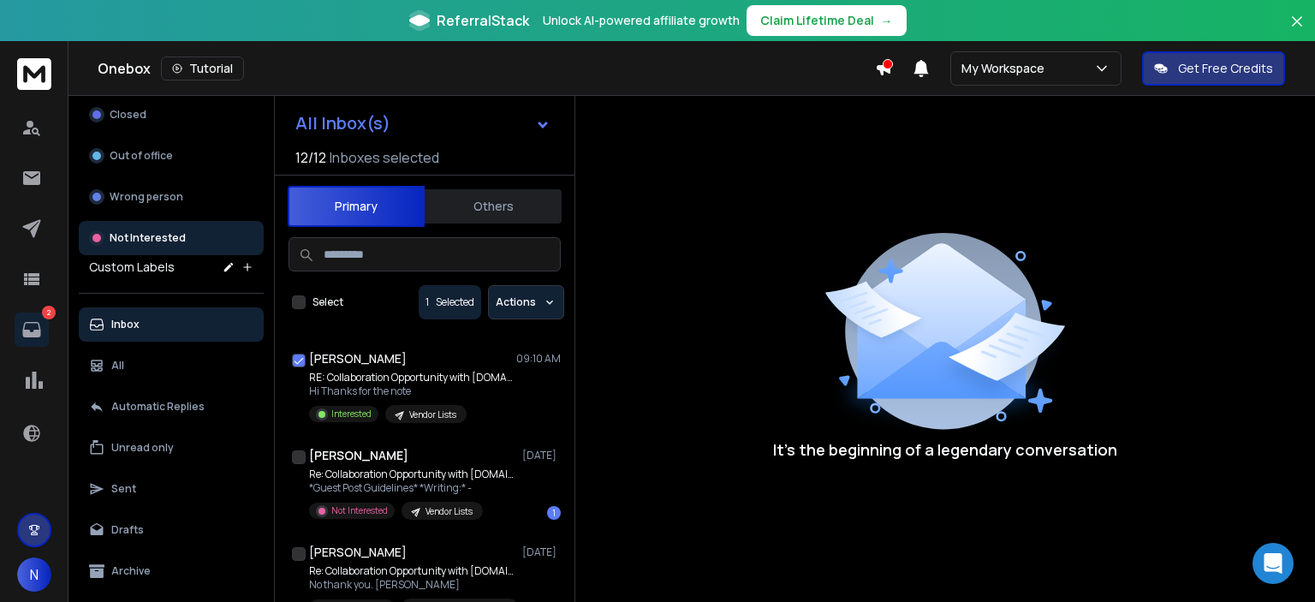
click at [545, 308] on icon "button" at bounding box center [550, 302] width 14 height 14
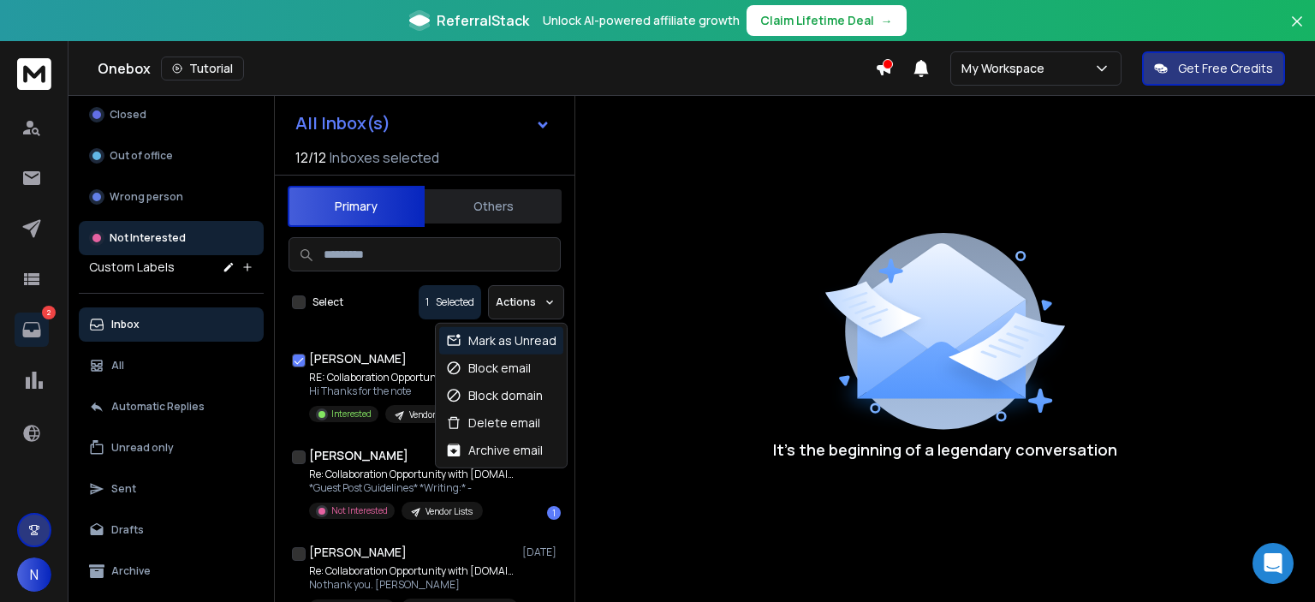
click at [510, 339] on div "Mark as Unread" at bounding box center [501, 340] width 110 height 17
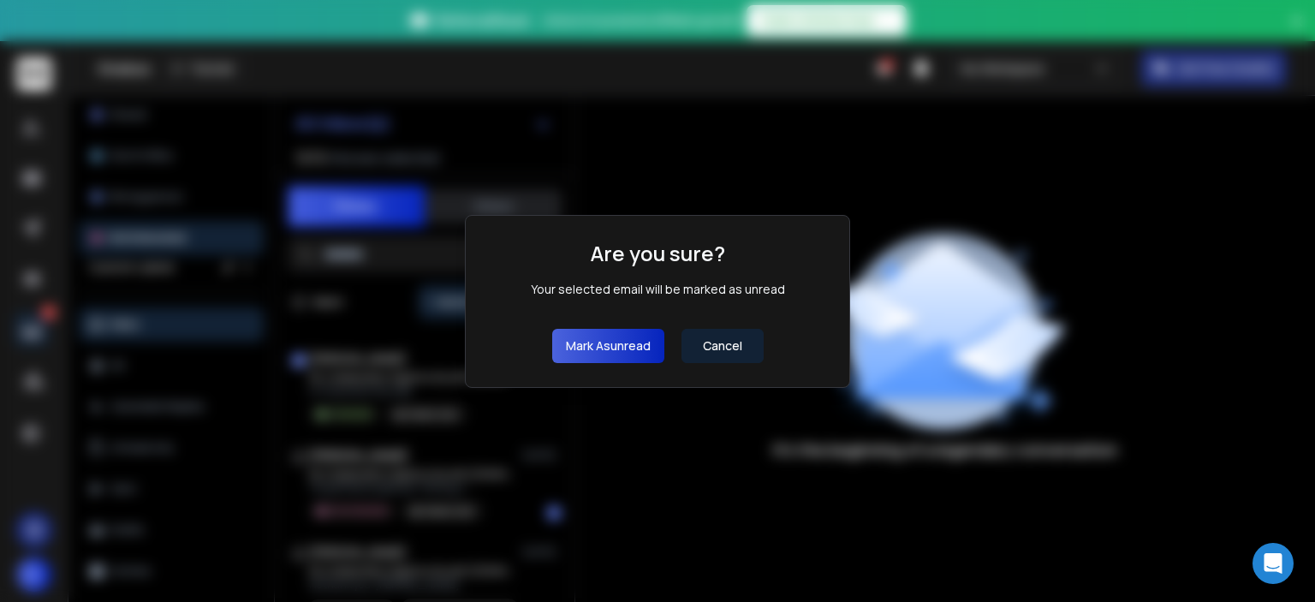
click at [615, 348] on p "Mark as unread" at bounding box center [608, 345] width 85 height 17
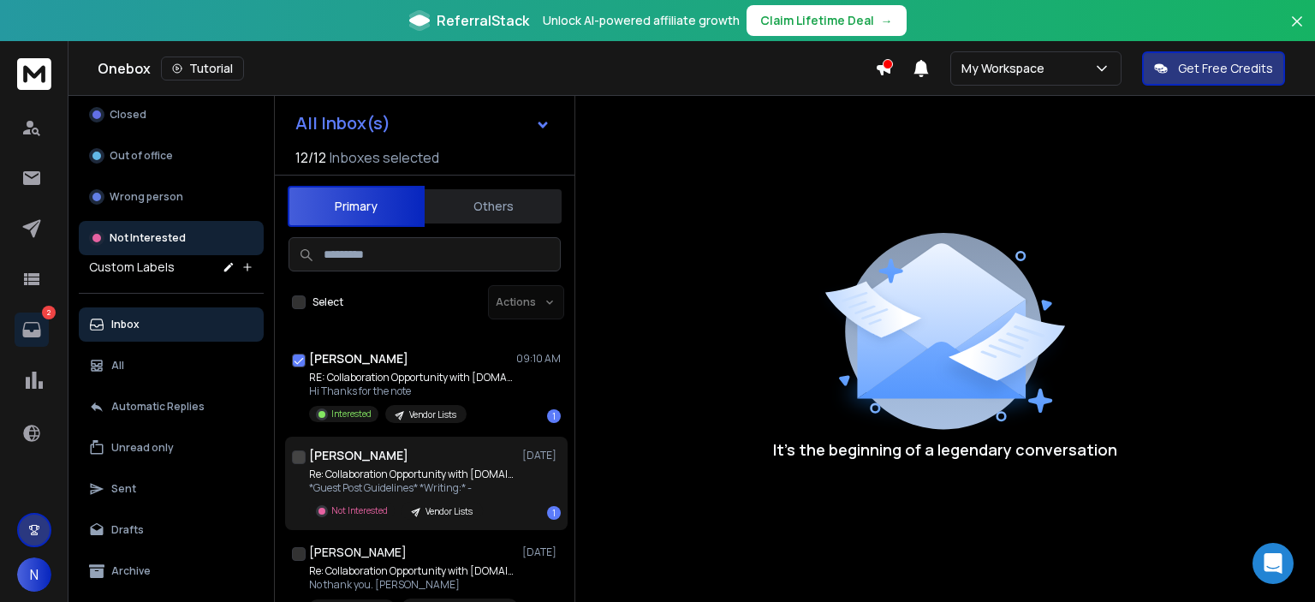
click at [402, 488] on p "*Guest Post Guidelines* *Writing:* -" at bounding box center [412, 488] width 206 height 14
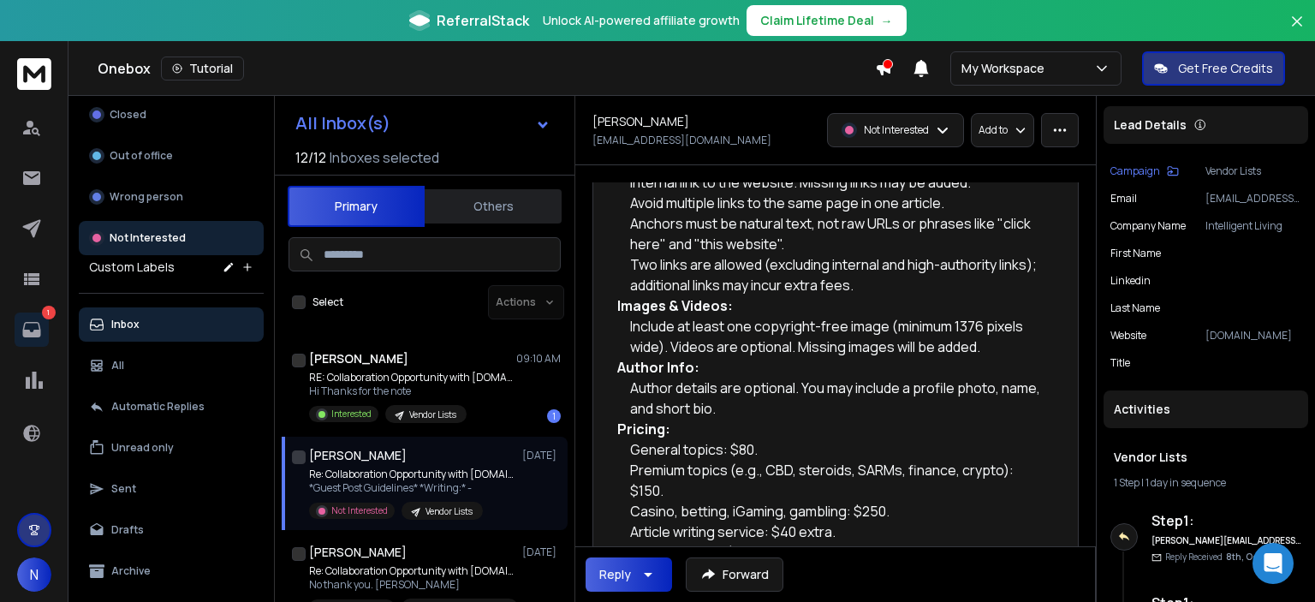
scroll to position [599, 0]
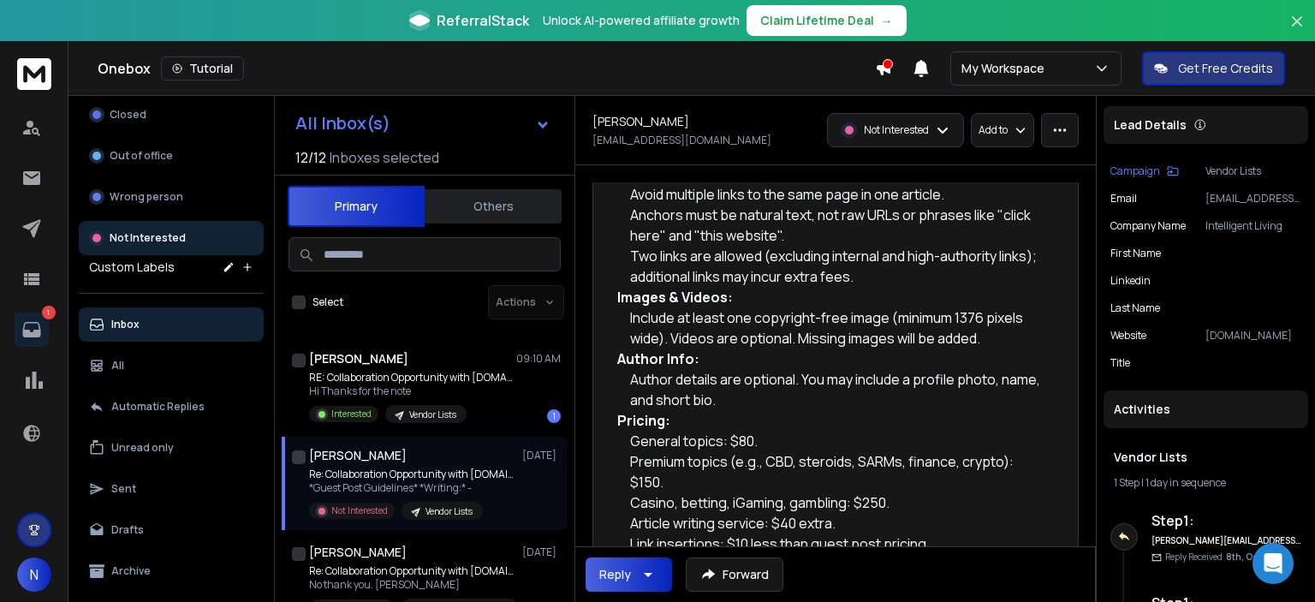
click at [938, 131] on icon at bounding box center [943, 130] width 14 height 14
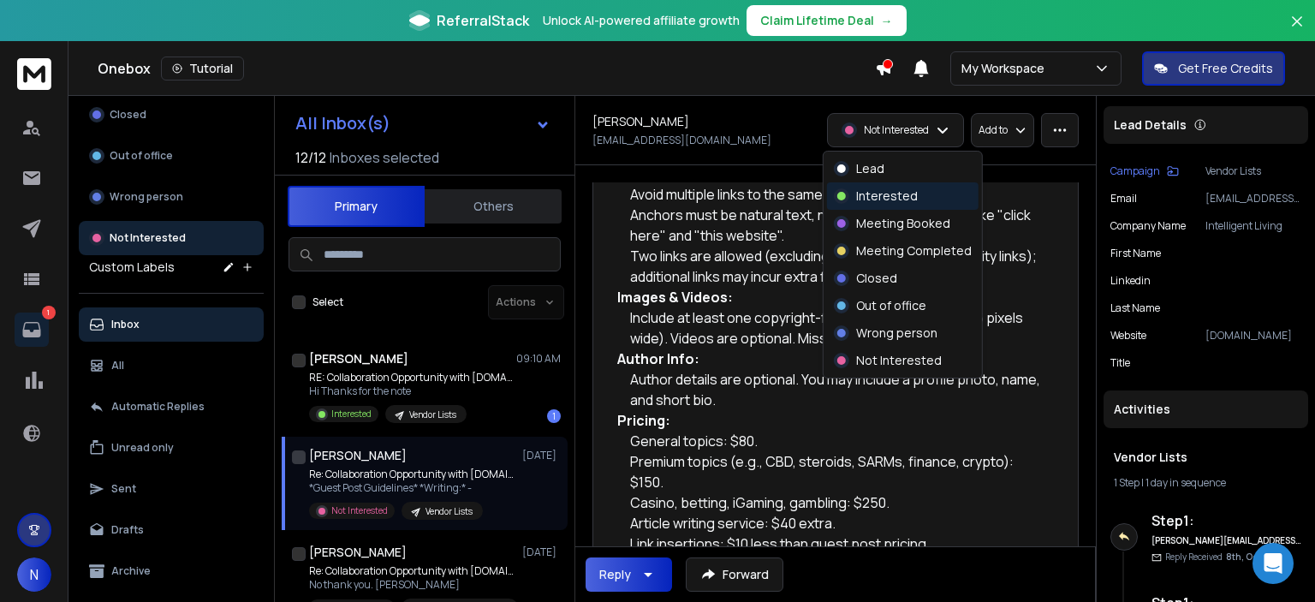
click at [867, 193] on p "Interested" at bounding box center [887, 196] width 62 height 17
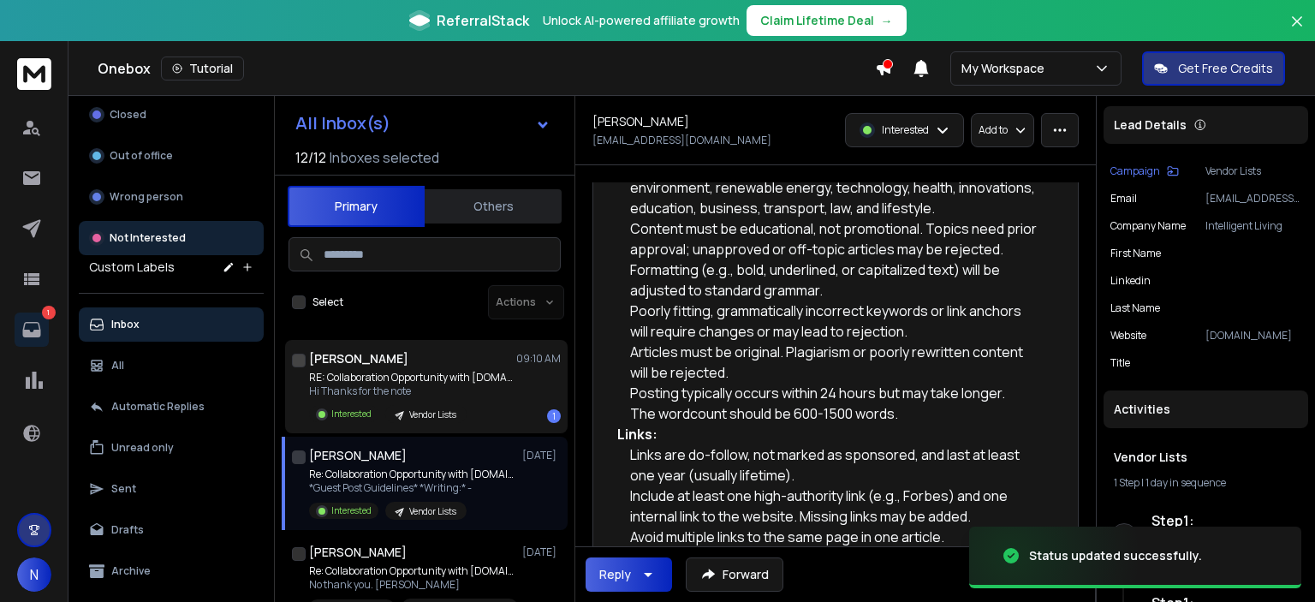
scroll to position [0, 0]
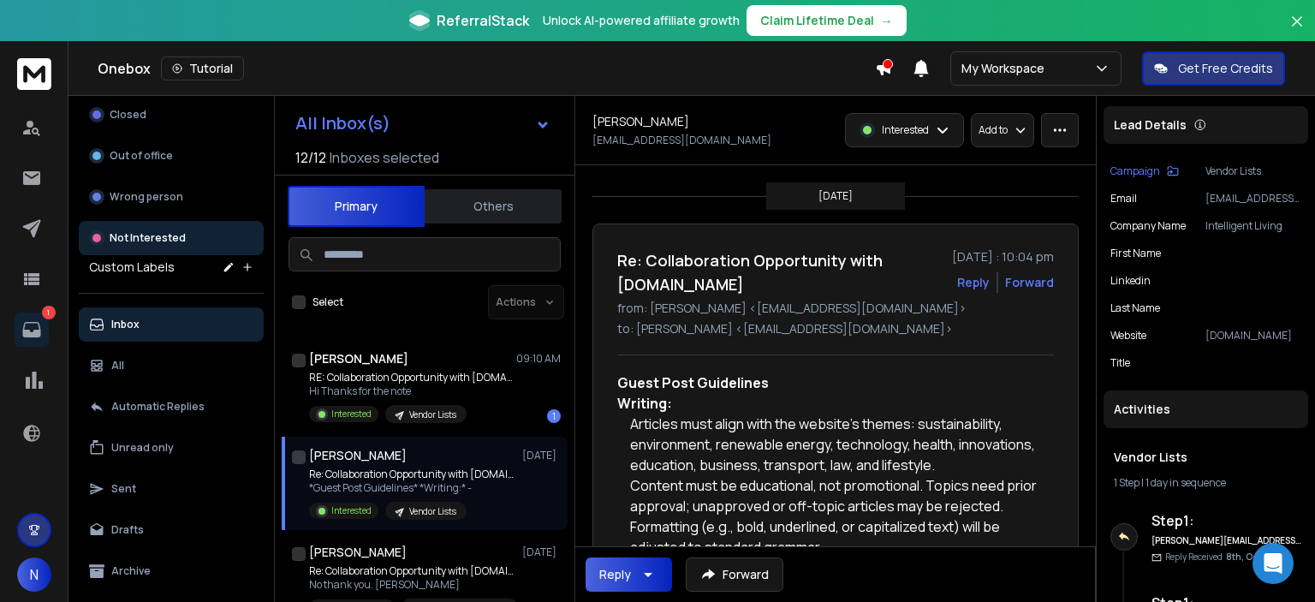
click at [333, 469] on p "Re: Collaboration Opportunity with intelligentliving.co" at bounding box center [412, 475] width 206 height 14
click at [544, 301] on div "Actions" at bounding box center [526, 302] width 76 height 34
click at [296, 460] on button "button" at bounding box center [299, 457] width 14 height 14
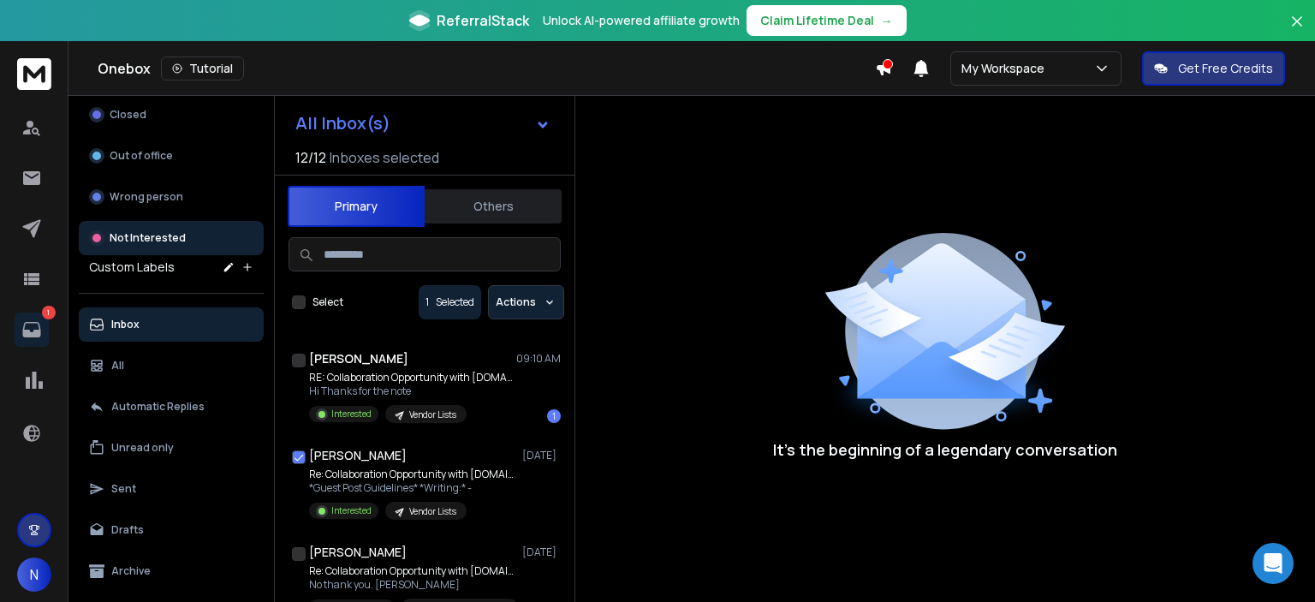
click at [536, 307] on button "Actions" at bounding box center [526, 302] width 76 height 34
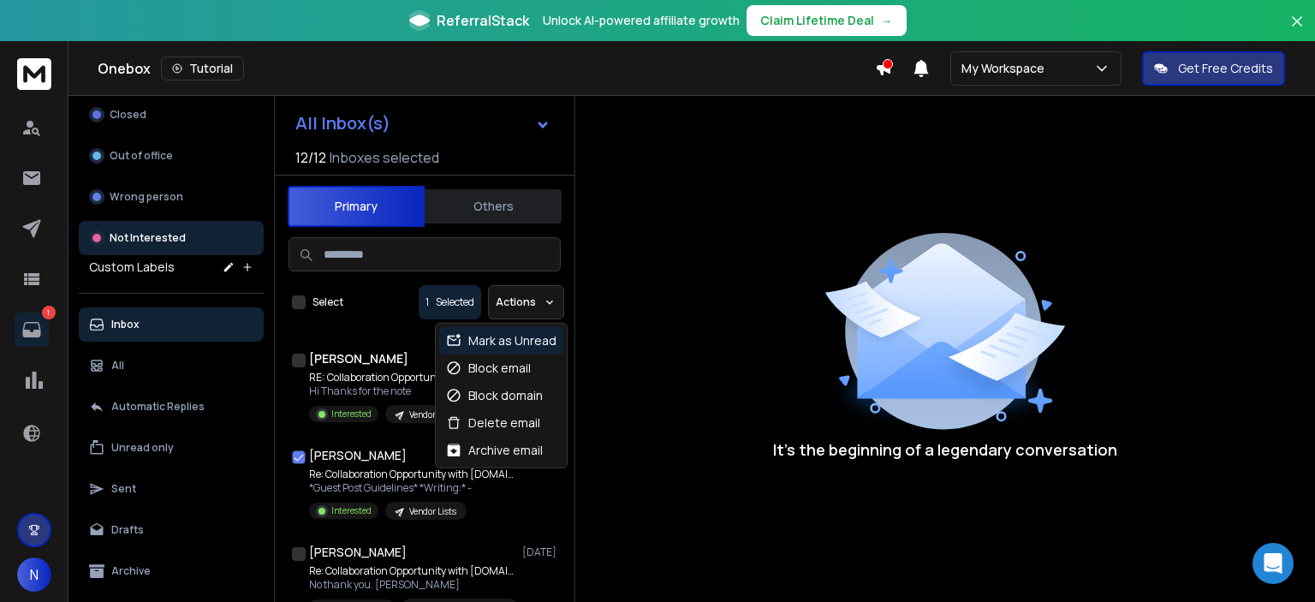
click at [514, 338] on div "Mark as Unread" at bounding box center [501, 340] width 110 height 17
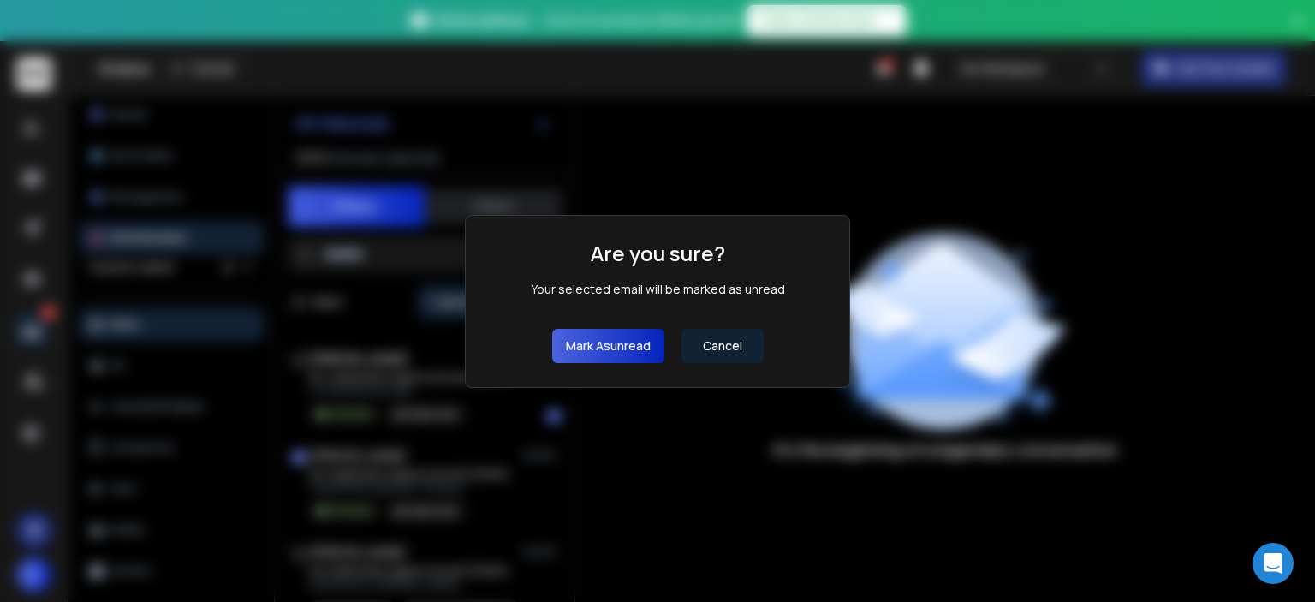
click at [593, 343] on p "Mark as unread" at bounding box center [608, 345] width 85 height 17
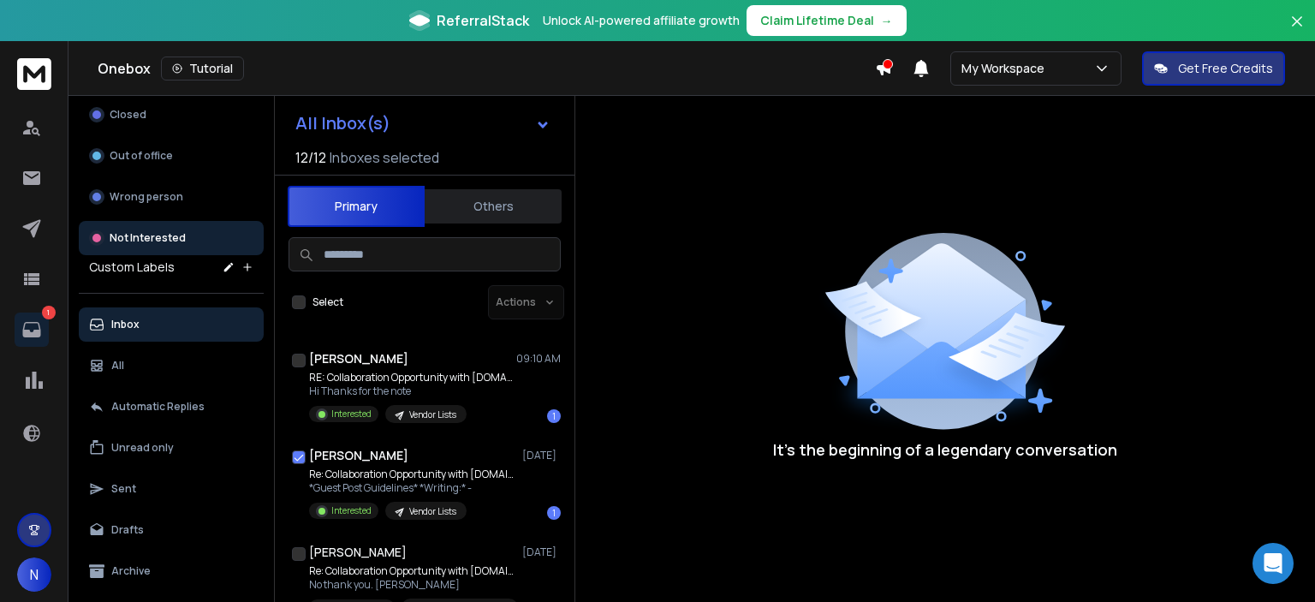
click at [134, 318] on p "Inbox" at bounding box center [125, 325] width 28 height 14
